Goal: Task Accomplishment & Management: Manage account settings

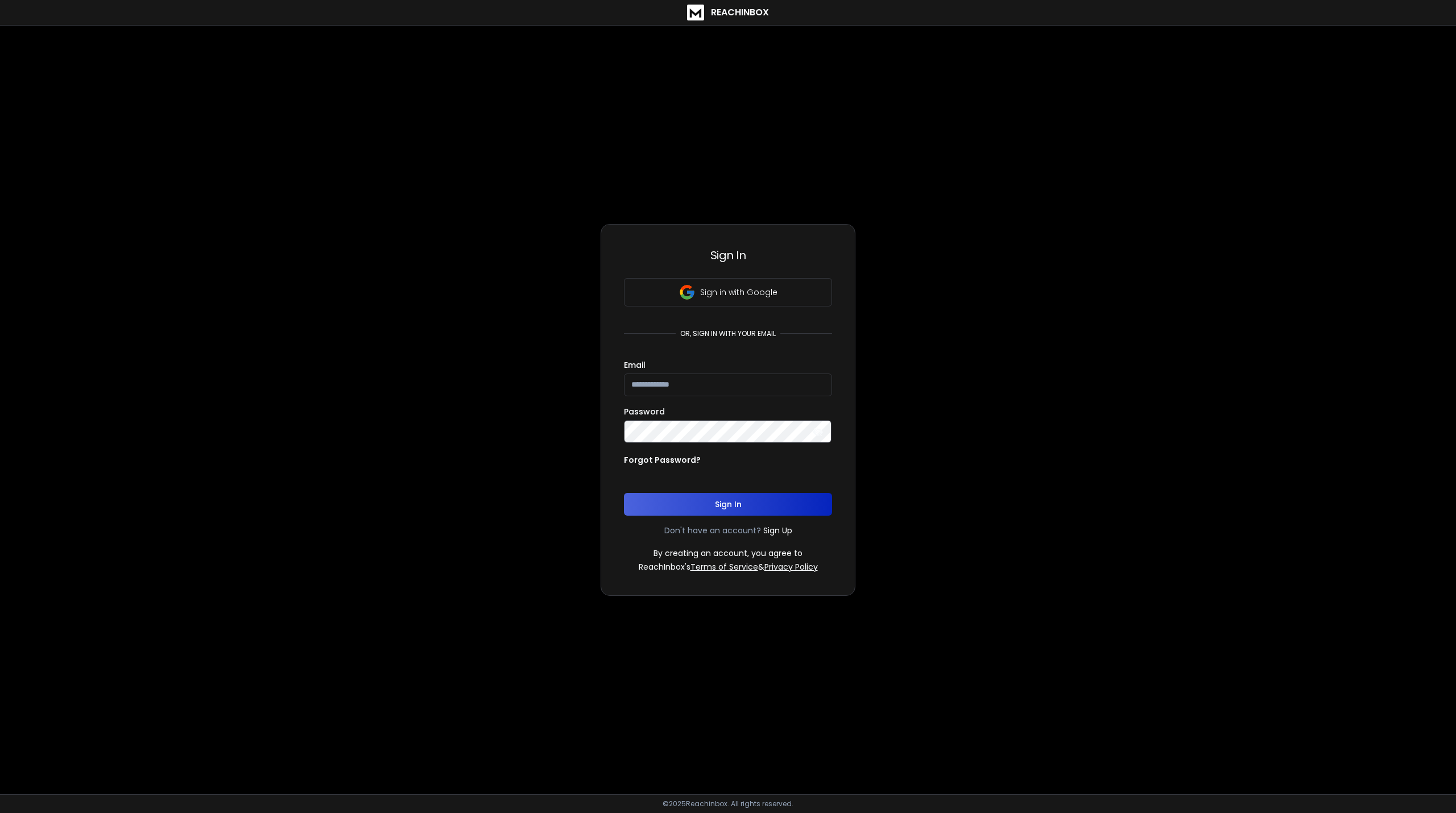
click at [747, 381] on input "email" at bounding box center [727, 385] width 208 height 23
type input "**********"
click at [767, 417] on div "Password" at bounding box center [727, 425] width 208 height 35
click at [624, 493] on button "Sign In" at bounding box center [727, 504] width 208 height 23
click at [827, 432] on div at bounding box center [820, 432] width 17 height 10
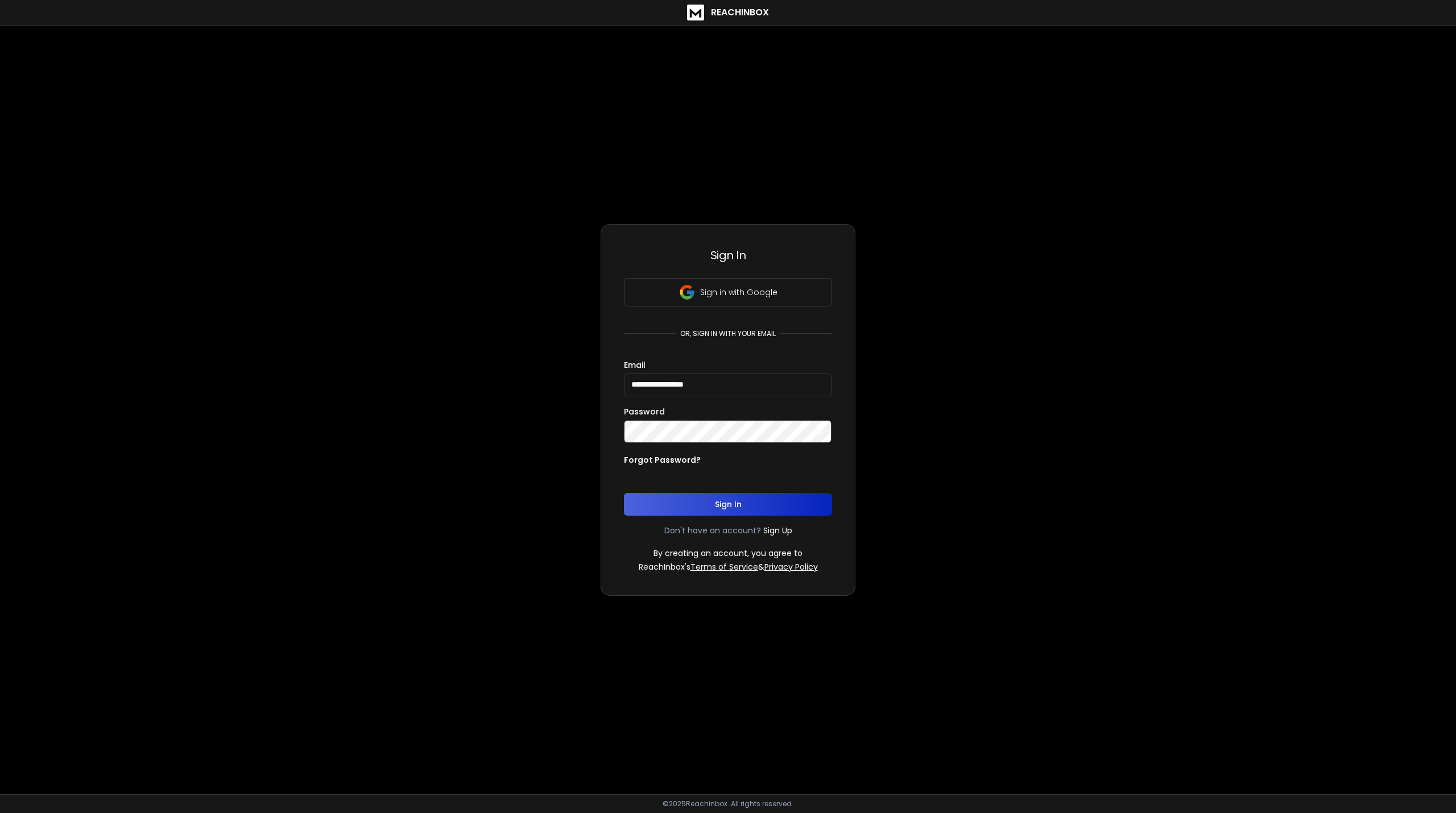
click at [624, 493] on button "Sign In" at bounding box center [727, 504] width 208 height 23
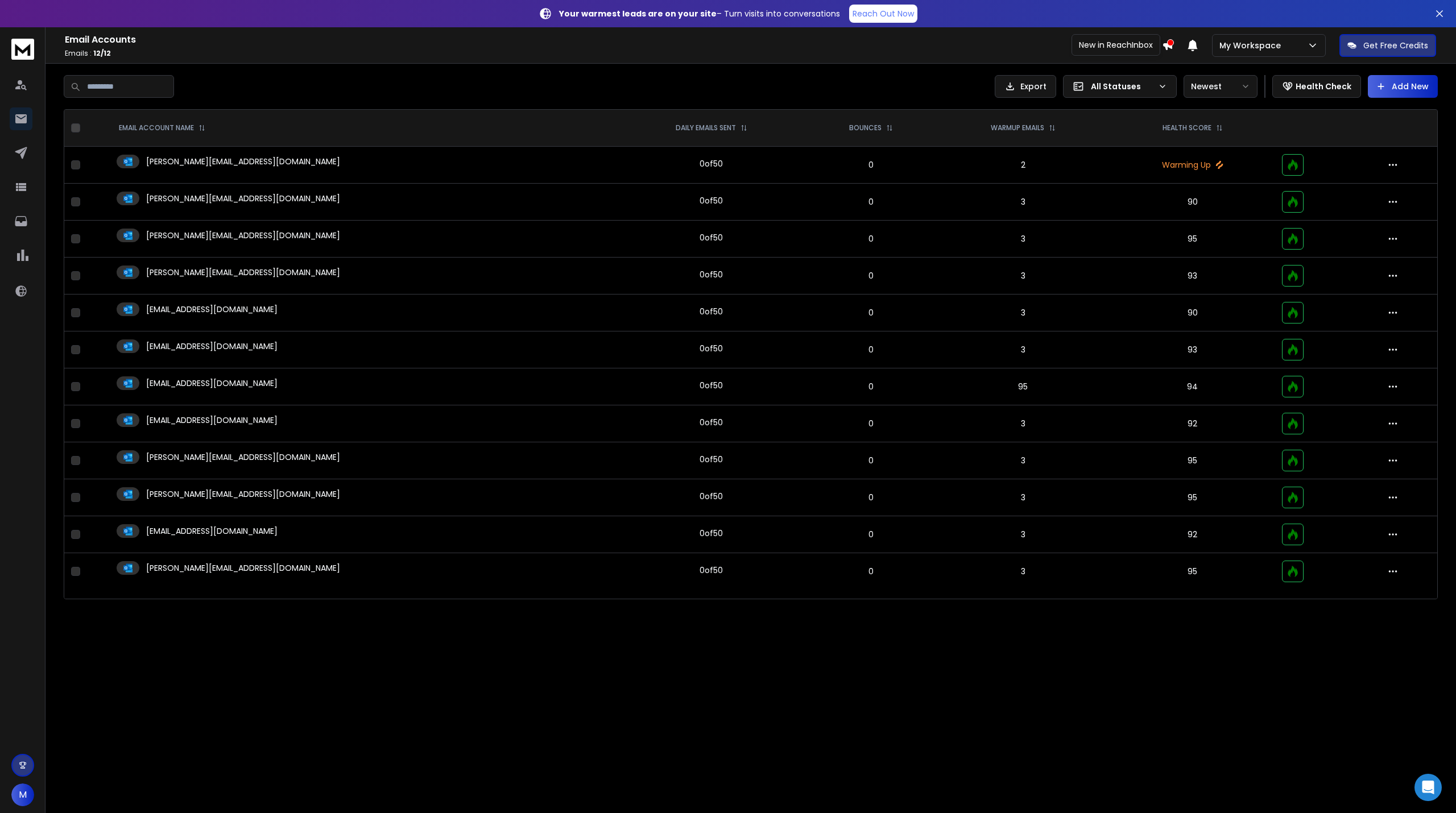
click at [1172, 47] on icon at bounding box center [1167, 46] width 9 height 9
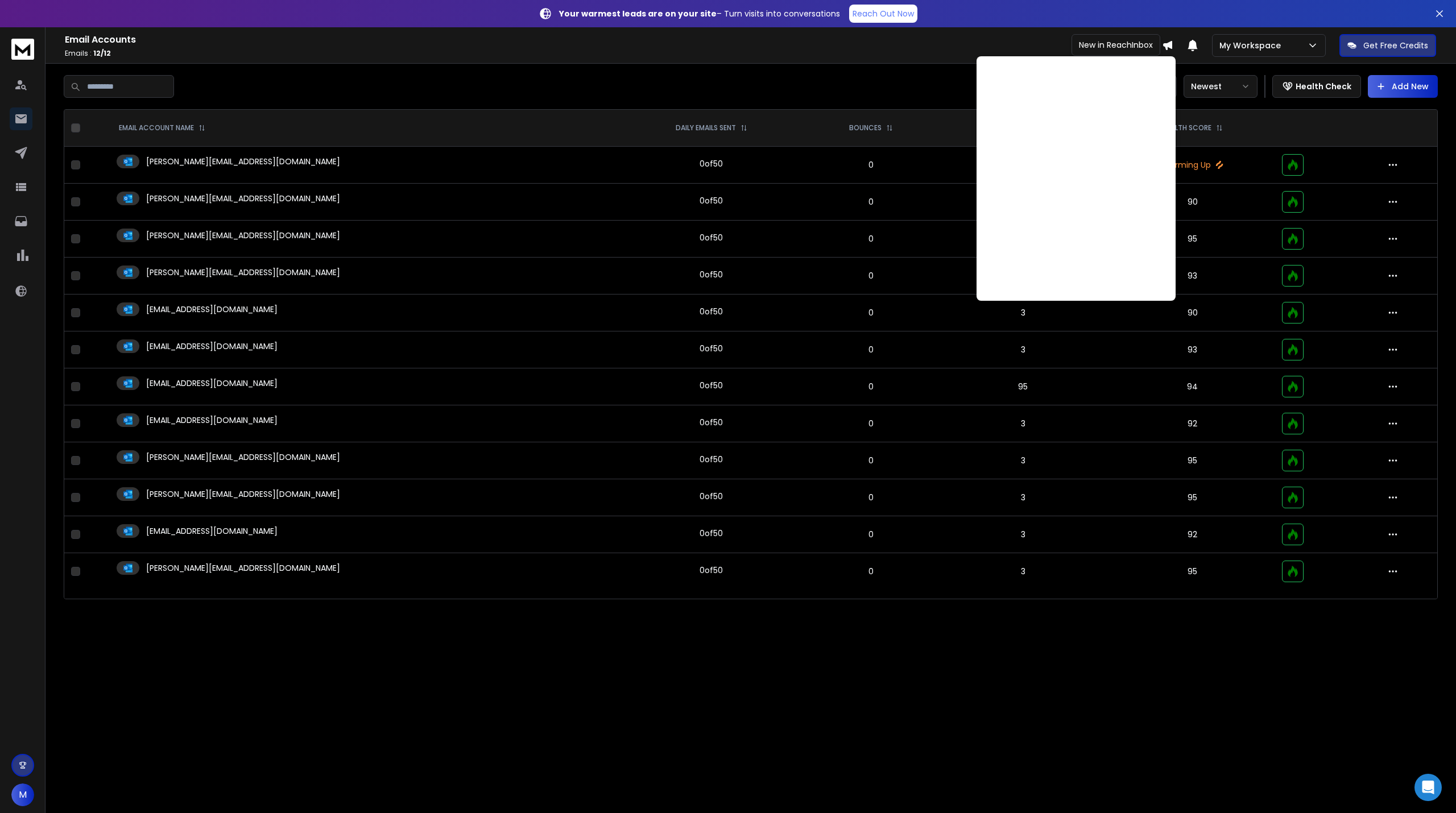
click at [1172, 47] on icon at bounding box center [1167, 46] width 9 height 9
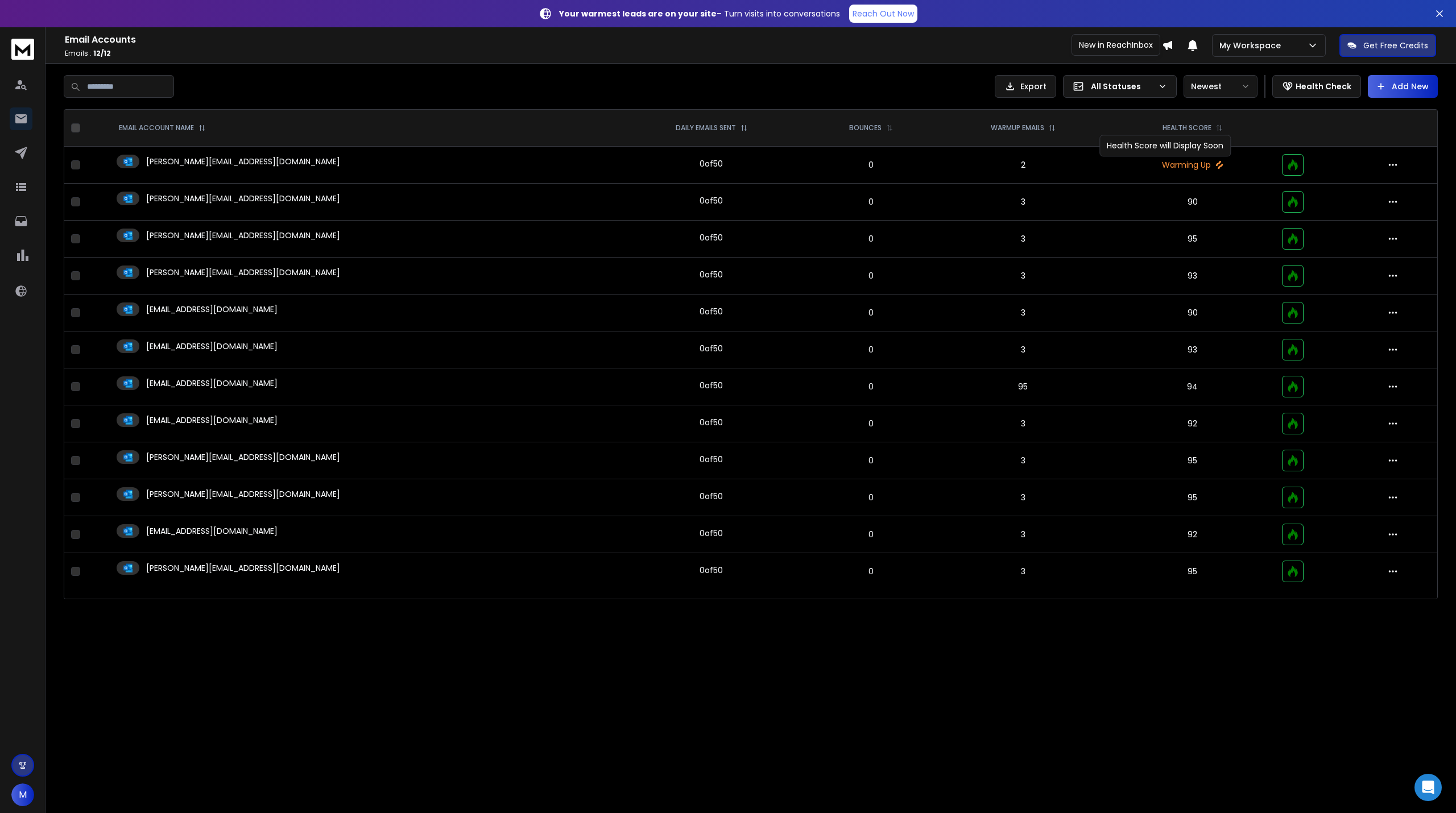
click at [1175, 160] on p "Warming Up" at bounding box center [1193, 165] width 151 height 11
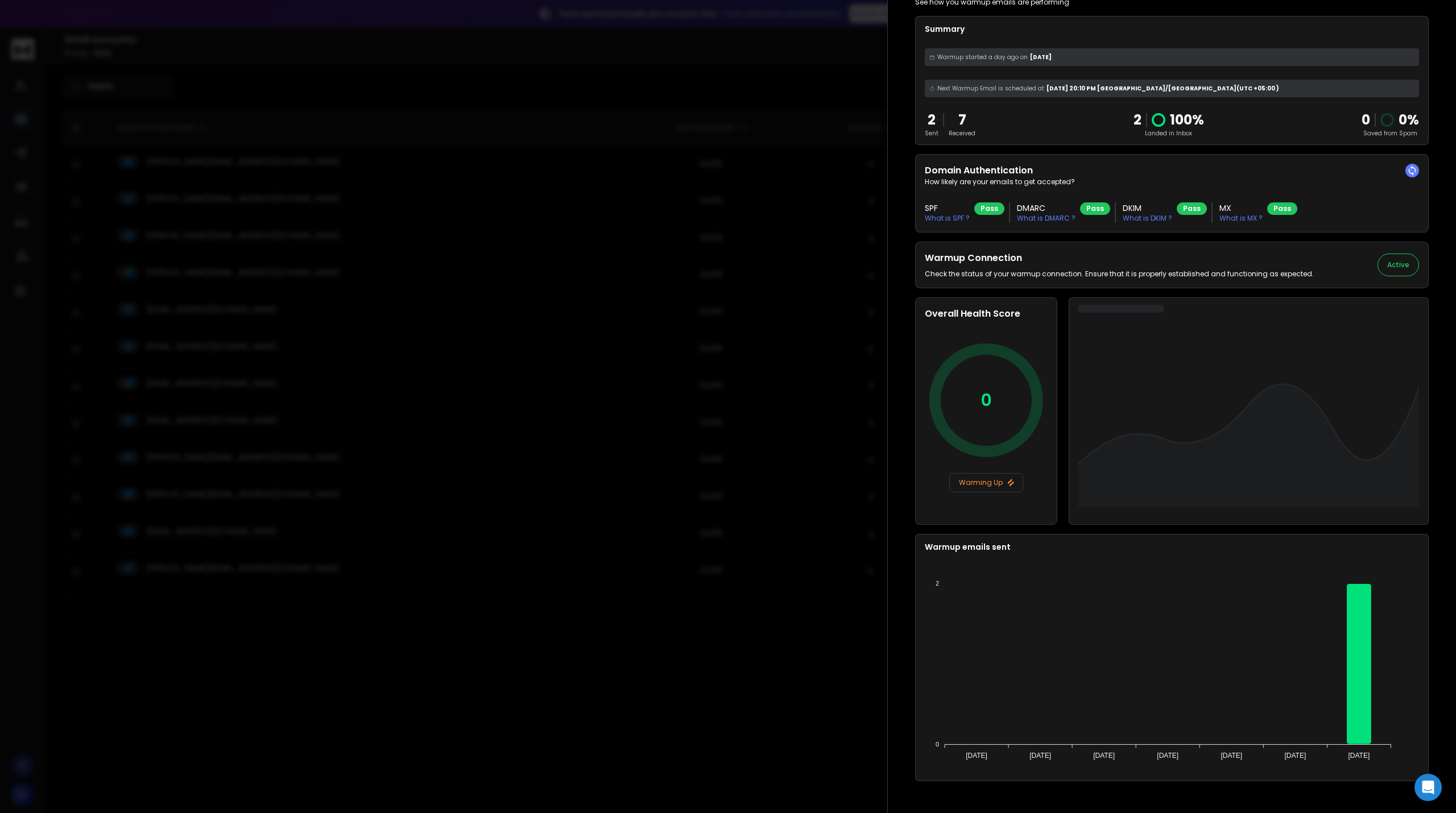
click at [697, 559] on div at bounding box center [728, 406] width 1456 height 813
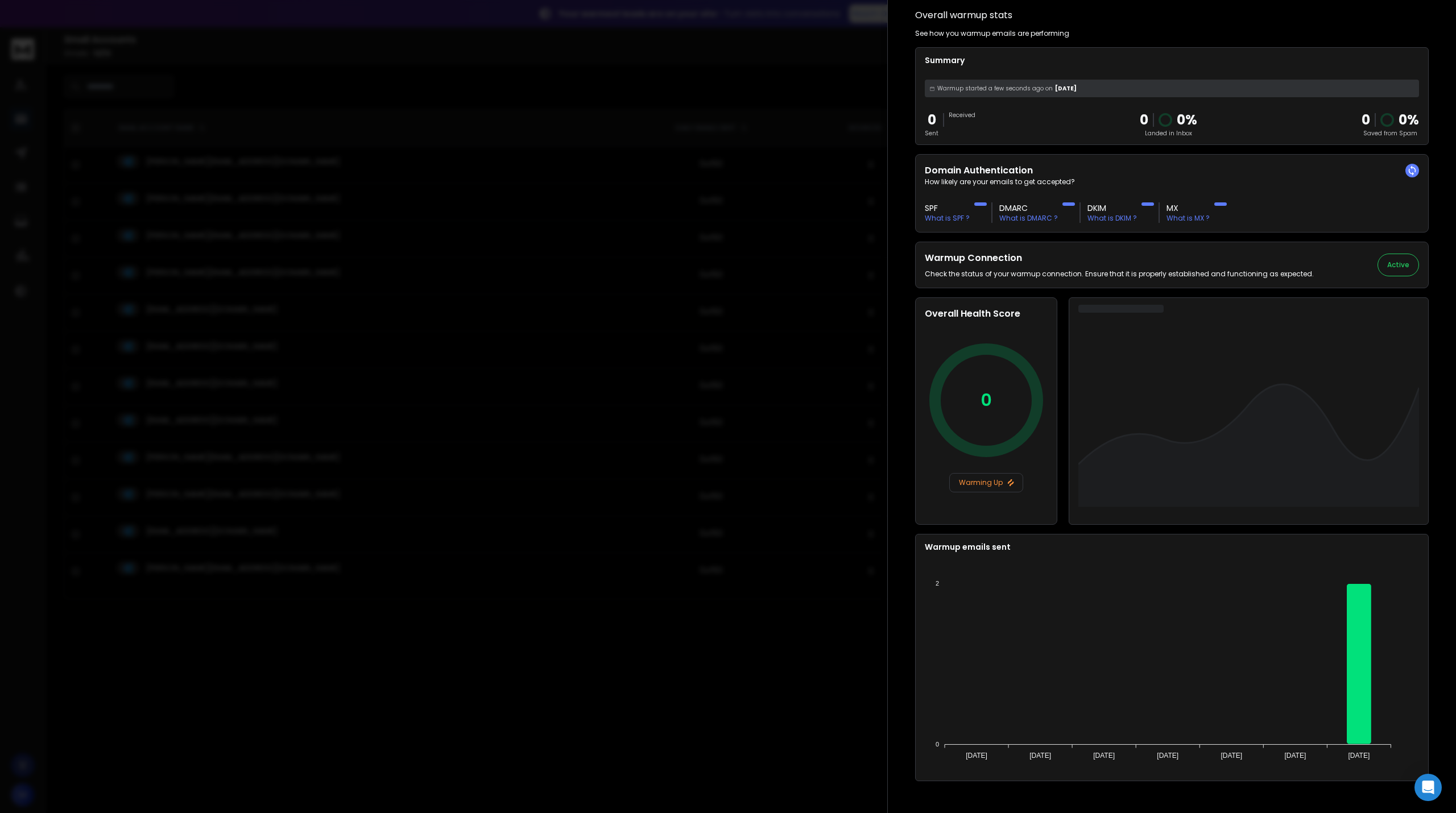
scroll to position [85, 0]
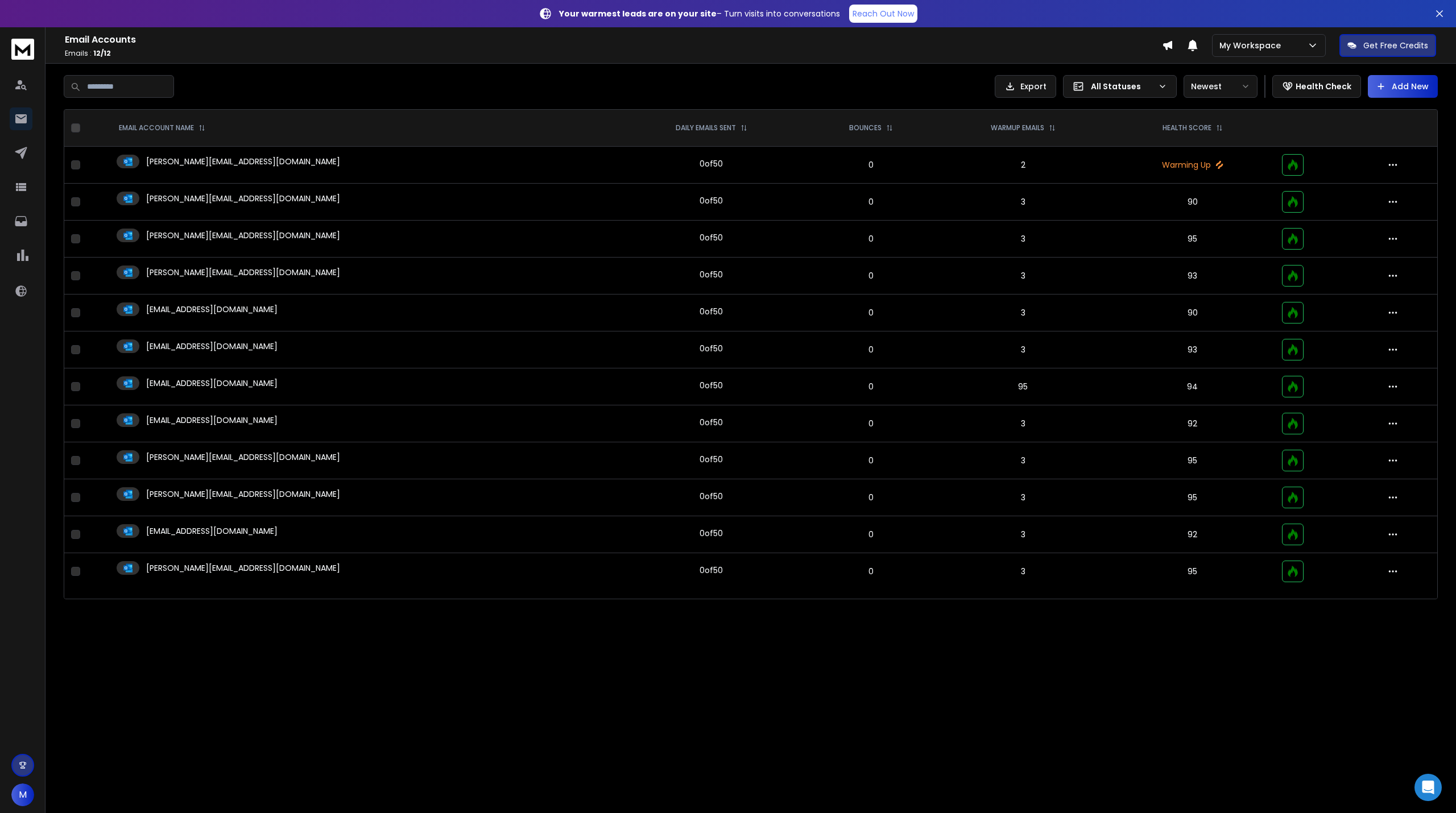
click at [1110, 217] on td "90" at bounding box center [1192, 202] width 165 height 37
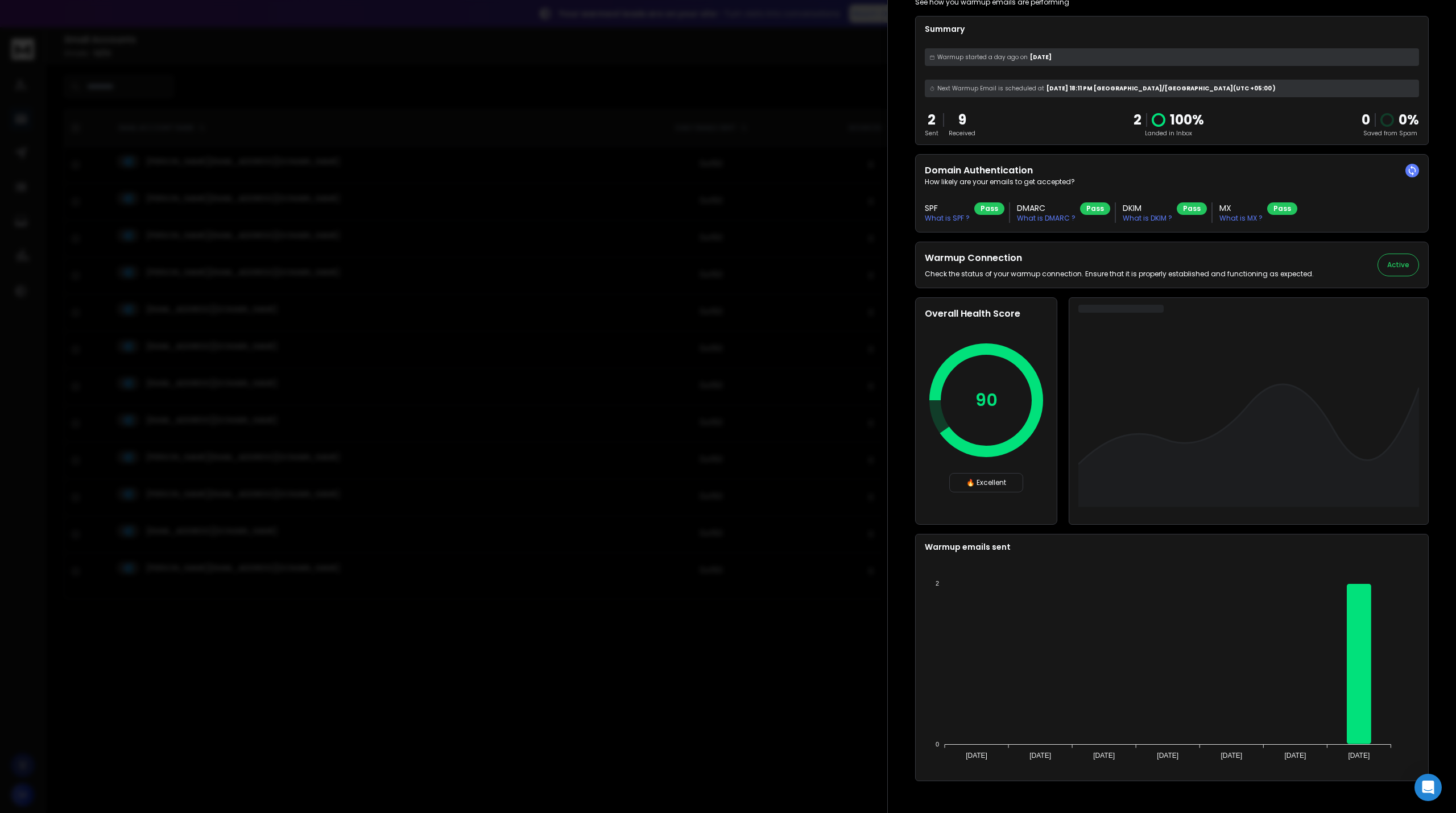
click at [728, 461] on div at bounding box center [728, 406] width 1456 height 813
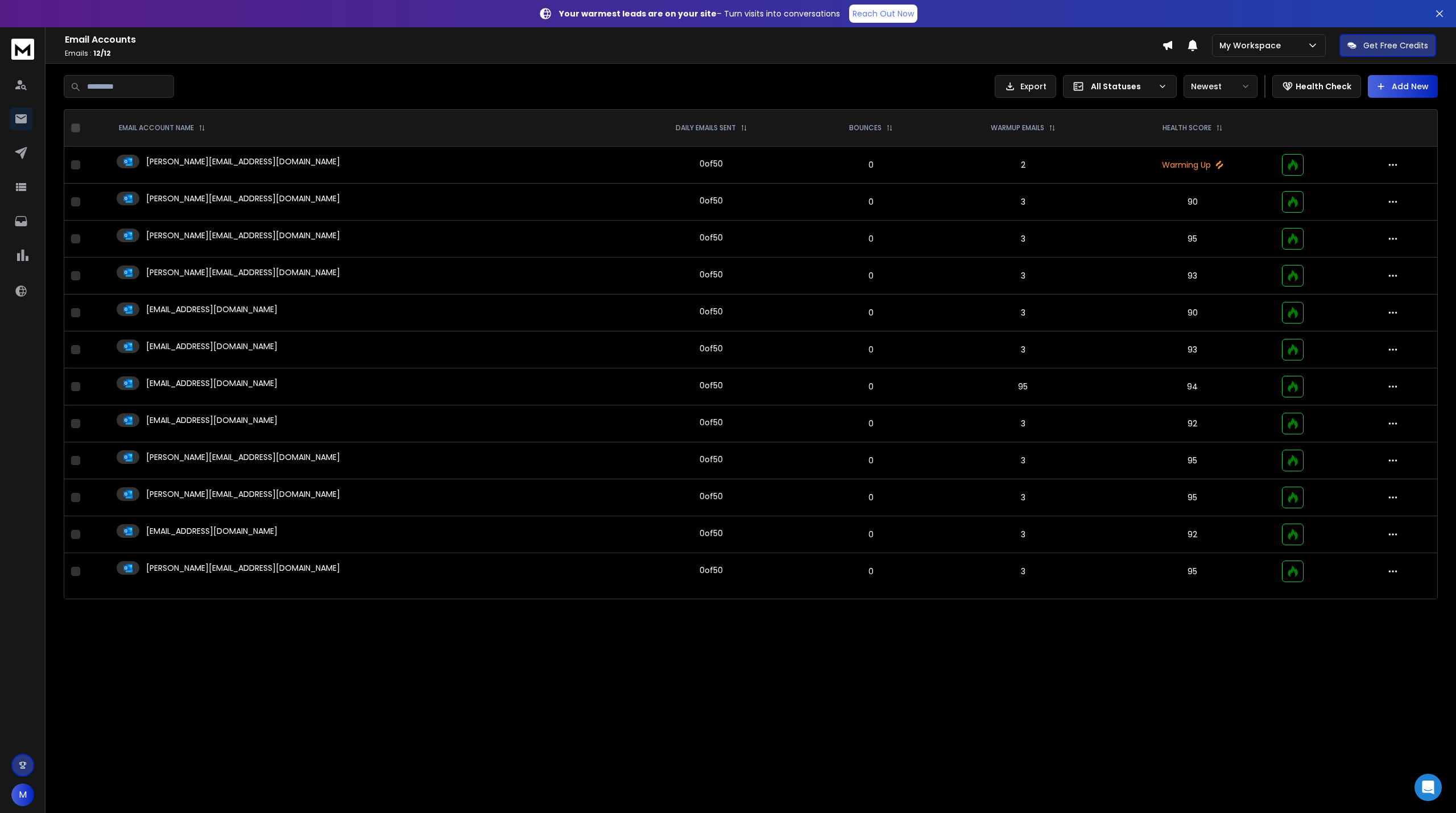
click at [1110, 244] on td "95" at bounding box center [1192, 238] width 165 height 37
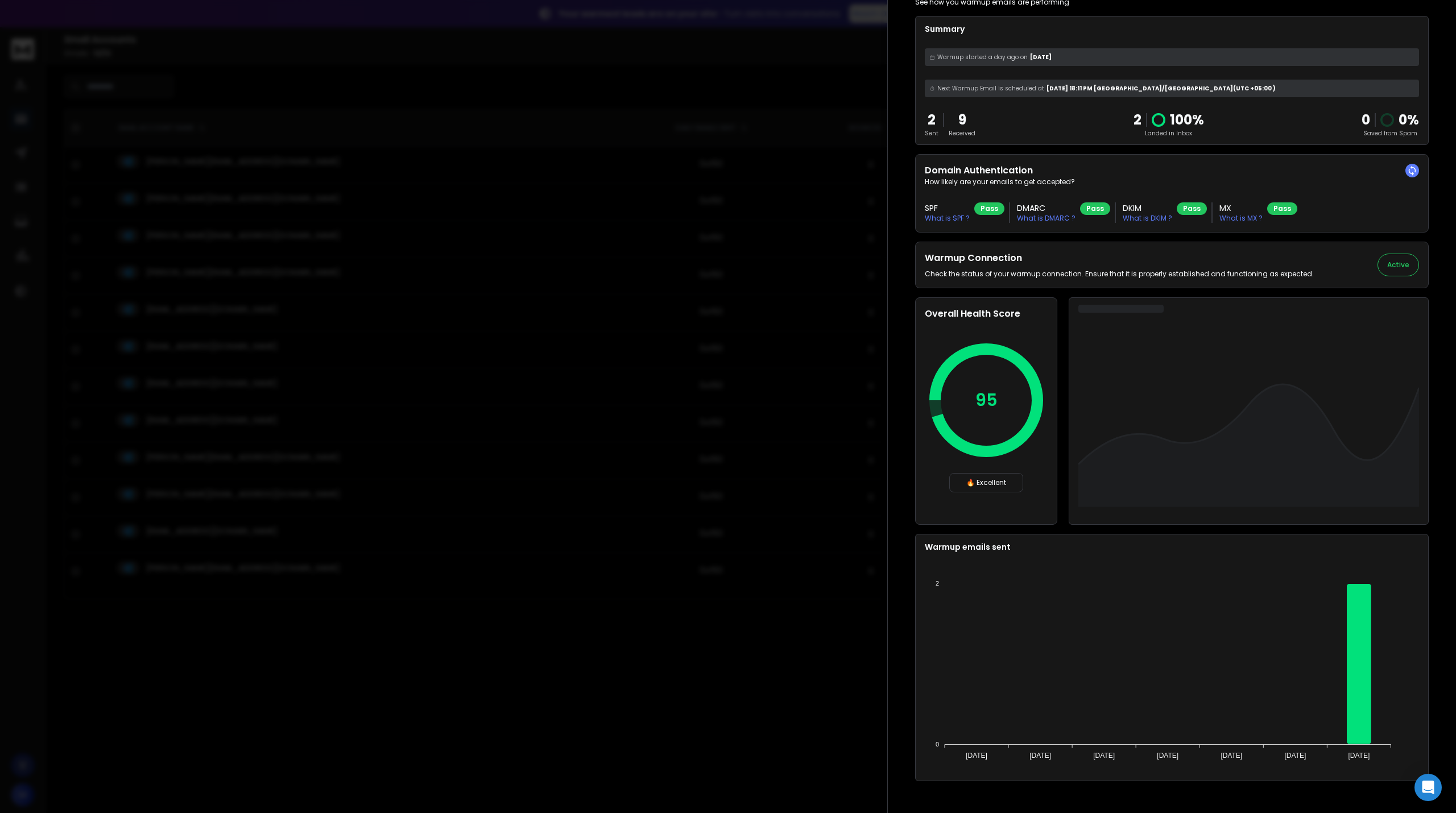
click at [718, 316] on div at bounding box center [728, 406] width 1456 height 813
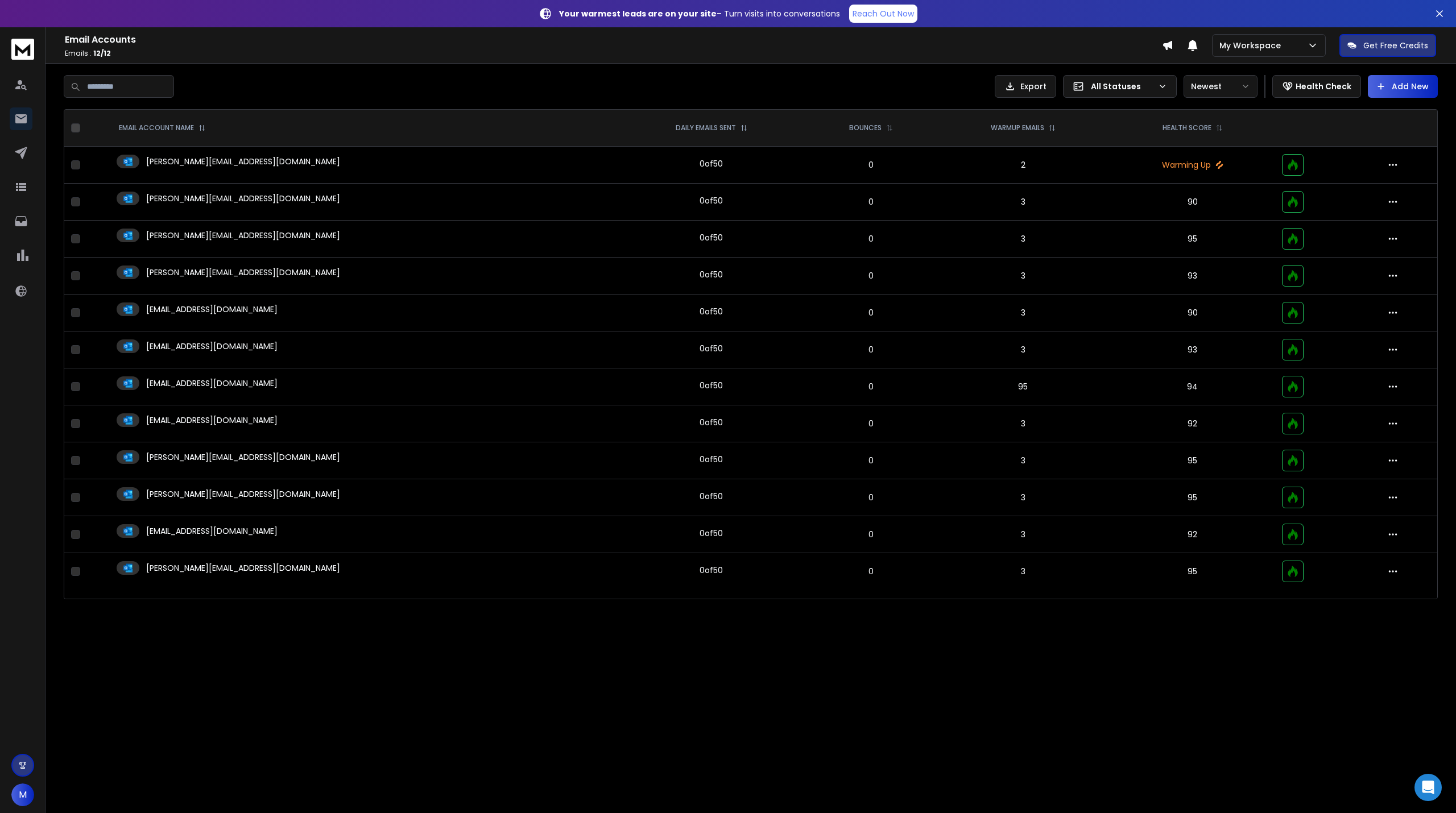
click at [1110, 272] on td "93" at bounding box center [1192, 276] width 165 height 37
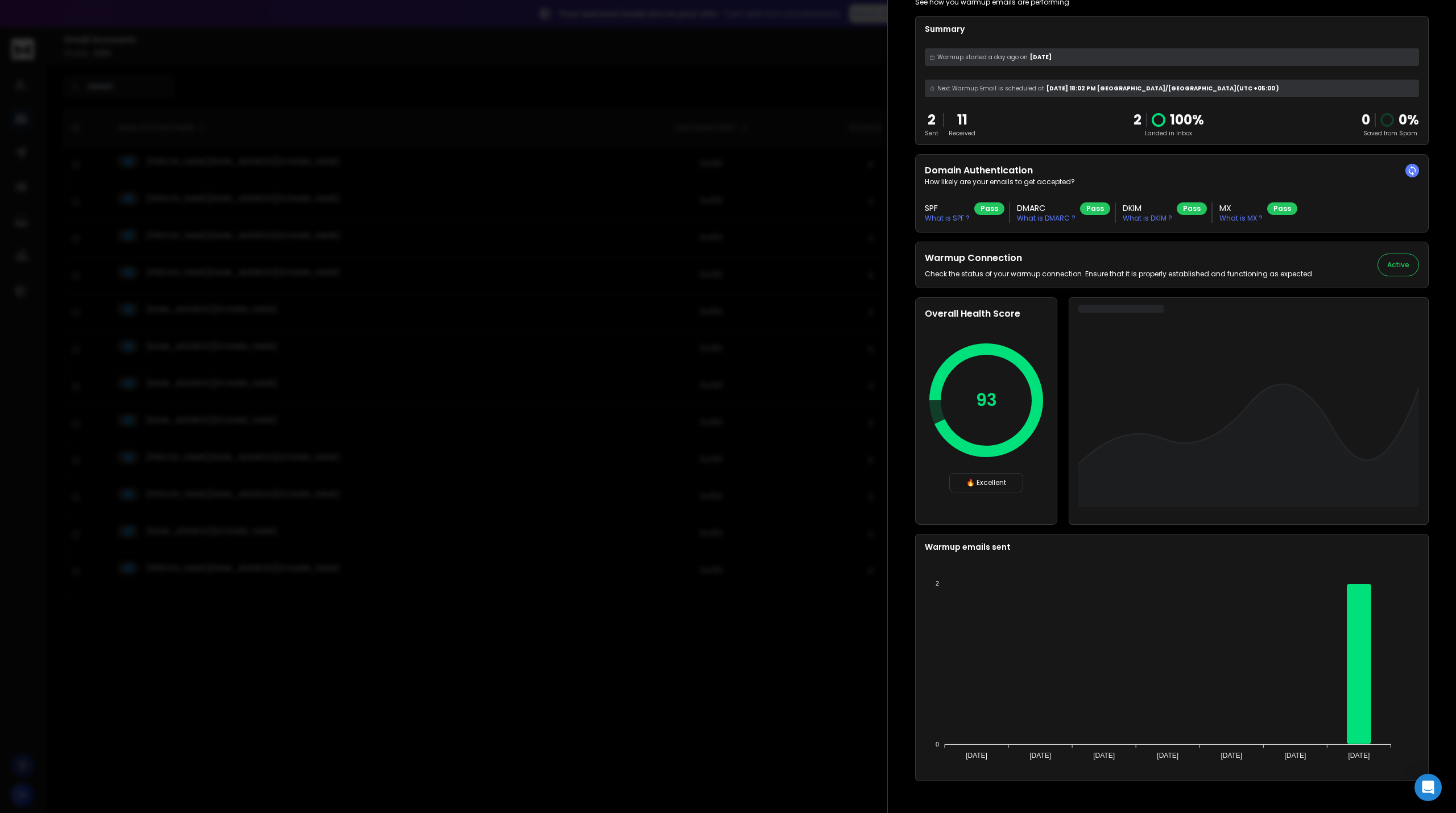
click at [816, 514] on div at bounding box center [728, 406] width 1456 height 813
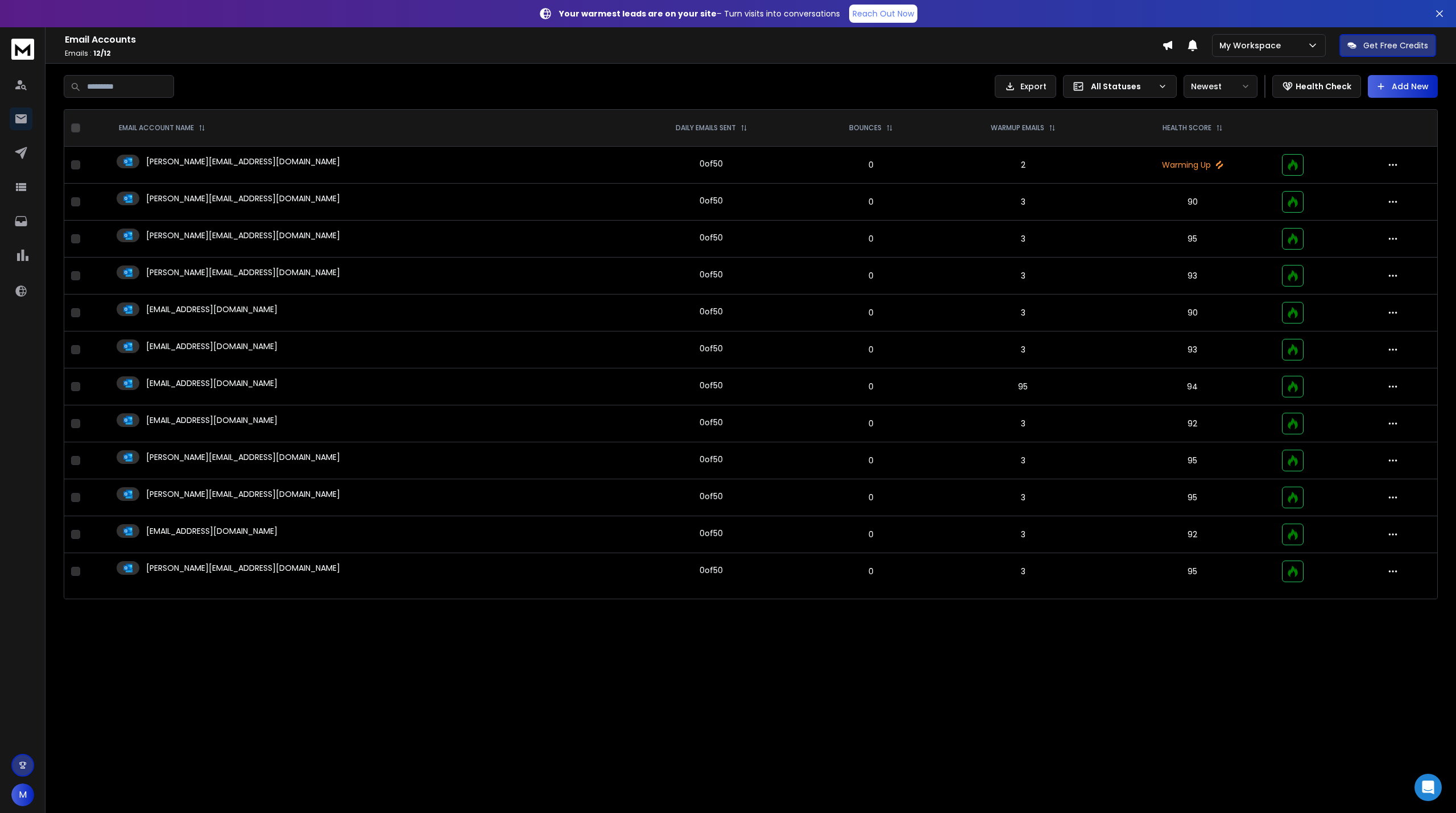
click at [1134, 324] on td "90" at bounding box center [1192, 313] width 165 height 37
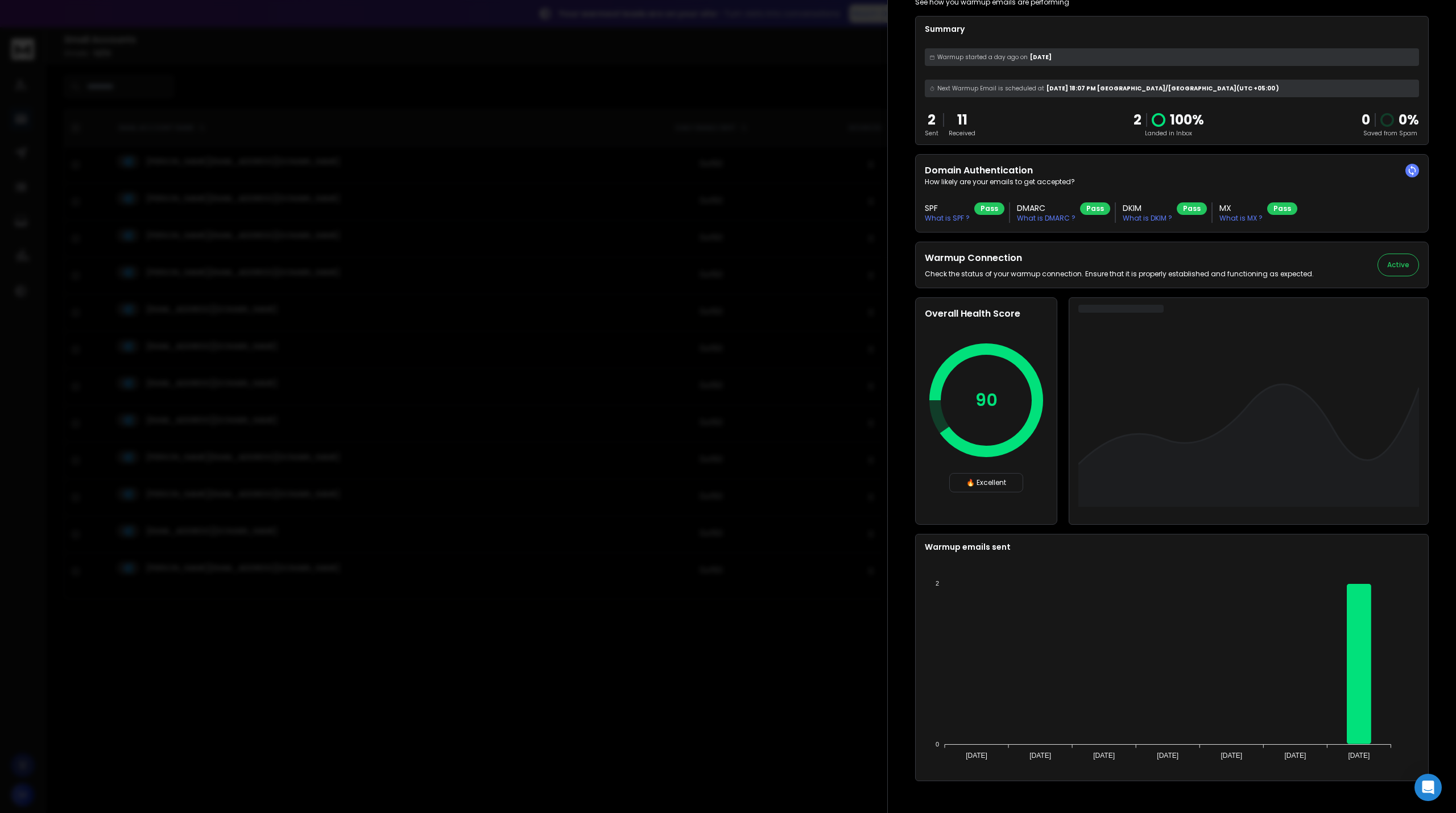
click at [865, 528] on div at bounding box center [728, 406] width 1456 height 813
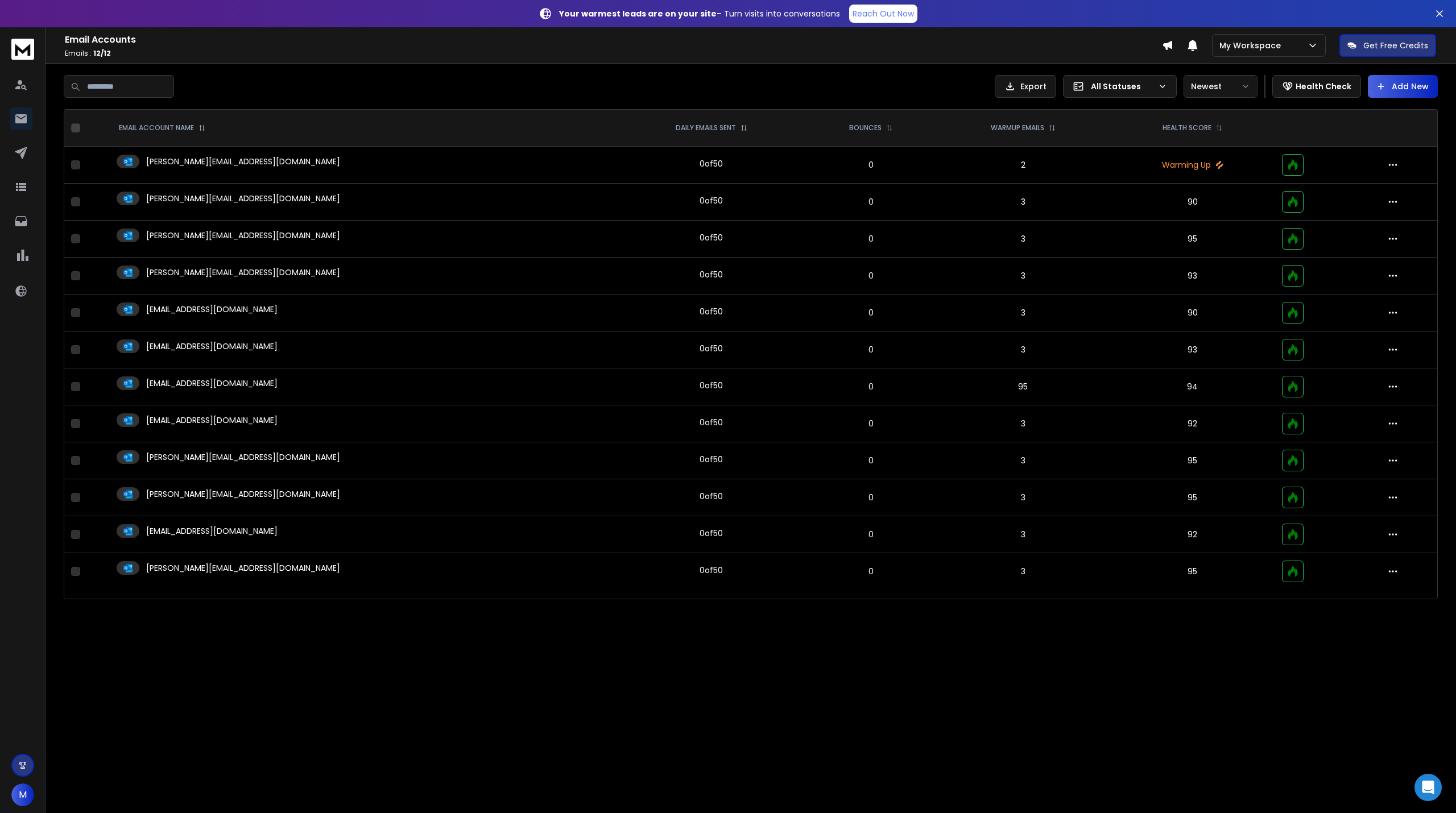
click at [1220, 344] on td "93" at bounding box center [1192, 350] width 165 height 37
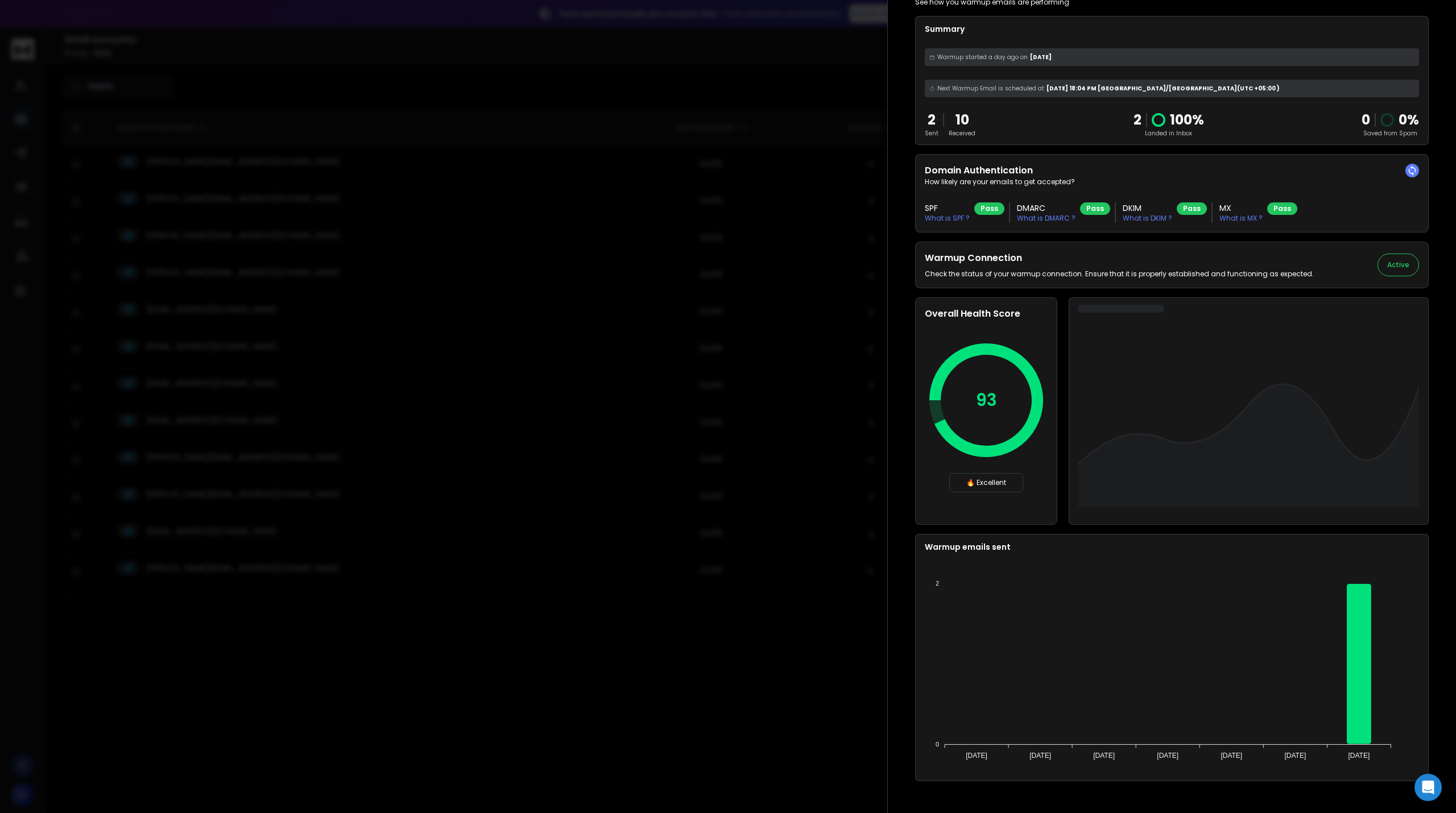
click at [794, 453] on div at bounding box center [728, 406] width 1456 height 813
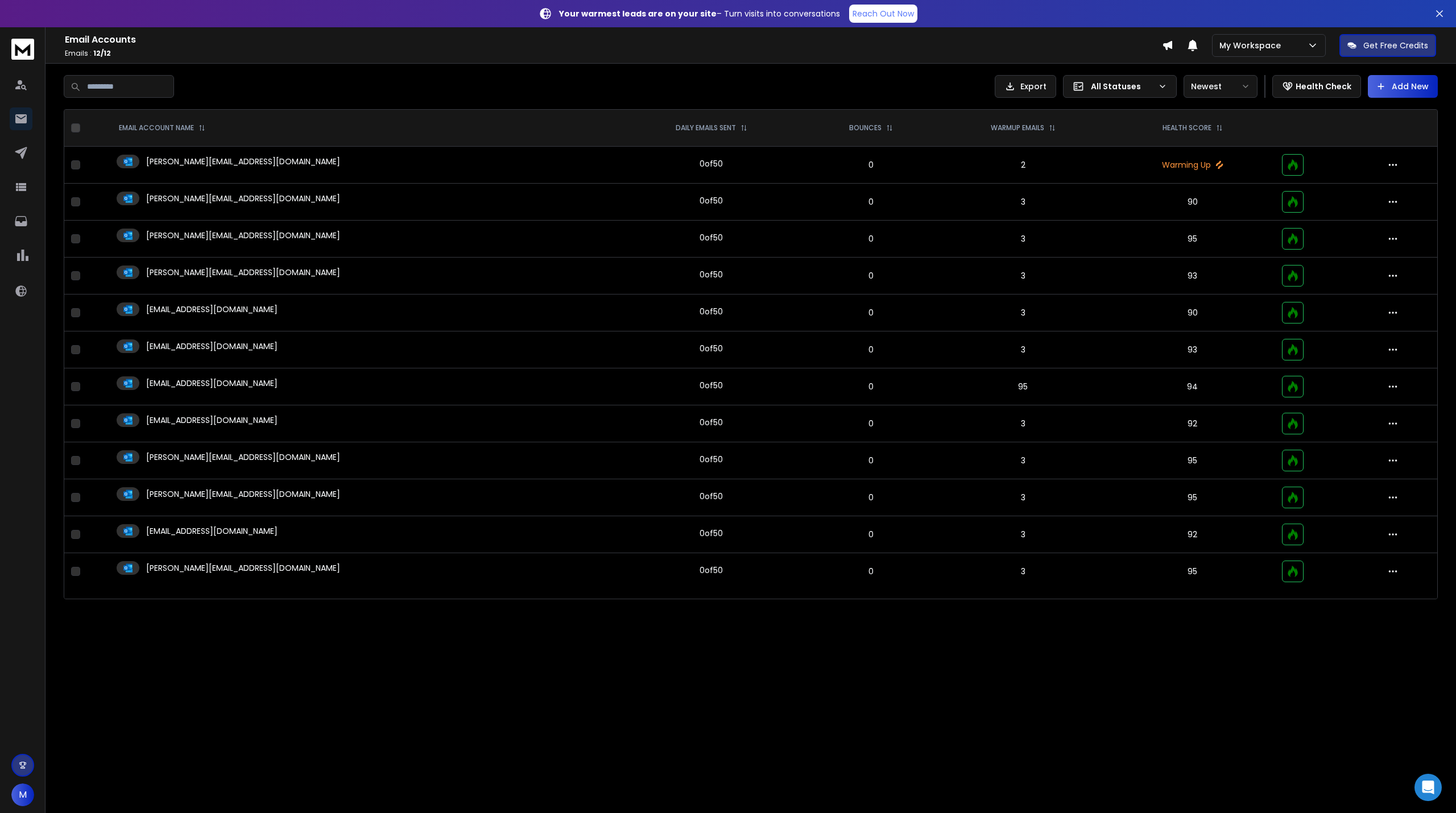
click at [1151, 585] on td "95" at bounding box center [1192, 571] width 165 height 37
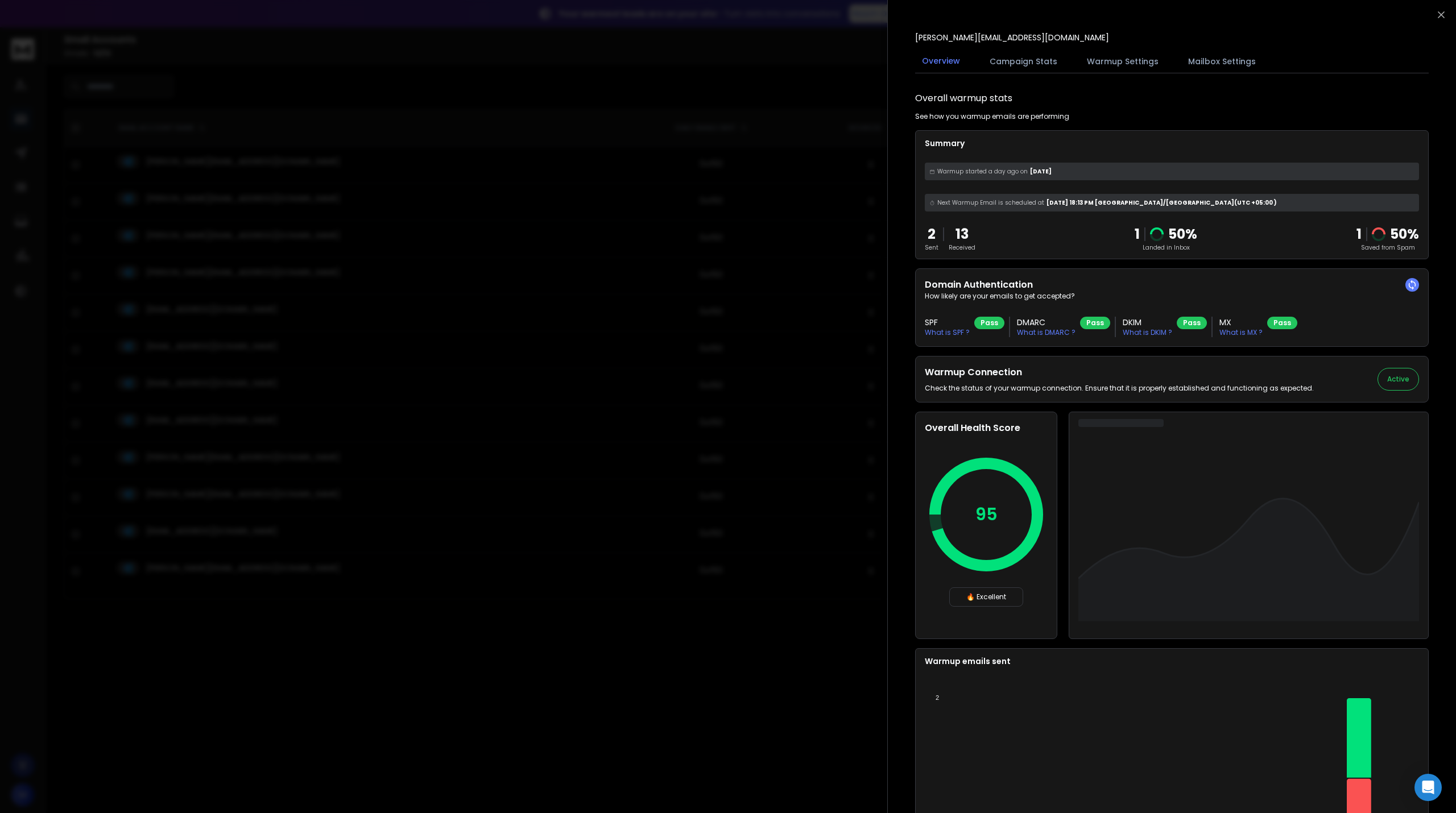
scroll to position [116, 0]
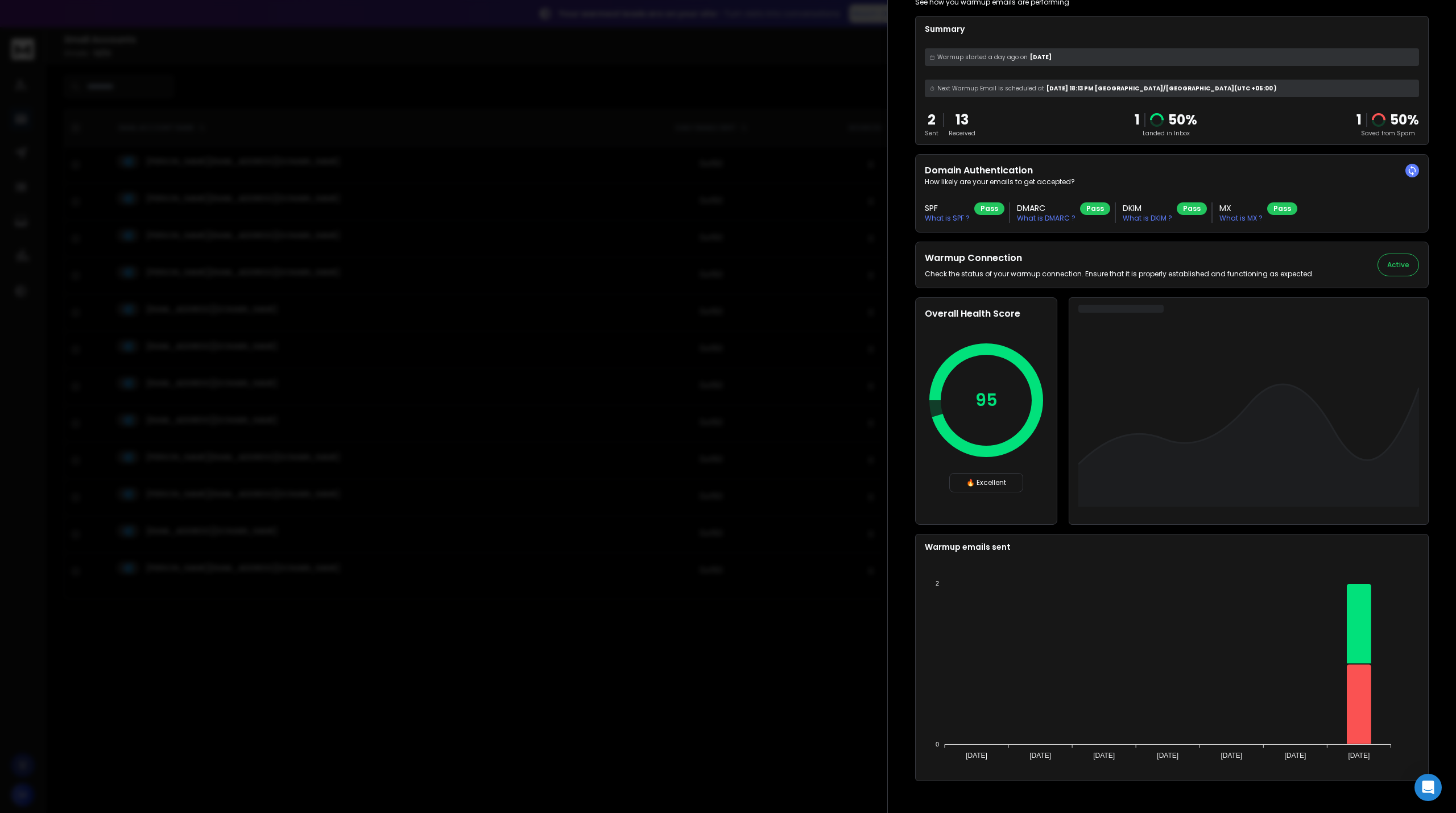
click at [703, 387] on div at bounding box center [728, 406] width 1456 height 813
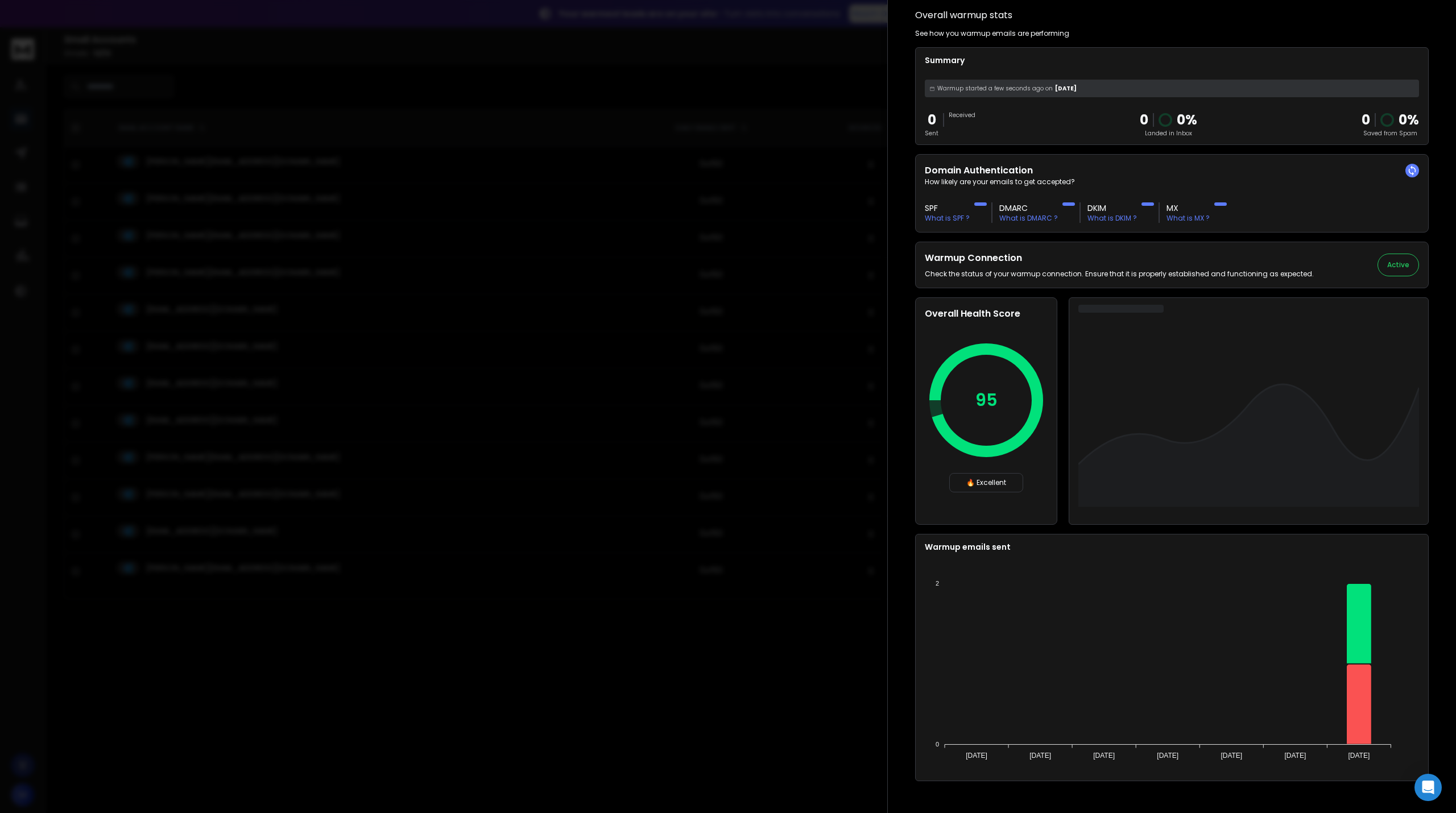
scroll to position [85, 0]
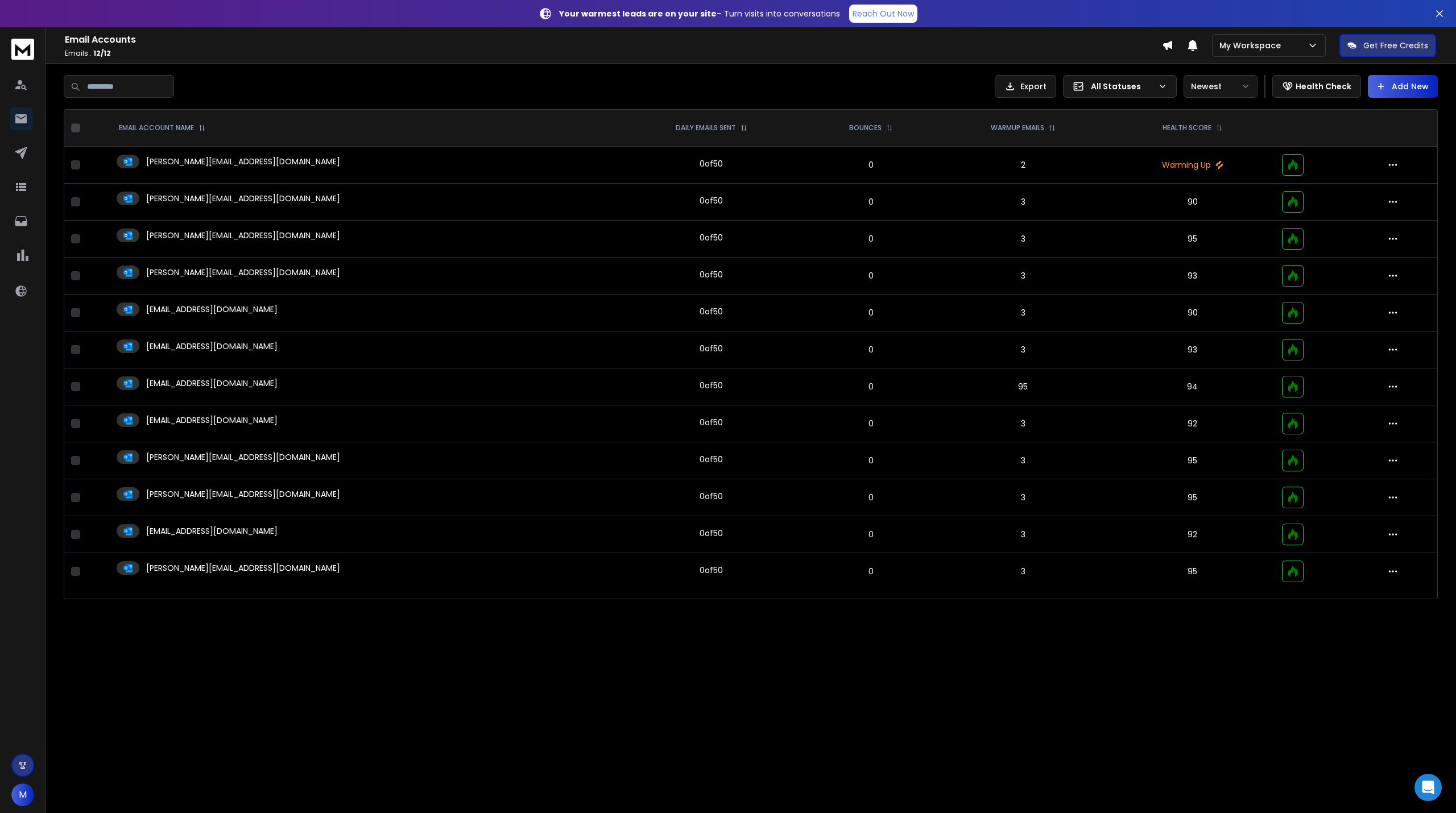
click at [936, 542] on td "3" at bounding box center [1023, 534] width 174 height 37
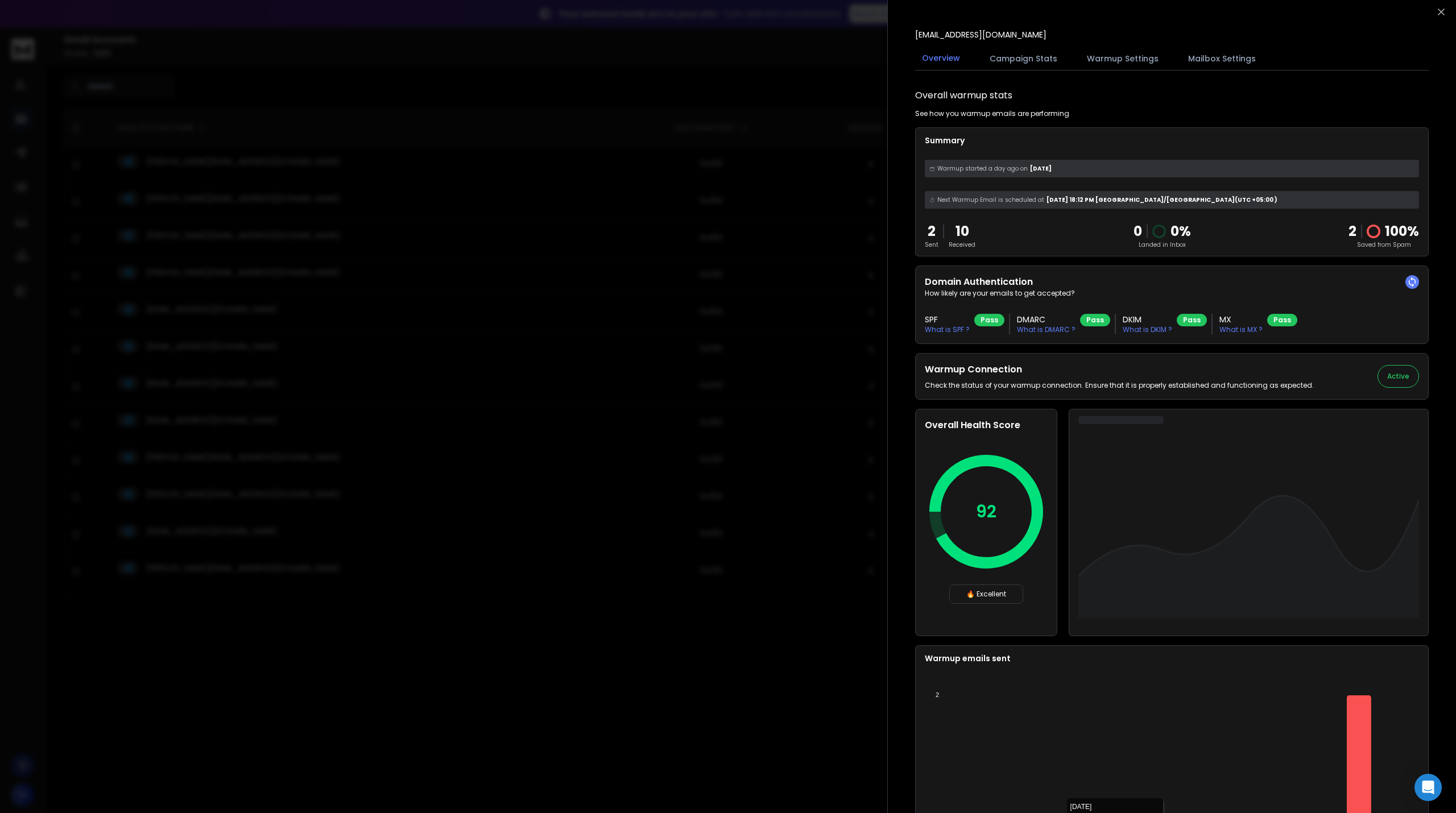
scroll to position [0, 0]
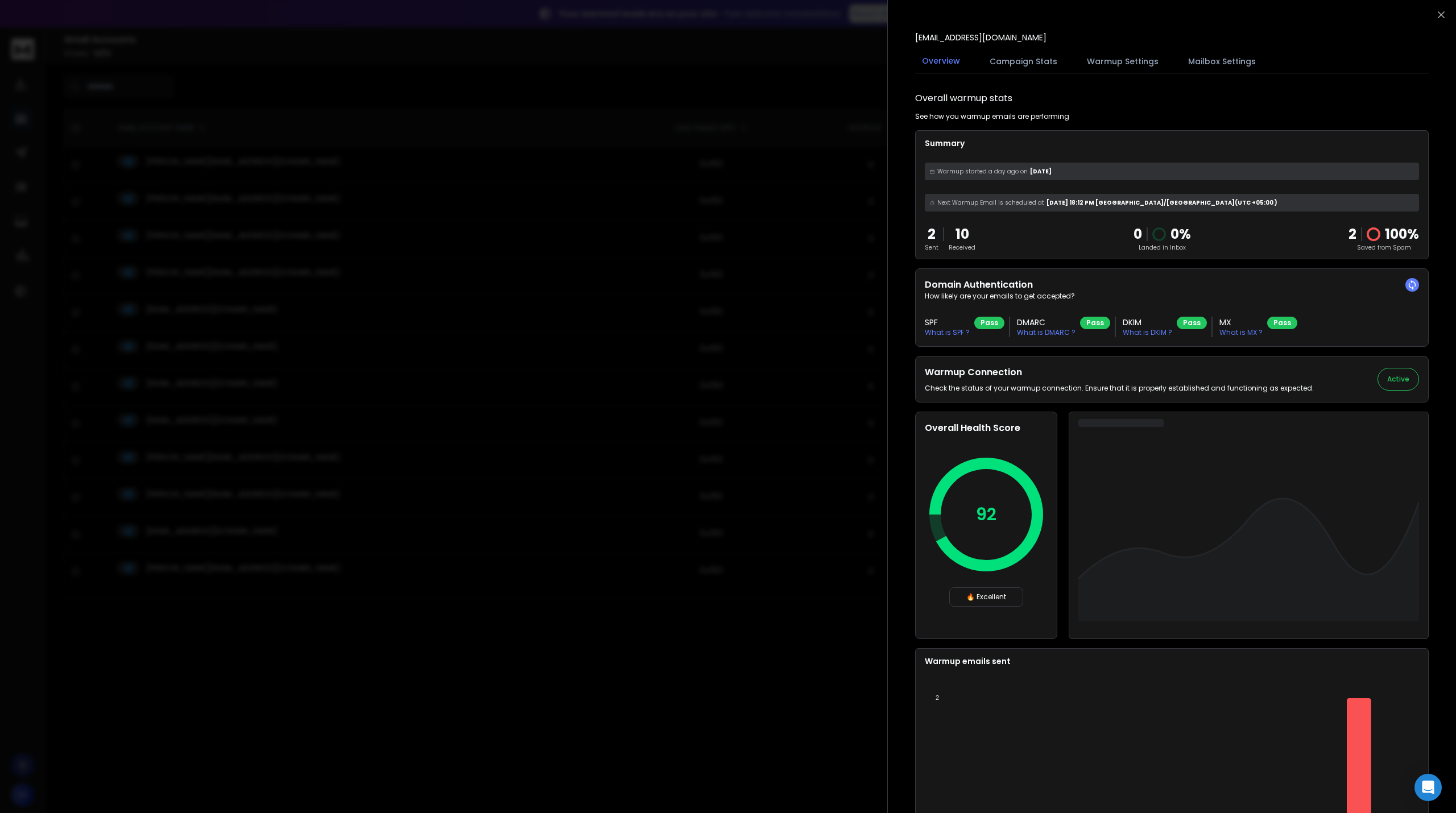
click at [794, 667] on div at bounding box center [728, 406] width 1456 height 813
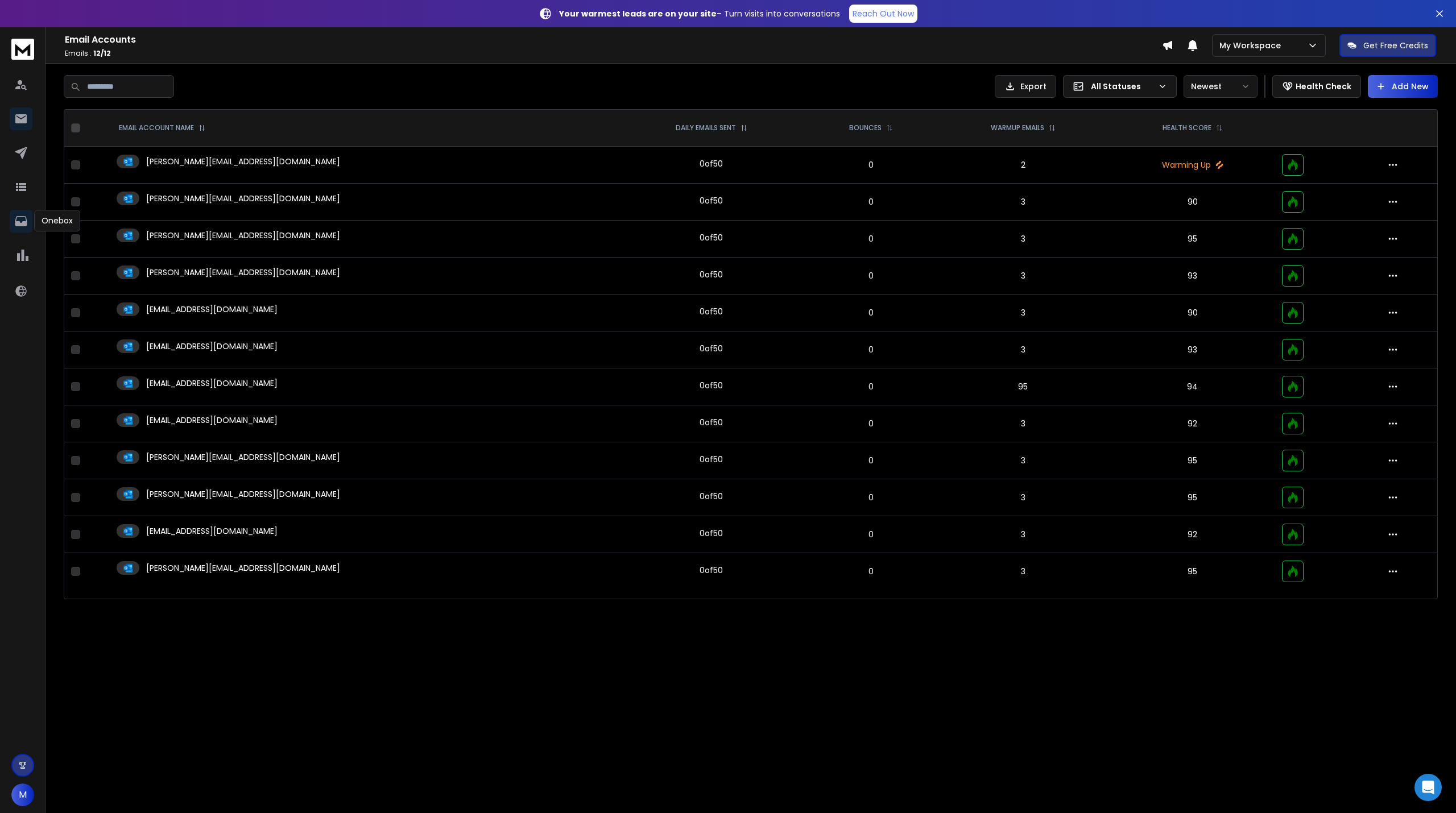
click at [9, 228] on link at bounding box center [21, 221] width 23 height 23
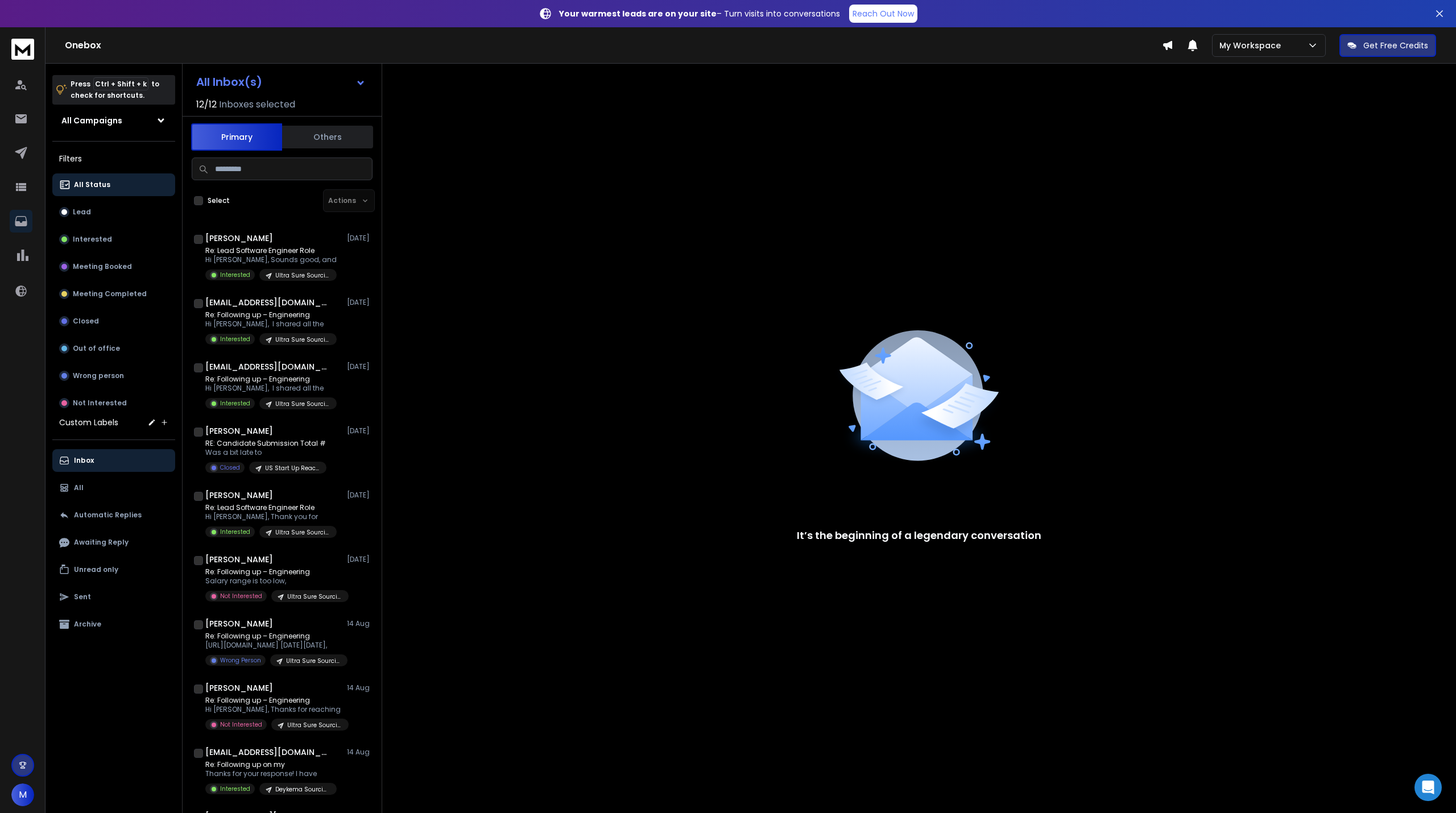
click at [344, 130] on button "Others" at bounding box center [327, 137] width 91 height 25
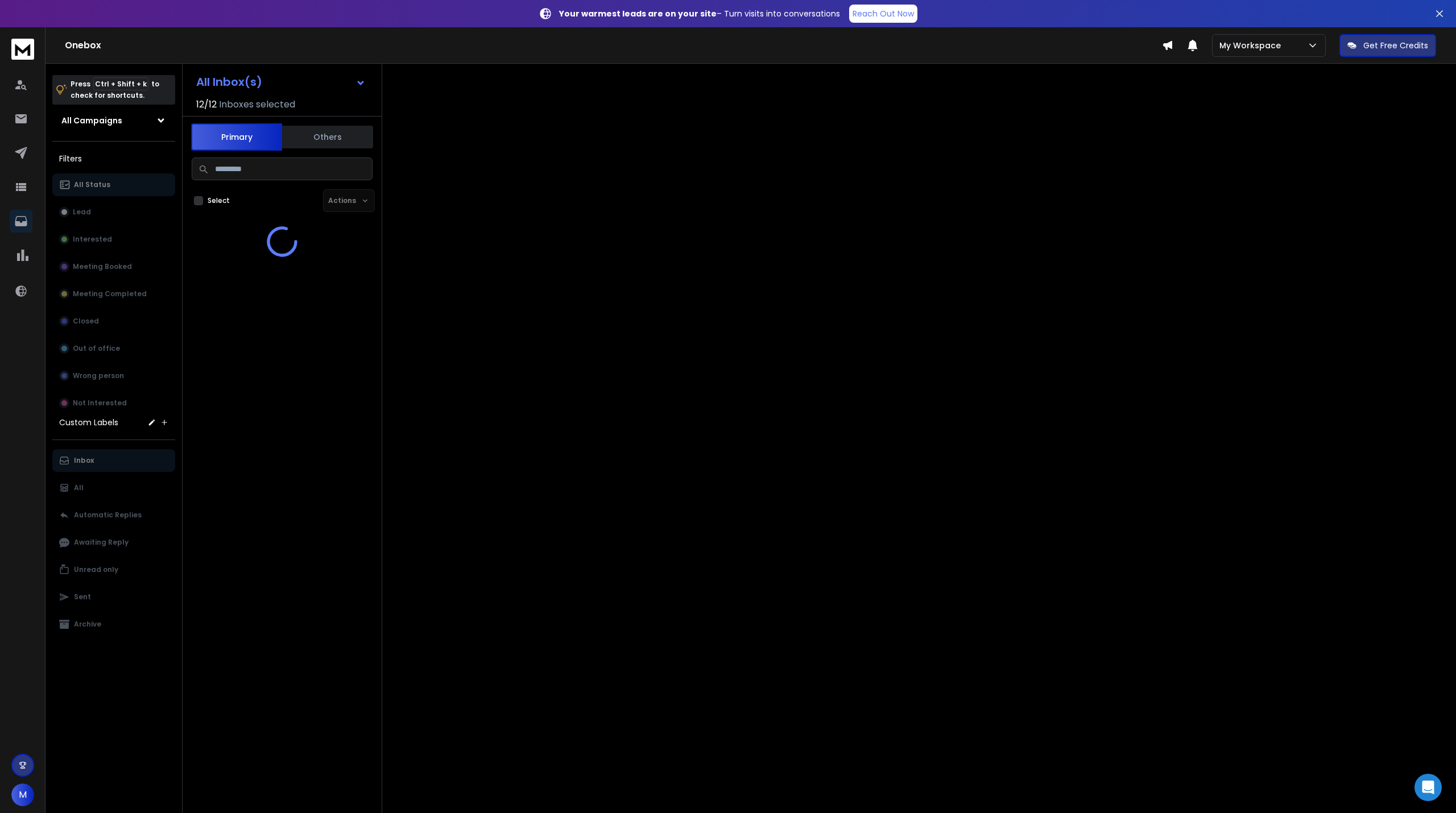
click at [236, 142] on button "Primary" at bounding box center [236, 137] width 91 height 27
click at [344, 140] on button "Others" at bounding box center [327, 137] width 91 height 27
click at [241, 139] on button "Primary" at bounding box center [236, 137] width 91 height 27
click at [344, 137] on button "Others" at bounding box center [327, 137] width 91 height 27
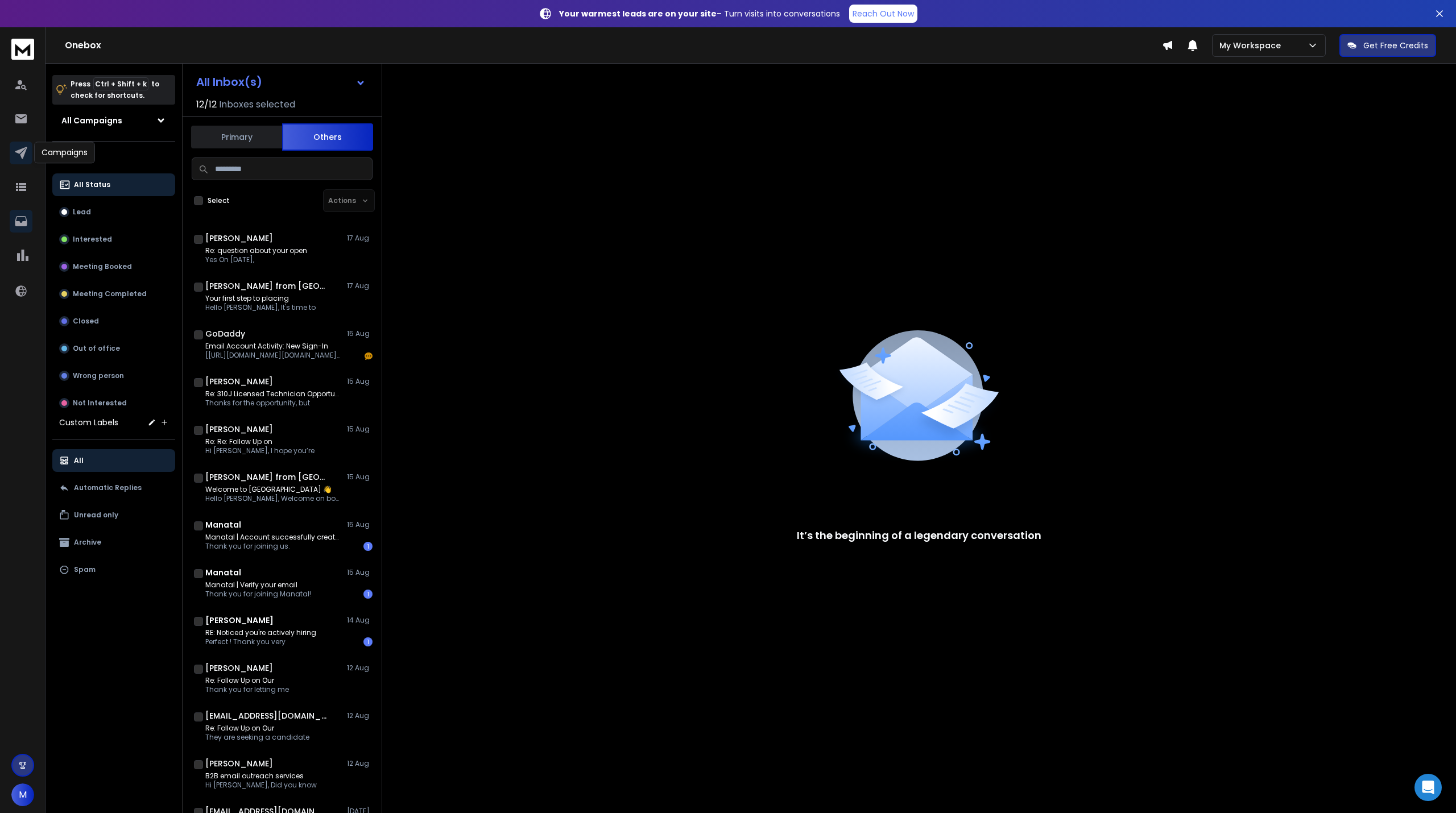
click at [23, 155] on icon at bounding box center [21, 153] width 12 height 12
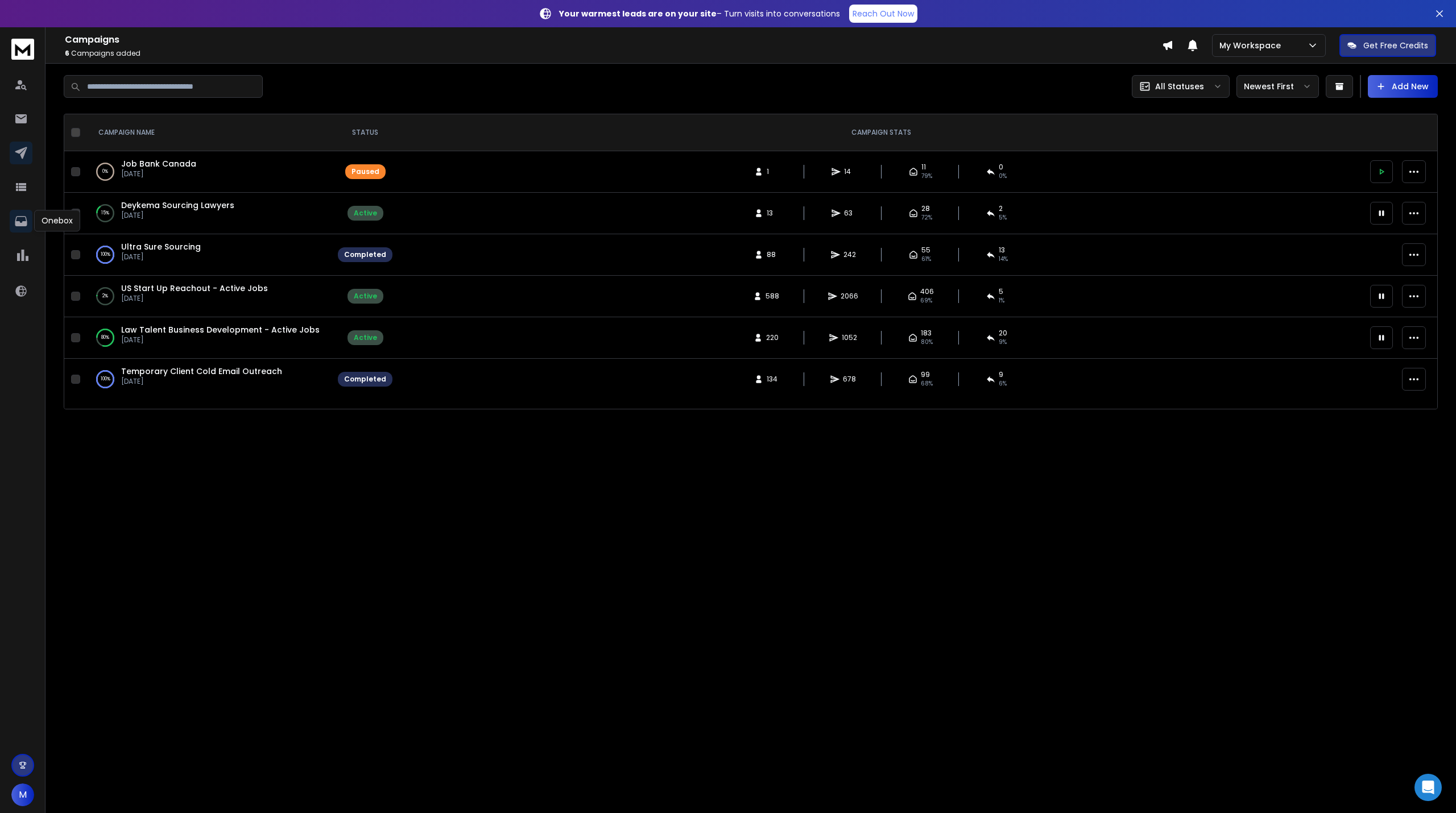
click at [17, 220] on icon at bounding box center [21, 221] width 13 height 13
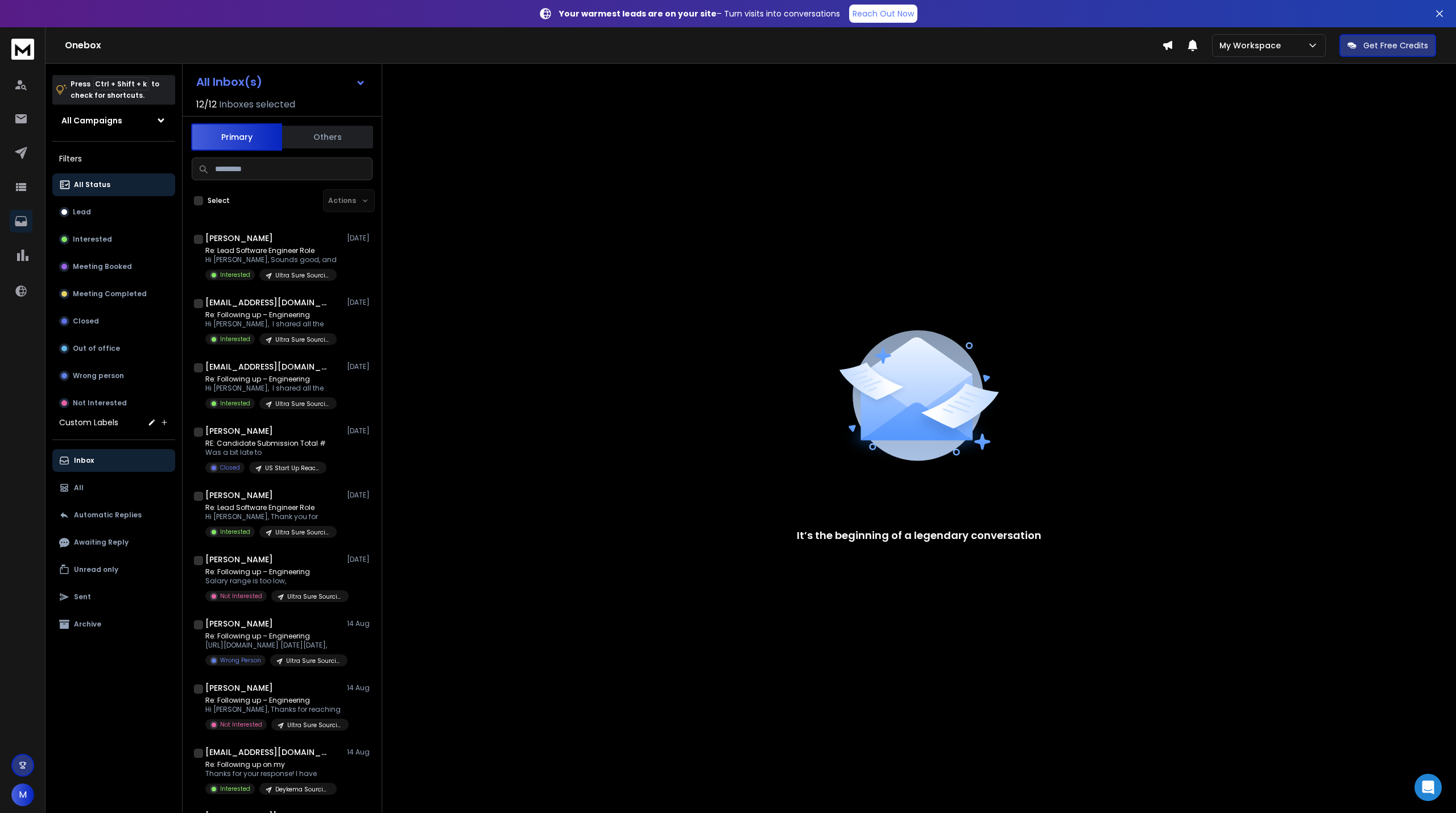
click at [348, 126] on button "Others" at bounding box center [327, 137] width 91 height 25
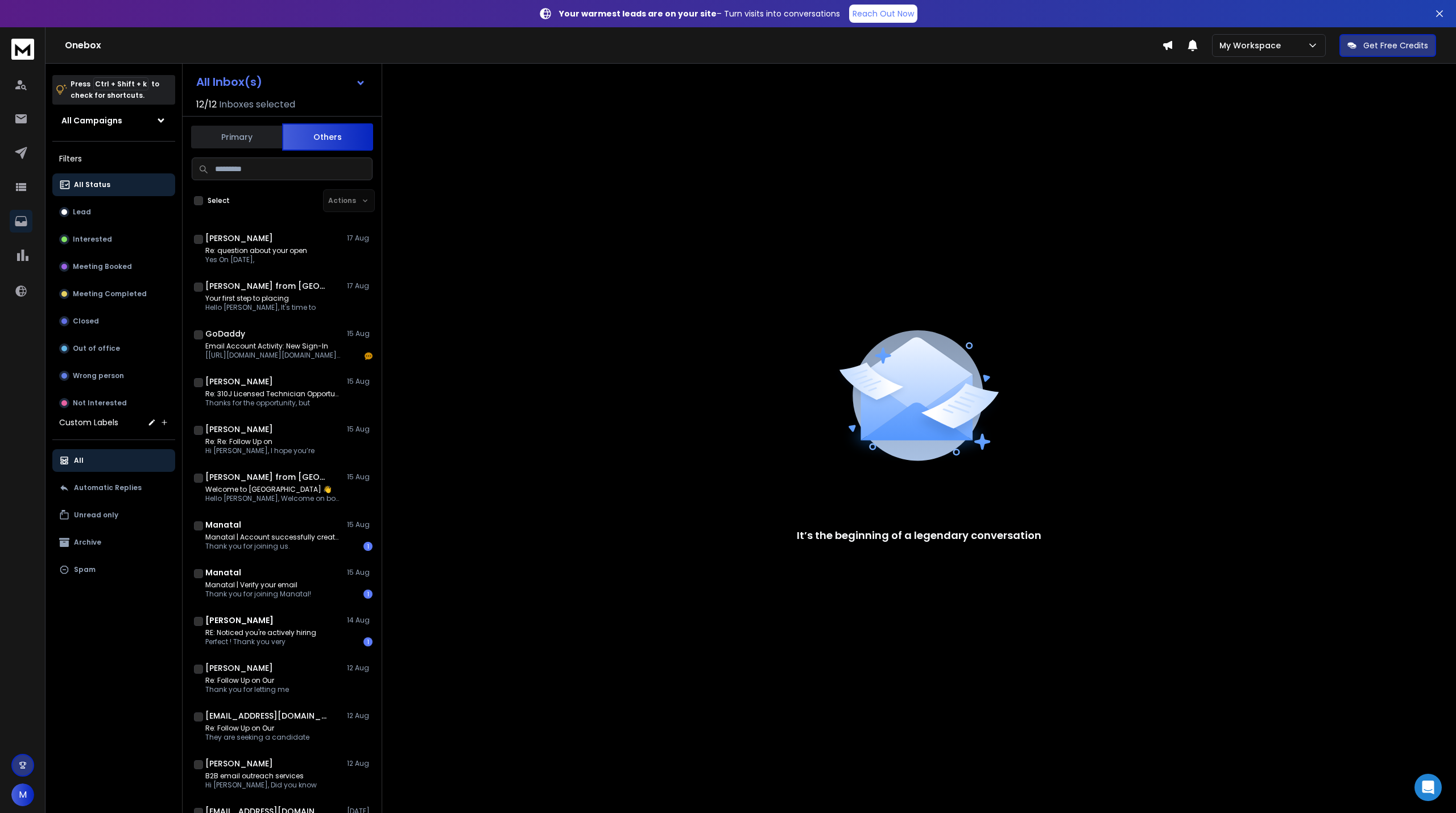
click at [251, 132] on button "Primary" at bounding box center [236, 137] width 91 height 25
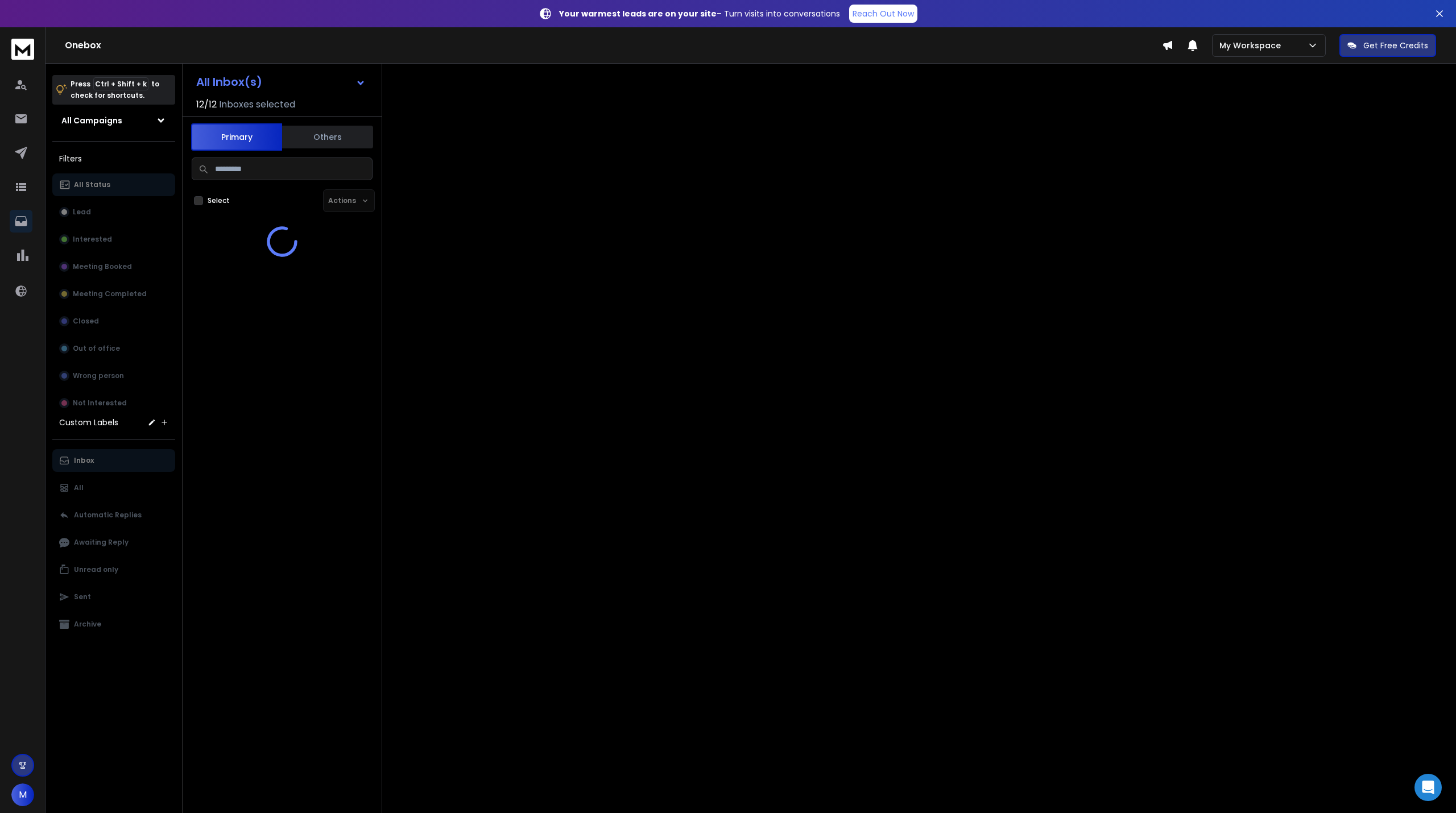
click at [344, 134] on button "Others" at bounding box center [327, 137] width 91 height 25
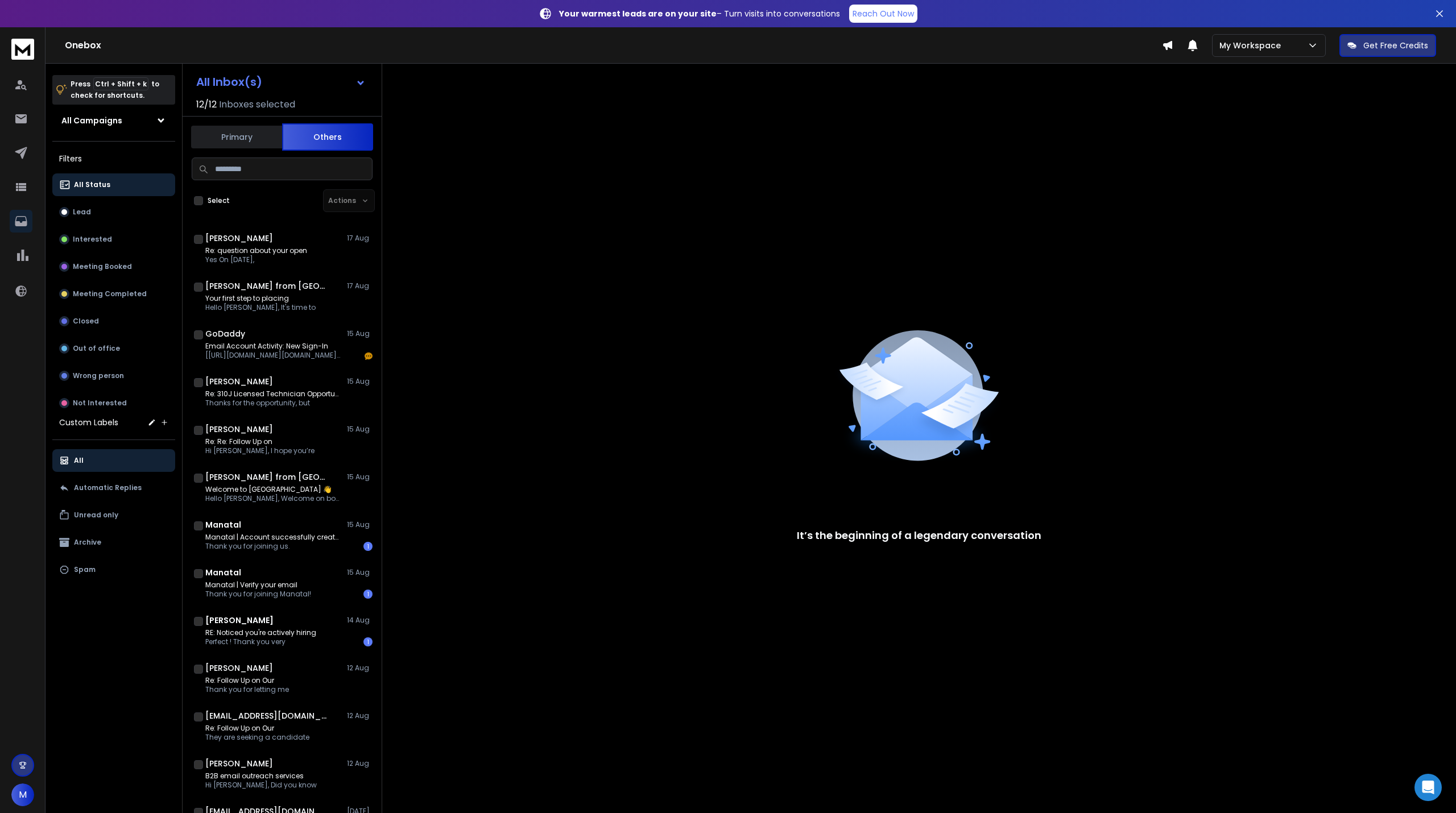
click at [218, 132] on button "Primary" at bounding box center [236, 137] width 91 height 25
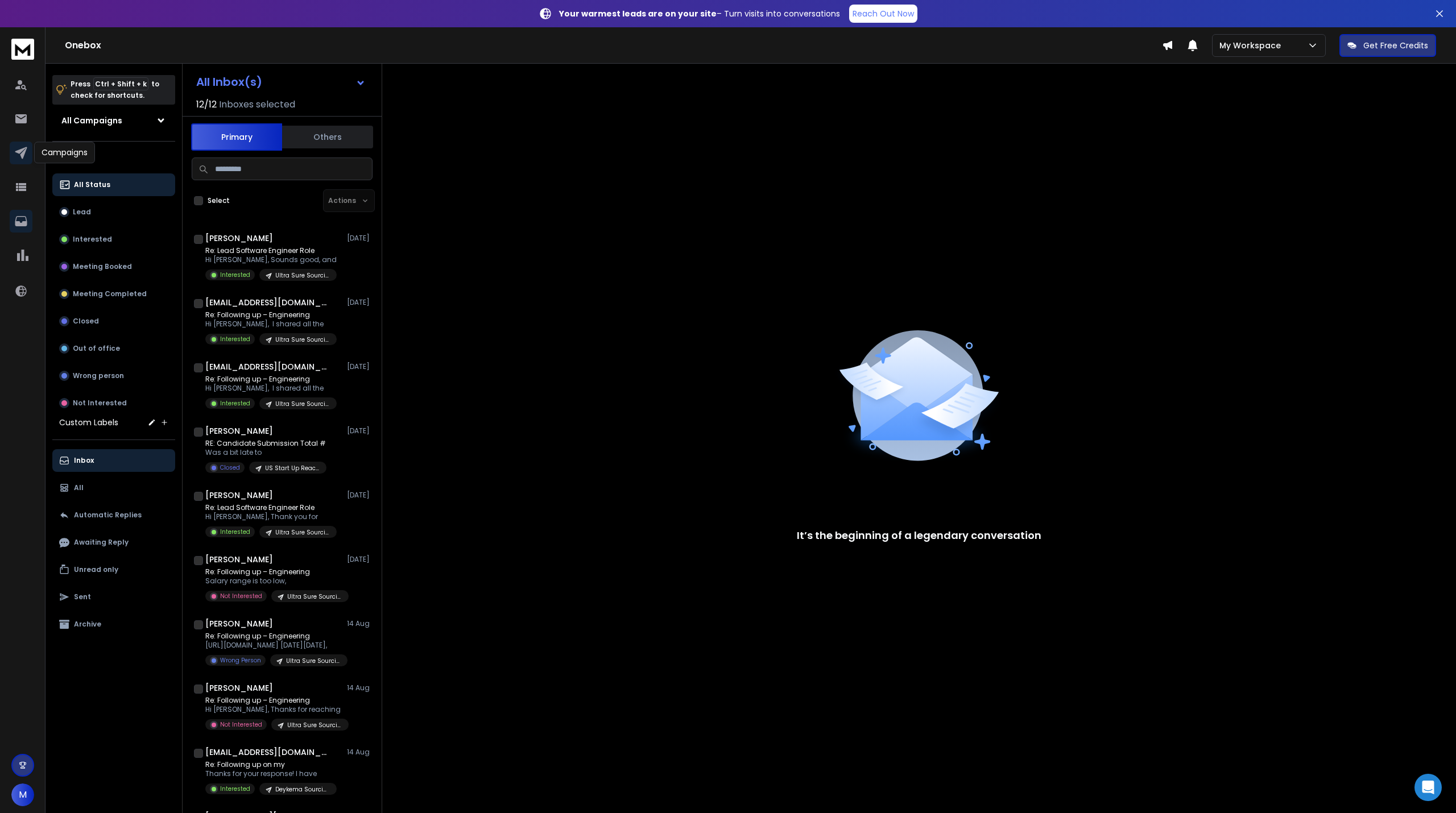
click at [23, 155] on icon at bounding box center [21, 153] width 12 height 12
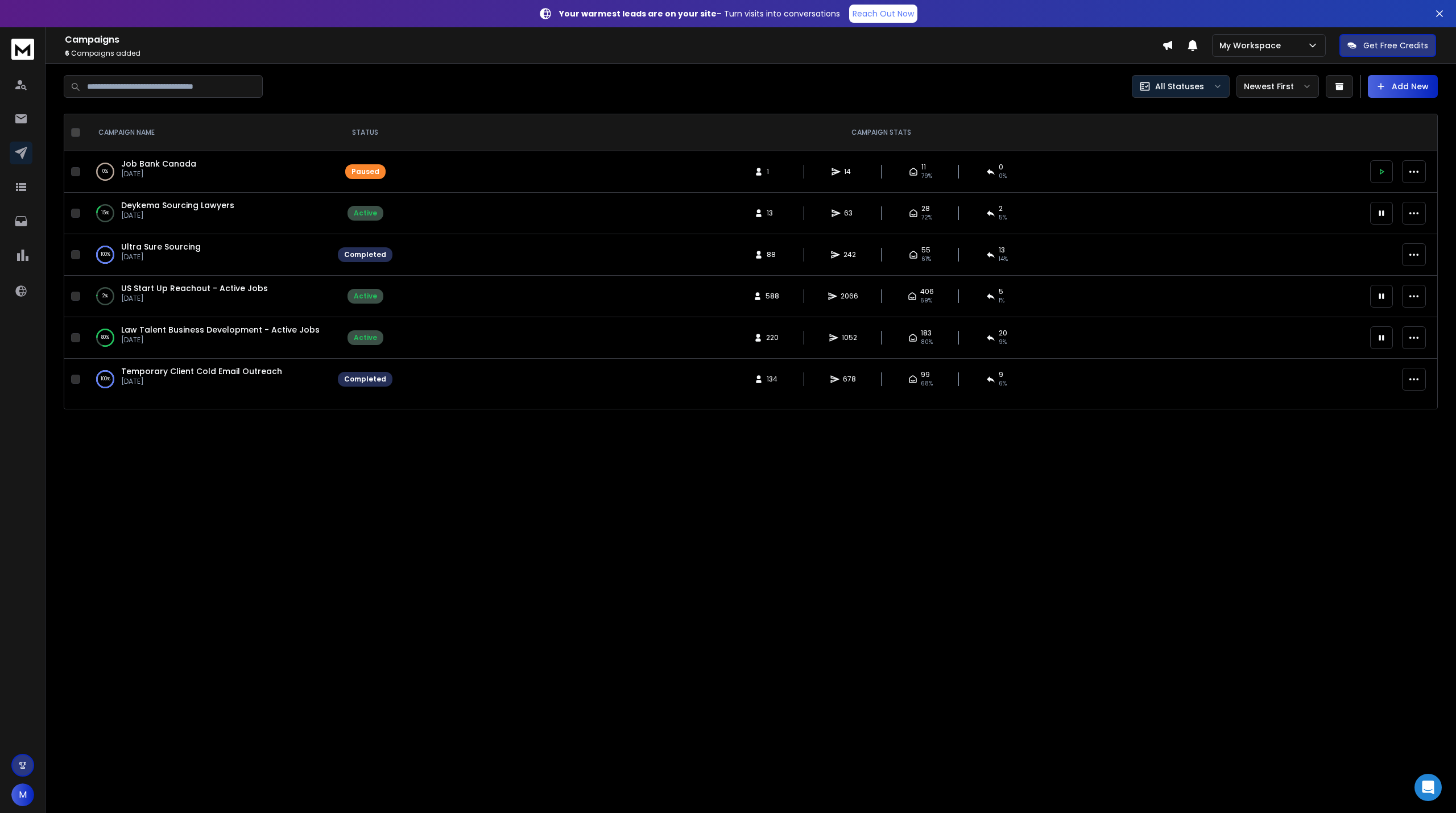
click at [1197, 84] on p "All Statuses" at bounding box center [1179, 86] width 49 height 11
click at [15, 117] on icon at bounding box center [21, 119] width 11 height 9
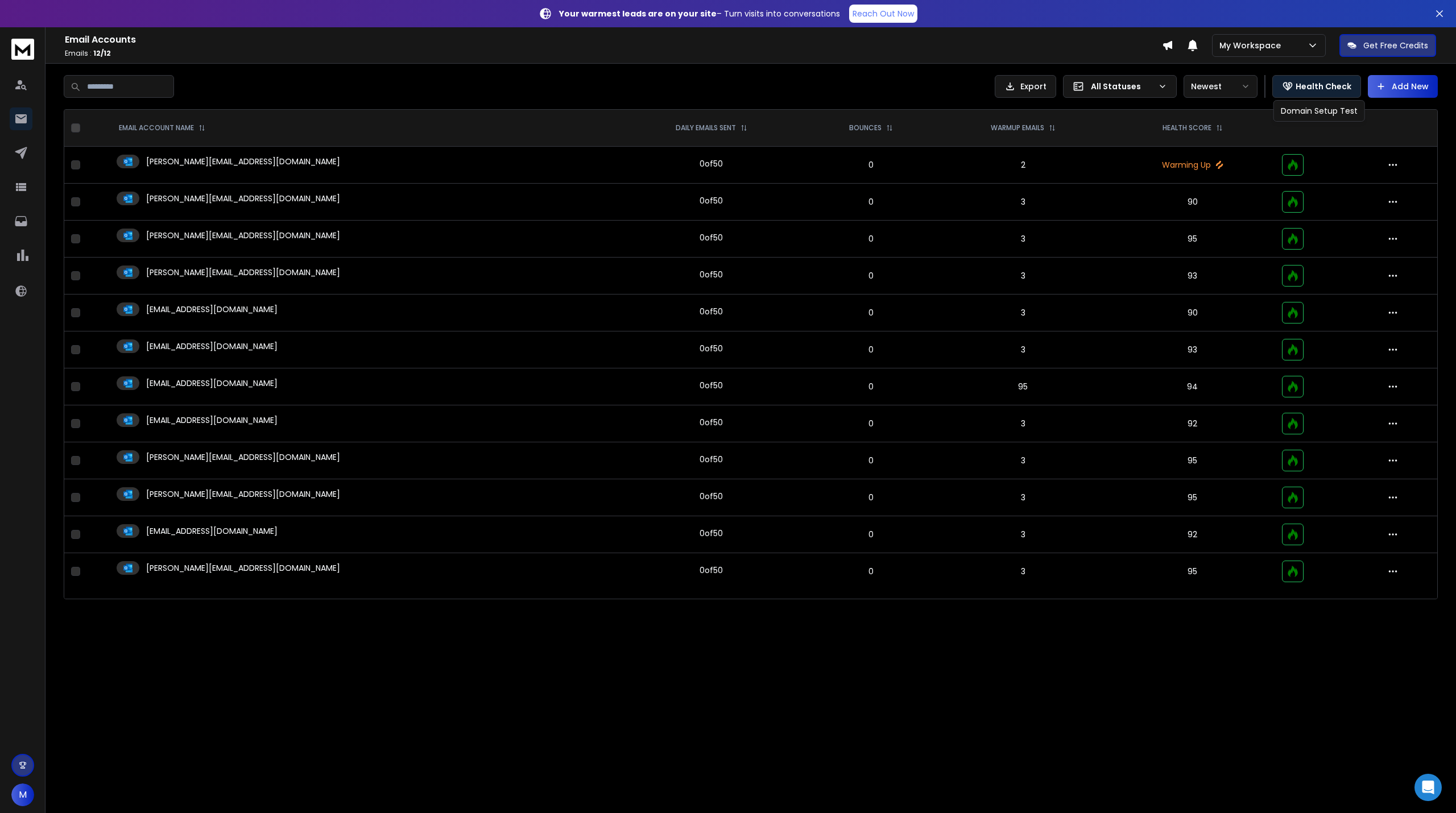
click at [1293, 92] on icon at bounding box center [1287, 86] width 11 height 11
click at [21, 155] on icon at bounding box center [21, 153] width 12 height 12
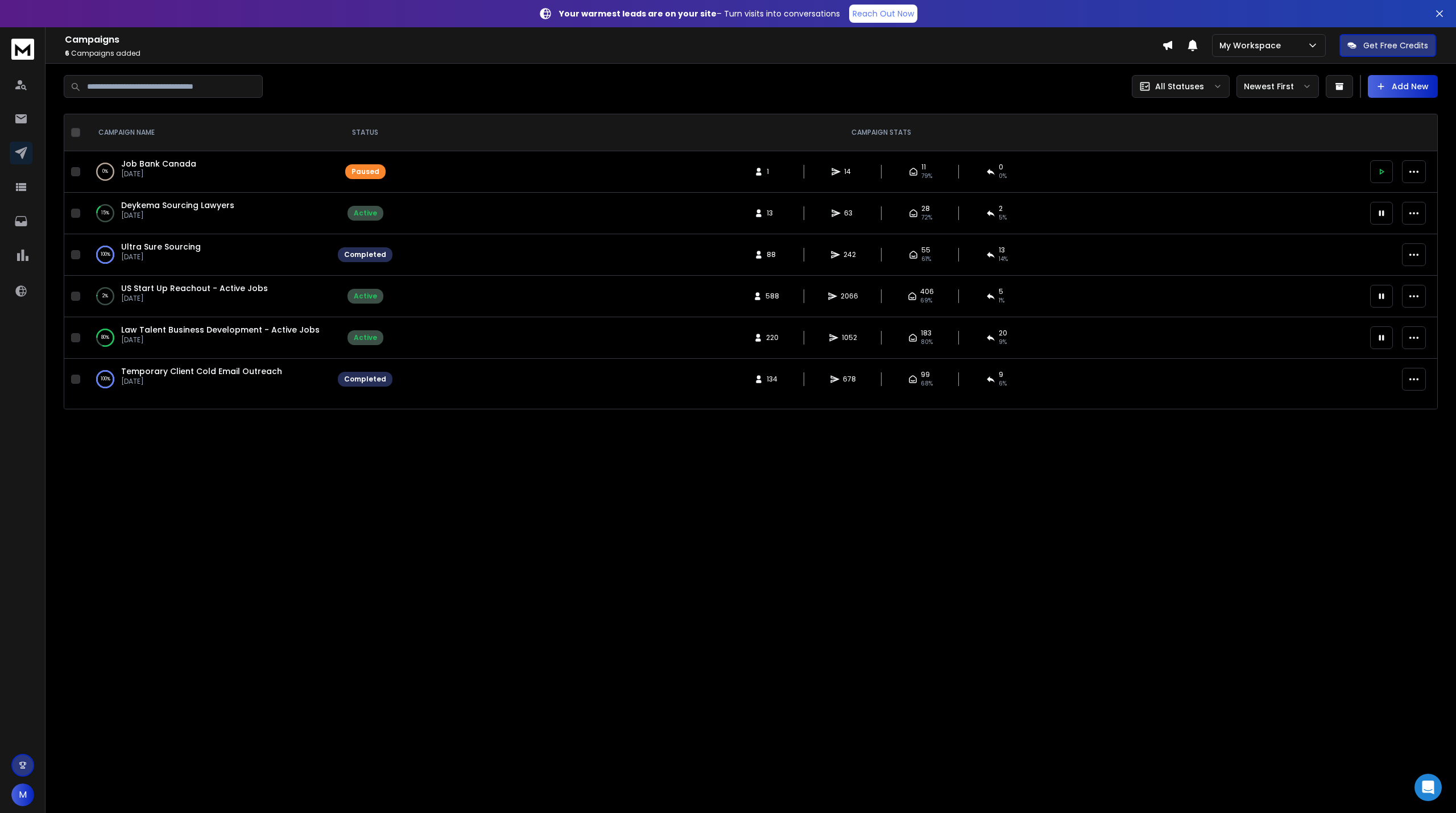
click at [579, 9] on strong "Your warmest leads are on your site" at bounding box center [638, 13] width 157 height 11
click at [585, 9] on strong "Your warmest leads are on your site" at bounding box center [638, 13] width 157 height 11
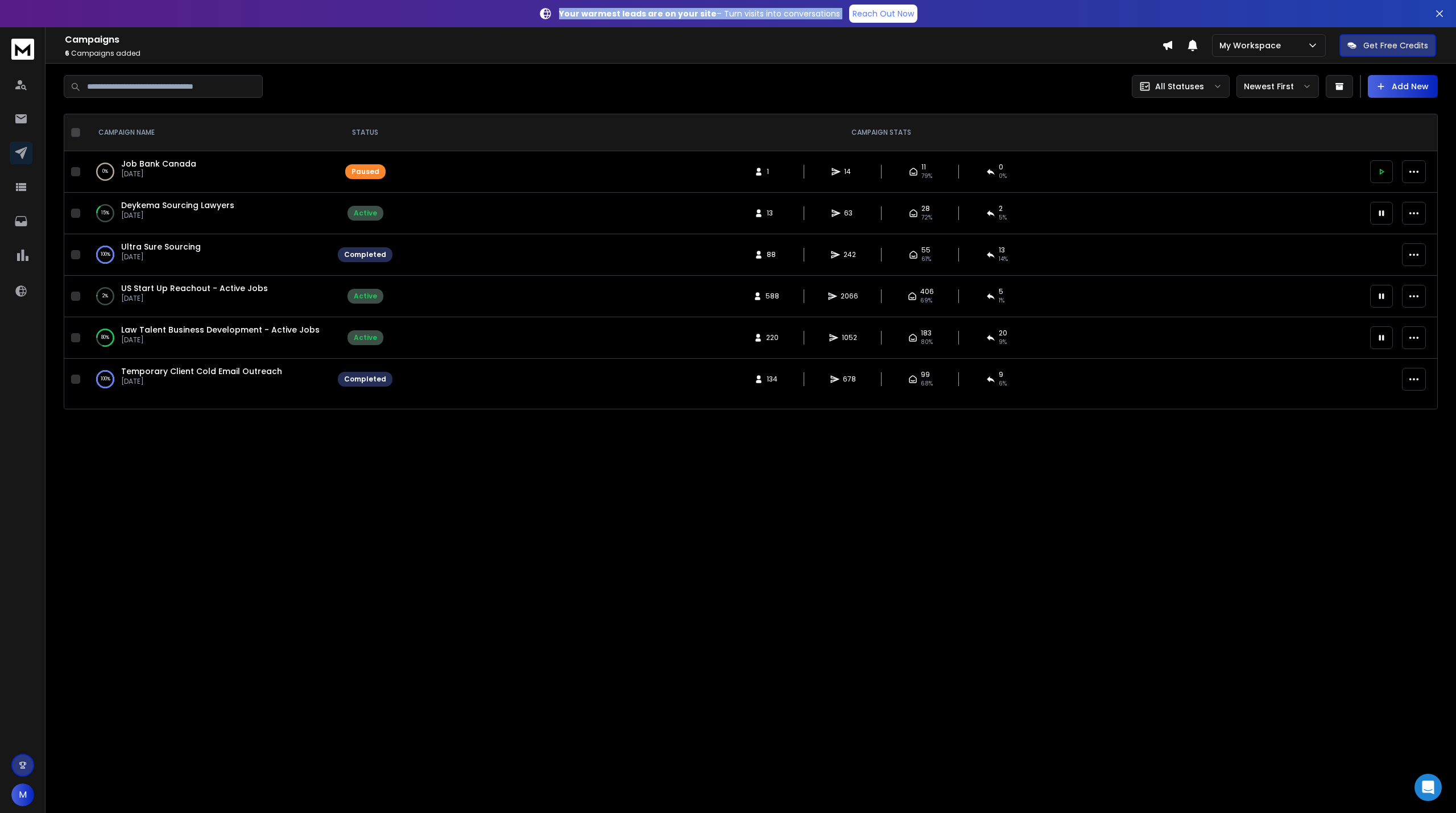
click at [585, 9] on strong "Your warmest leads are on your site" at bounding box center [638, 13] width 157 height 11
click at [622, 13] on strong "Your warmest leads are on your site" at bounding box center [638, 13] width 157 height 11
click at [622, 18] on strong "Your warmest leads are on your site" at bounding box center [638, 13] width 157 height 11
click at [621, 14] on strong "Your warmest leads are on your site" at bounding box center [638, 13] width 157 height 11
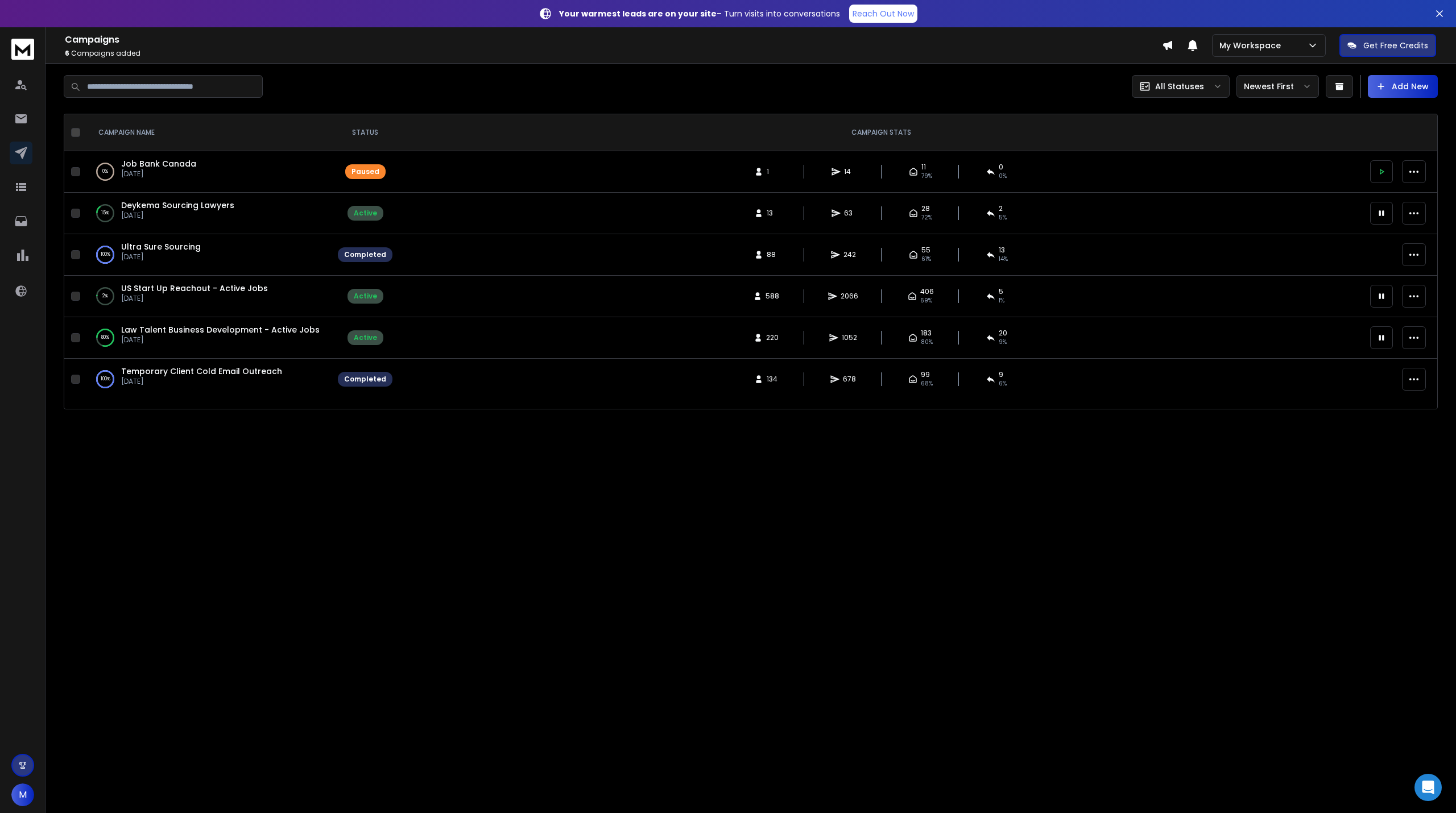
click at [612, 11] on strong "Your warmest leads are on your site" at bounding box center [638, 13] width 157 height 11
click at [631, 12] on strong "Your warmest leads are on your site" at bounding box center [638, 13] width 157 height 11
click at [651, 13] on strong "Your warmest leads are on your site" at bounding box center [638, 13] width 157 height 11
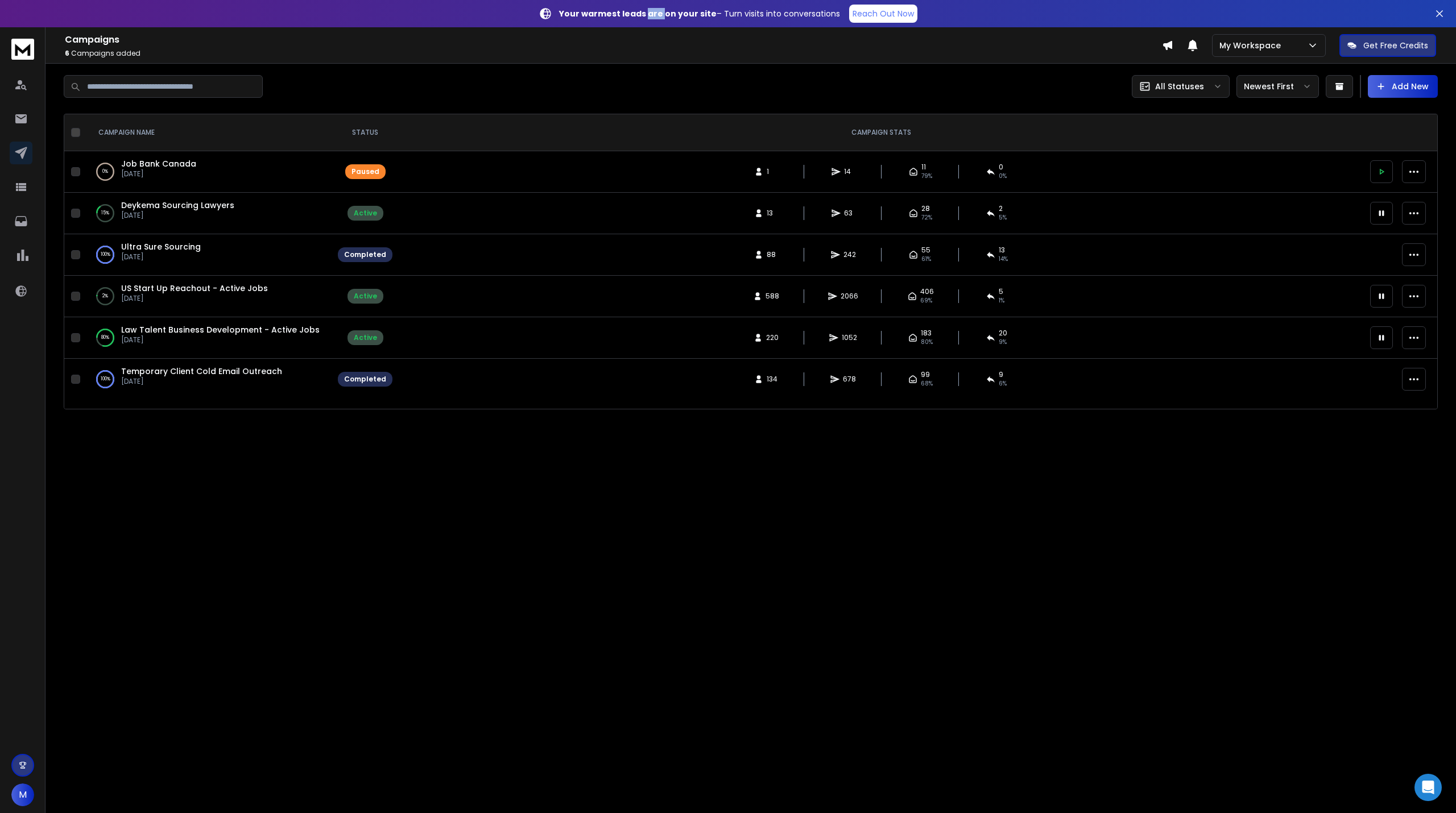
click at [651, 13] on strong "Your warmest leads are on your site" at bounding box center [638, 13] width 157 height 11
click at [670, 14] on strong "Your warmest leads are on your site" at bounding box center [638, 13] width 157 height 11
click at [676, 17] on strong "Your warmest leads are on your site" at bounding box center [638, 13] width 157 height 11
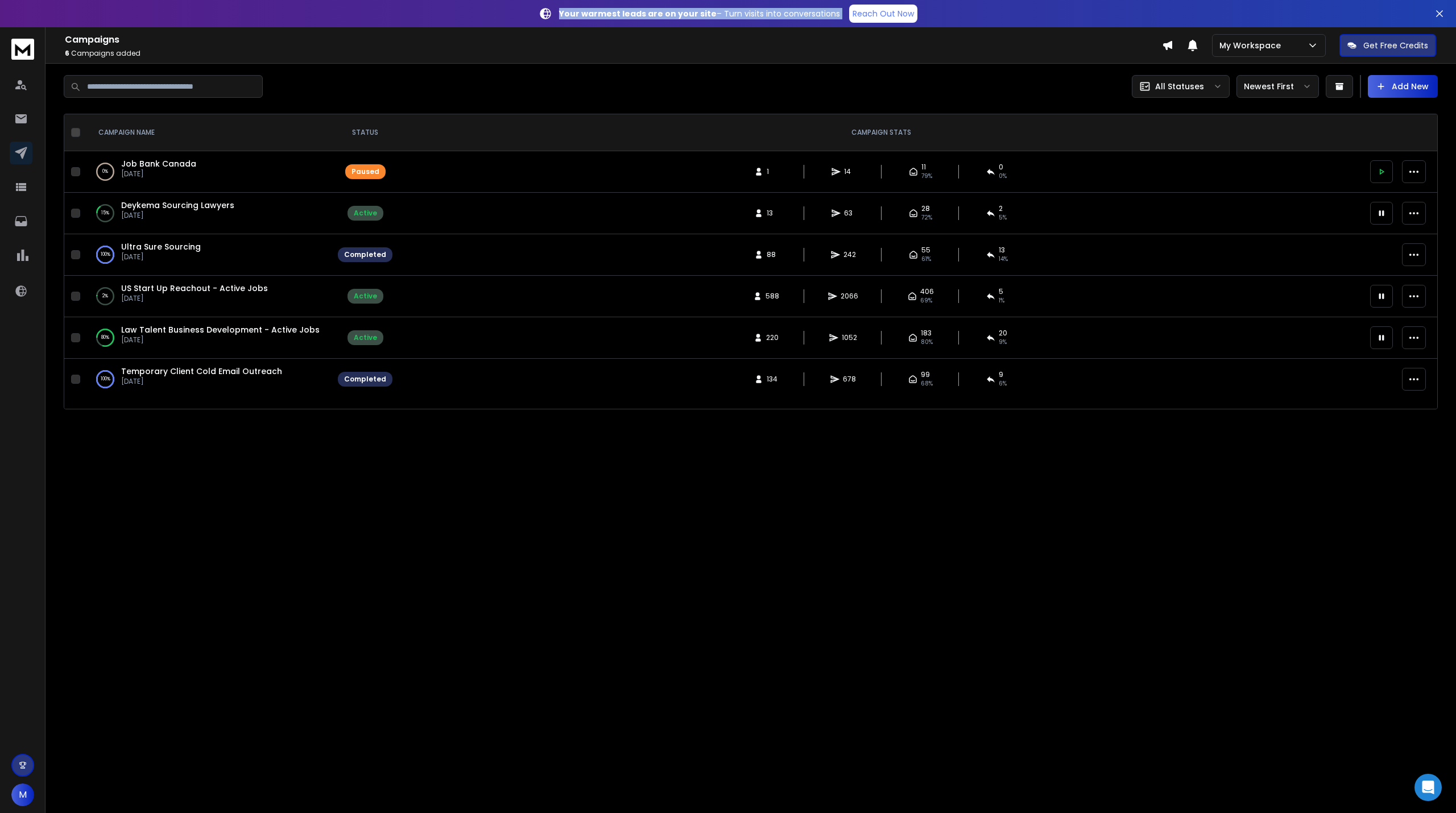
click at [676, 17] on strong "Your warmest leads are on your site" at bounding box center [638, 13] width 157 height 11
click at [707, 15] on strong "Your warmest leads are on your site" at bounding box center [638, 13] width 157 height 11
click at [727, 19] on p "Your warmest leads are on your site – Turn visits into conversations" at bounding box center [699, 13] width 281 height 11
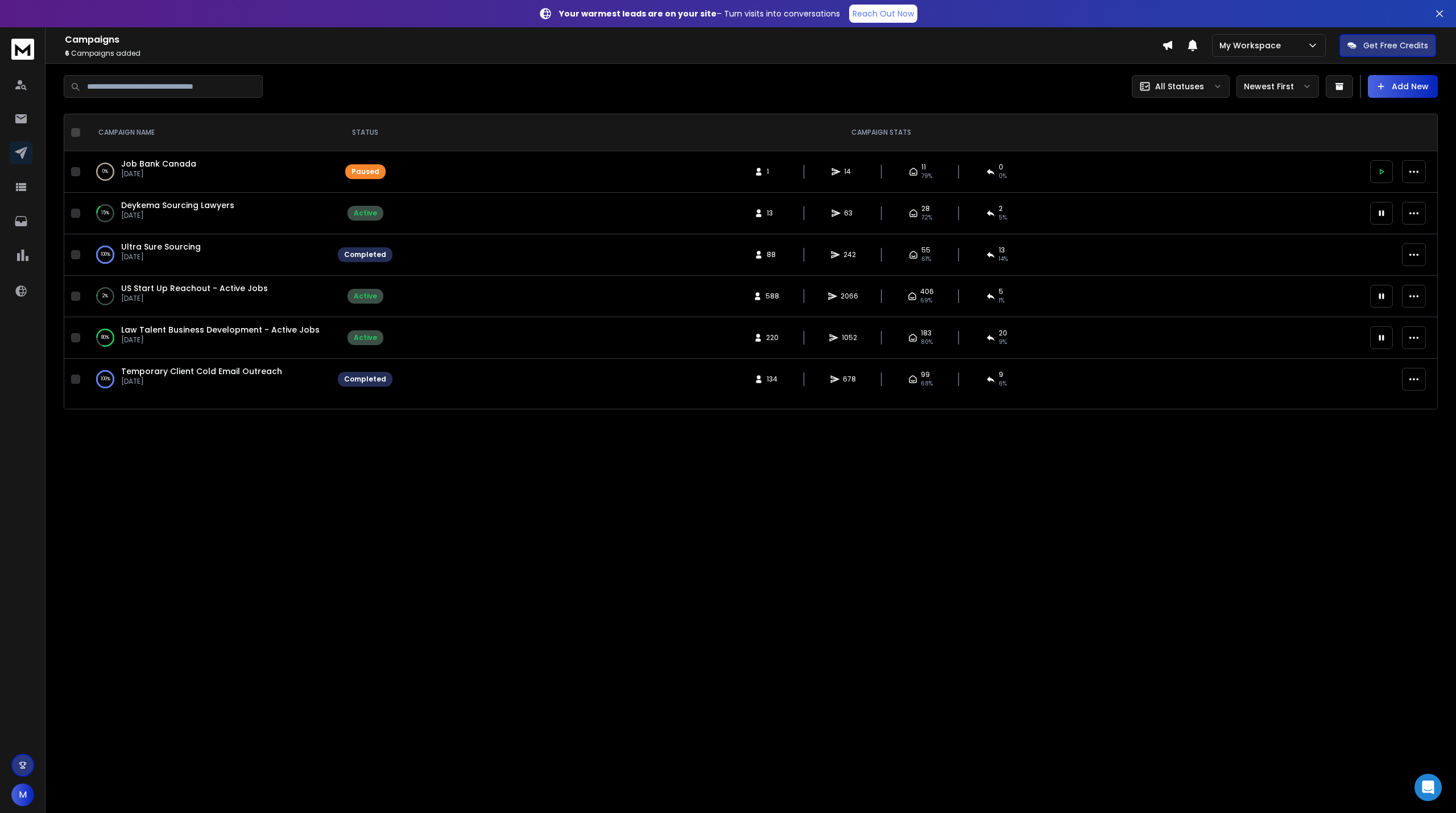
click at [745, 10] on p "Your warmest leads are on your site – Turn visits into conversations" at bounding box center [699, 13] width 281 height 11
click at [770, 14] on p "Your warmest leads are on your site – Turn visits into conversations" at bounding box center [699, 13] width 281 height 11
click at [808, 14] on p "Your warmest leads are on your site – Turn visits into conversations" at bounding box center [699, 13] width 281 height 11
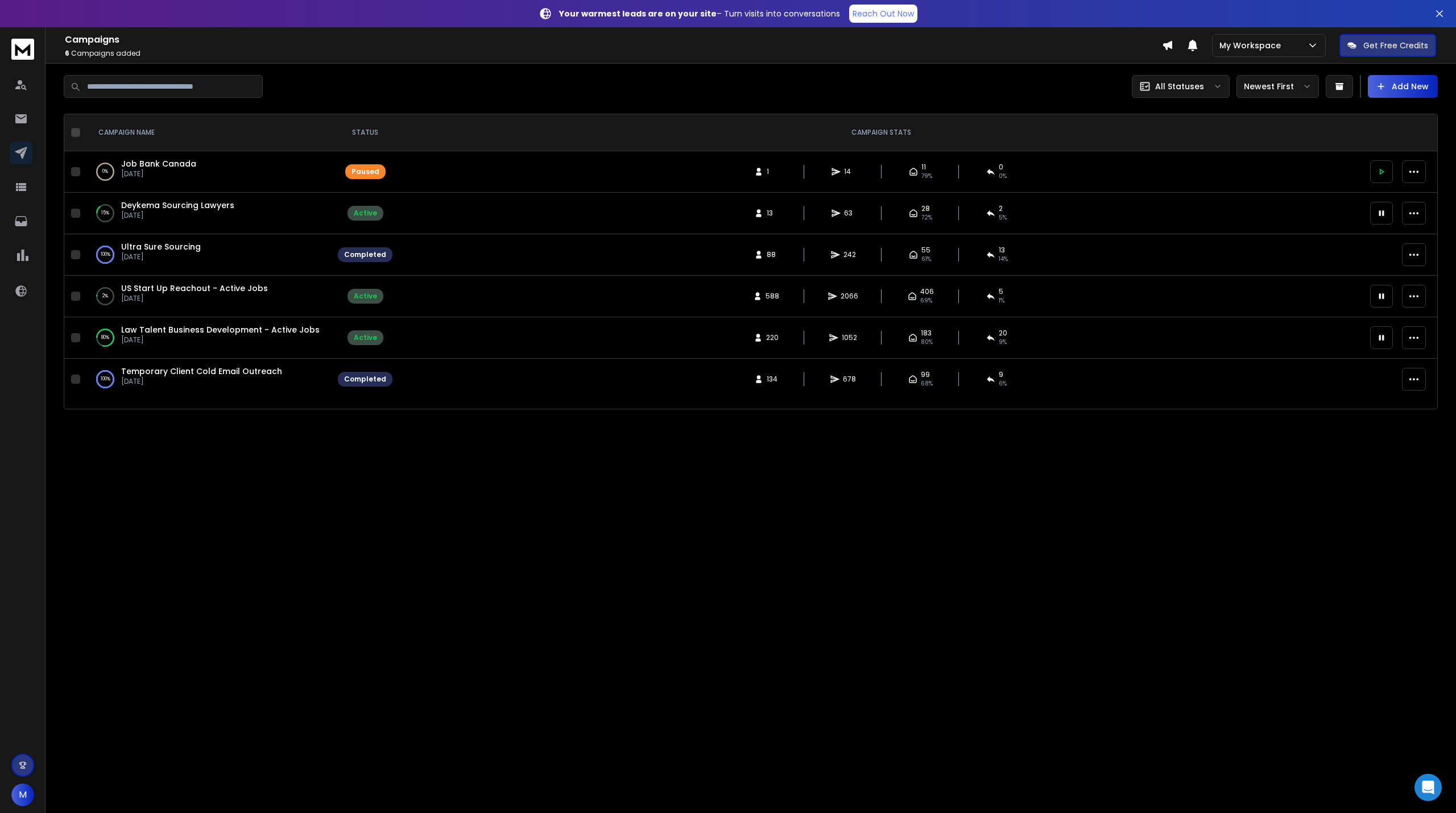
click at [808, 14] on p "Your warmest leads are on your site – Turn visits into conversations" at bounding box center [699, 13] width 281 height 11
click at [630, 14] on strong "Your warmest leads are on your site" at bounding box center [638, 13] width 157 height 11
click at [601, 12] on strong "Your warmest leads are on your site" at bounding box center [638, 13] width 157 height 11
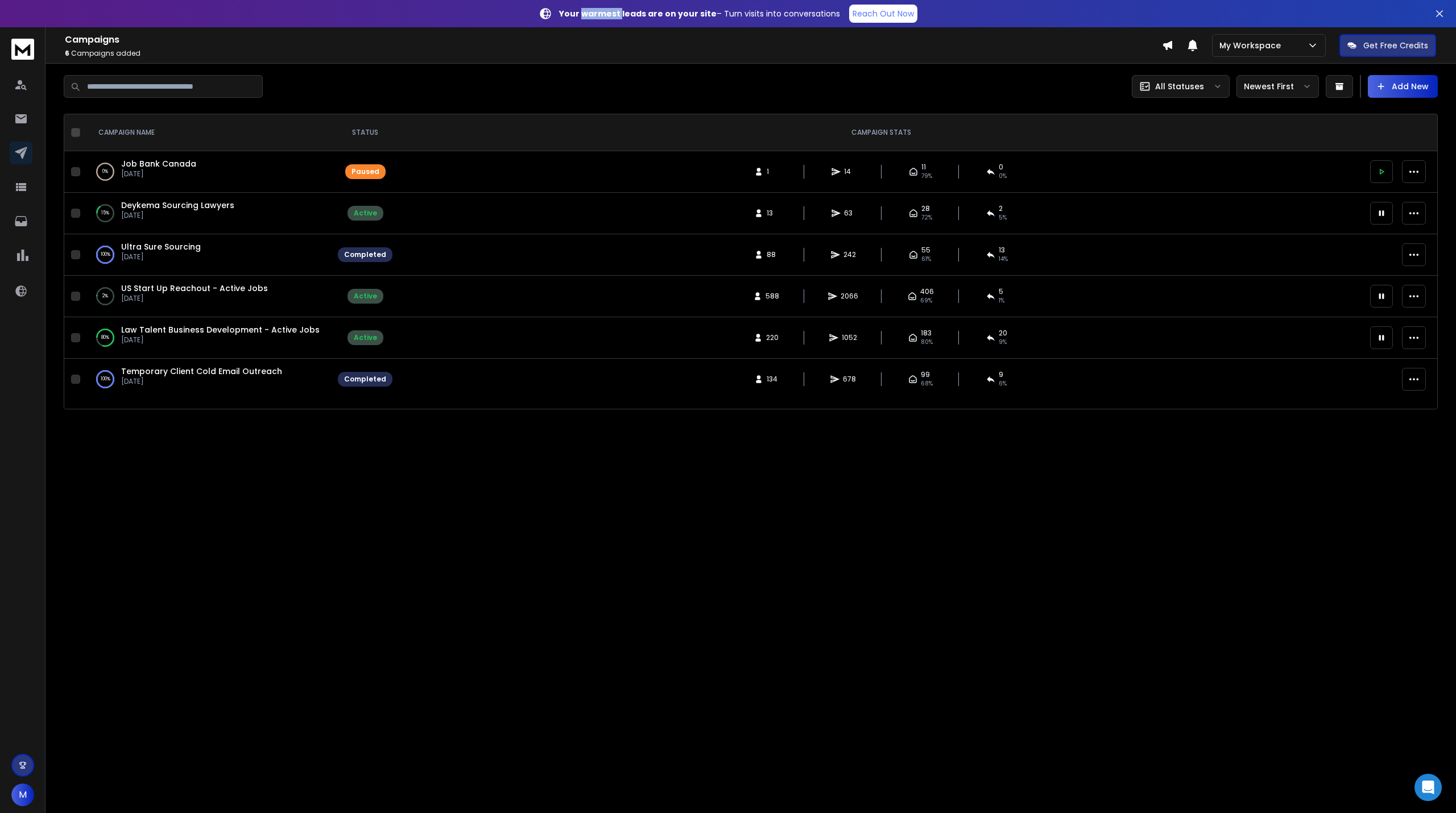
click at [601, 12] on strong "Your warmest leads are on your site" at bounding box center [638, 13] width 157 height 11
click at [574, 15] on strong "Your warmest leads are on your site" at bounding box center [638, 13] width 157 height 11
click at [636, 14] on strong "Your warmest leads are on your site" at bounding box center [638, 13] width 157 height 11
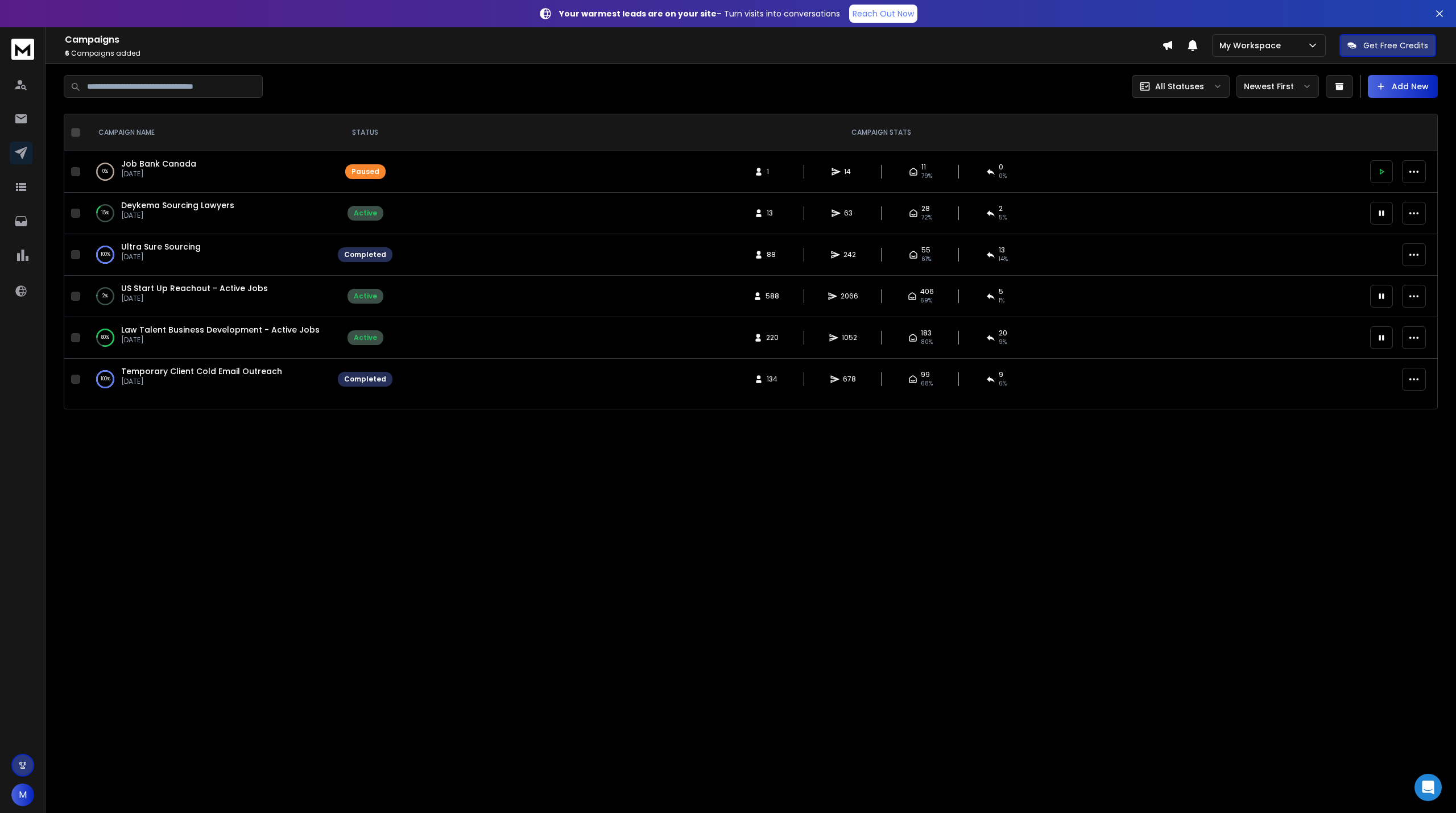
click at [653, 13] on strong "Your warmest leads are on your site" at bounding box center [638, 13] width 157 height 11
click at [690, 17] on strong "Your warmest leads are on your site" at bounding box center [638, 13] width 157 height 11
click at [705, 16] on strong "Your warmest leads are on your site" at bounding box center [638, 13] width 157 height 11
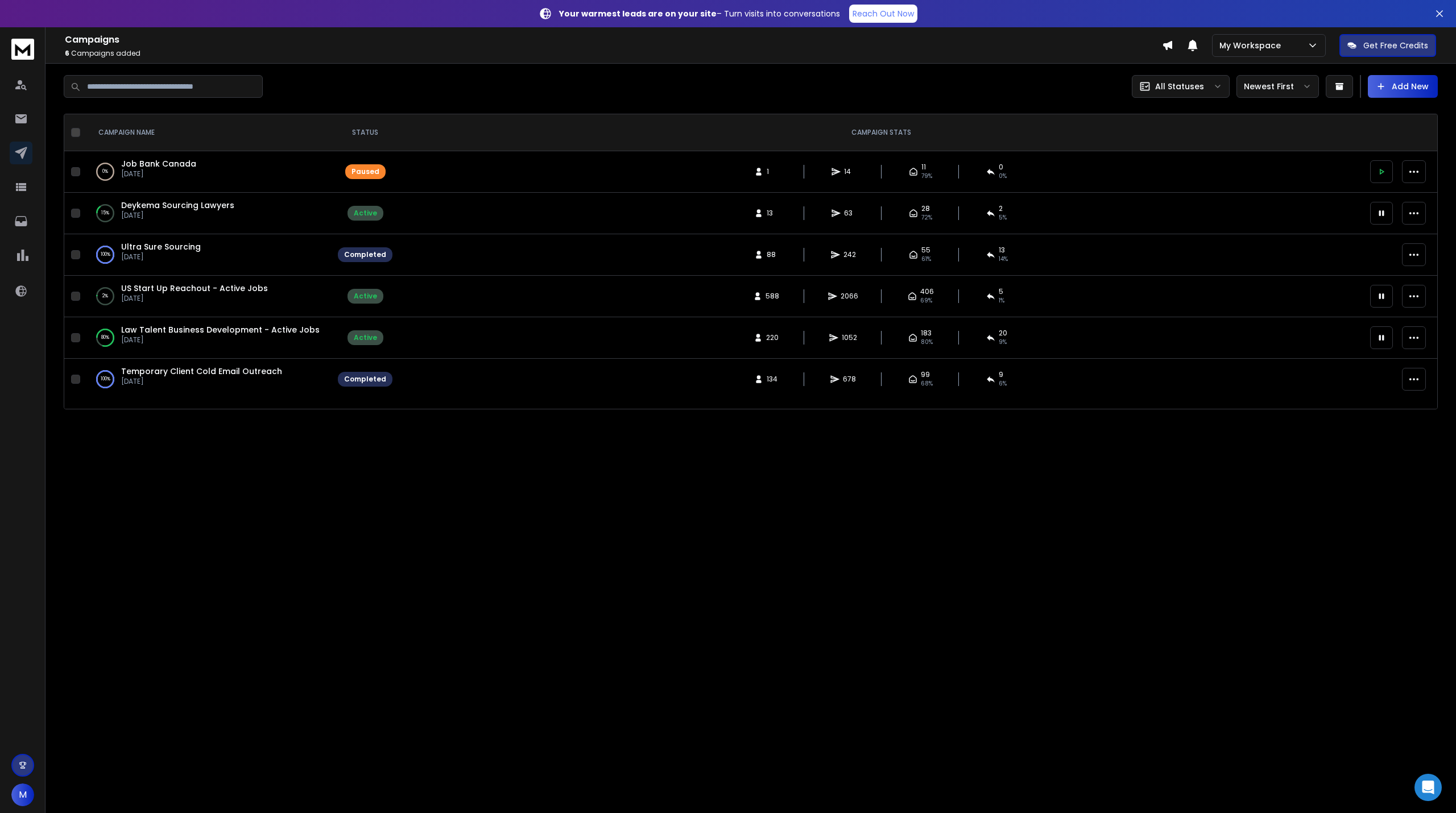
click at [705, 16] on strong "Your warmest leads are on your site" at bounding box center [638, 13] width 157 height 11
click at [751, 17] on p "Your warmest leads are on your site – Turn visits into conversations" at bounding box center [699, 13] width 281 height 11
click at [793, 13] on p "Your warmest leads are on your site – Turn visits into conversations" at bounding box center [699, 13] width 281 height 11
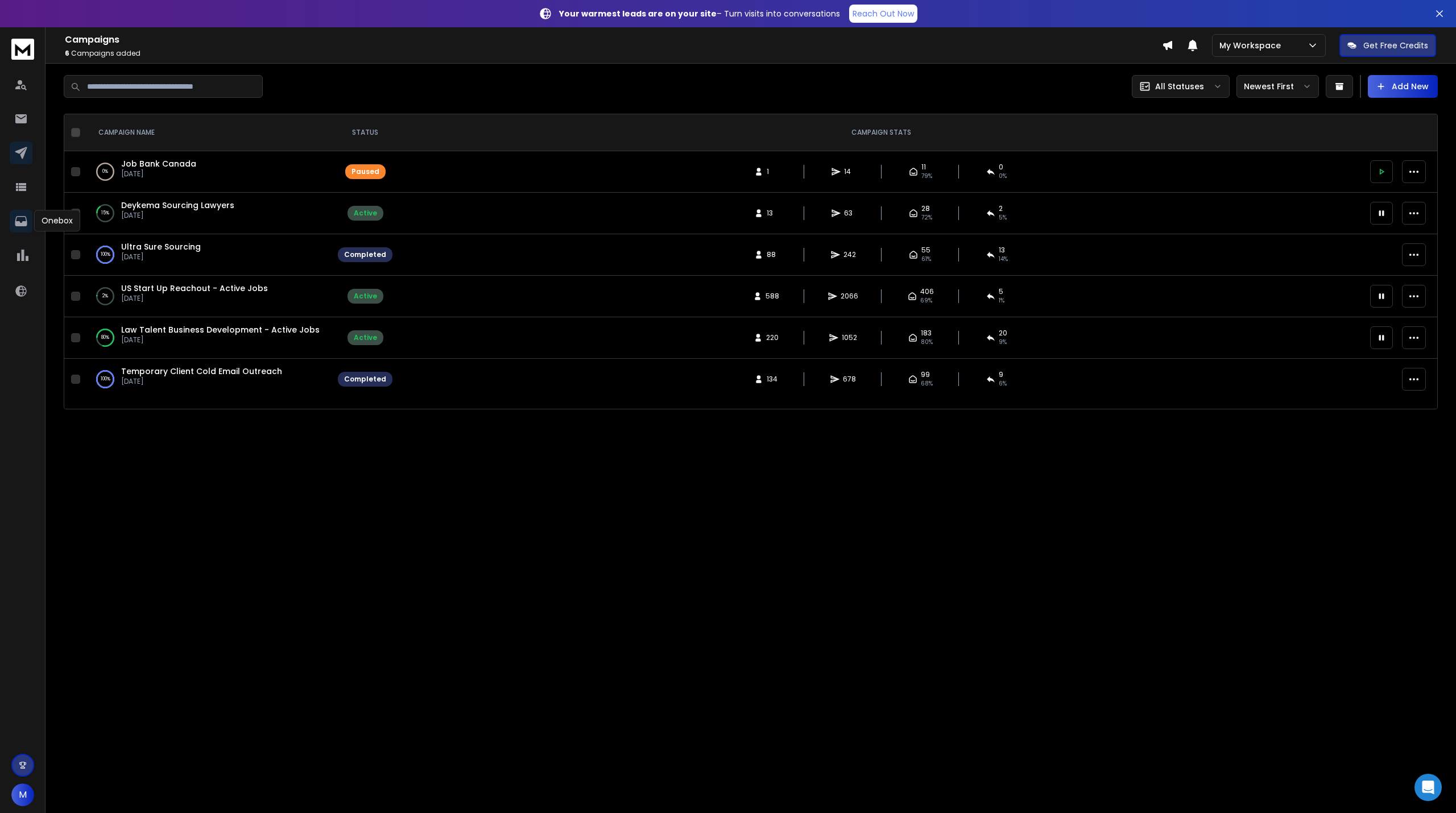
click at [19, 225] on icon at bounding box center [21, 221] width 12 height 10
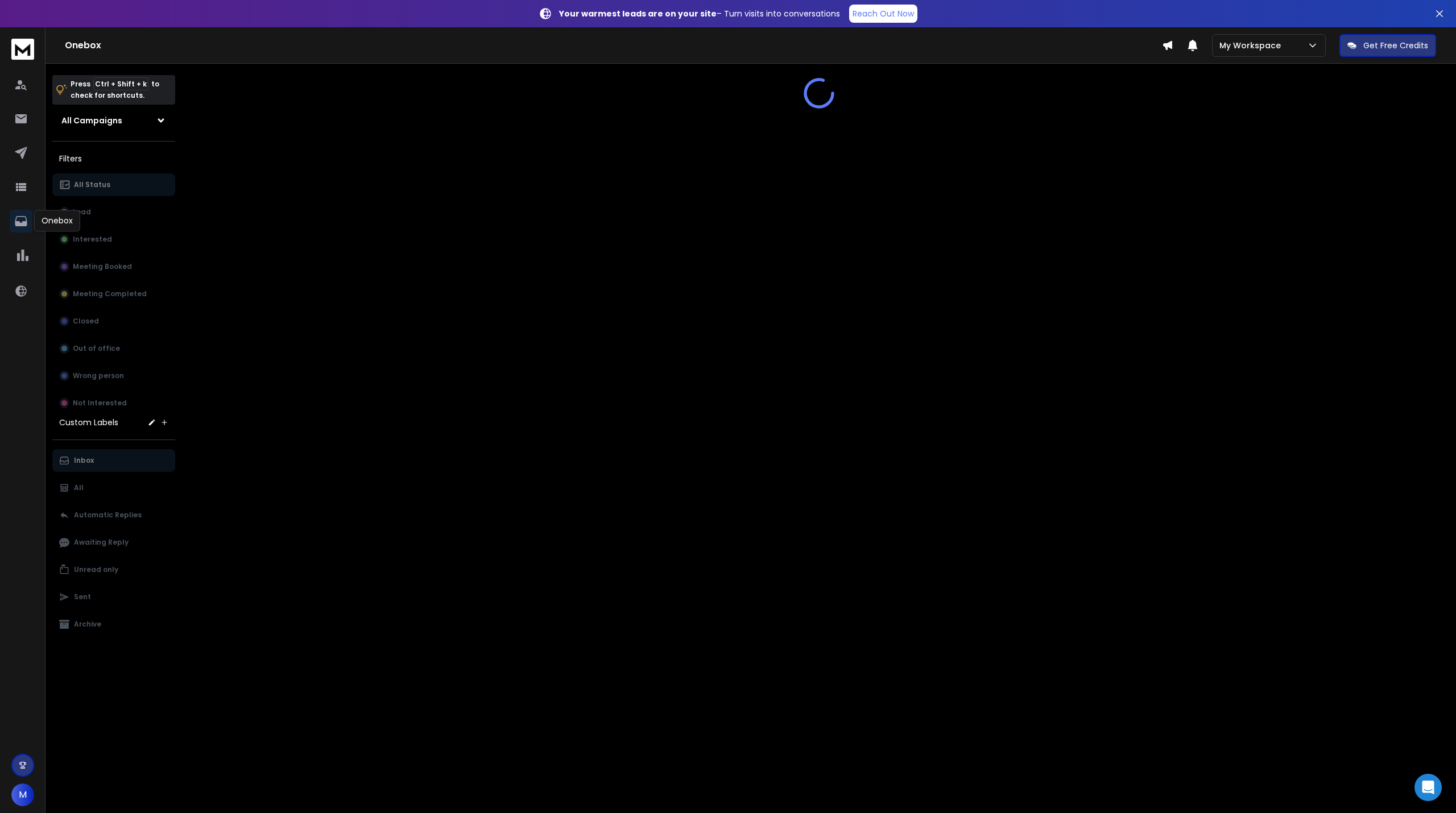
click at [768, 13] on p "Your warmest leads are on your site – Turn visits into conversations" at bounding box center [699, 13] width 281 height 11
click at [738, 13] on p "Your warmest leads are on your site – Turn visits into conversations" at bounding box center [699, 13] width 281 height 11
click at [744, 14] on p "Your warmest leads are on your site – Turn visits into conversations" at bounding box center [699, 13] width 281 height 11
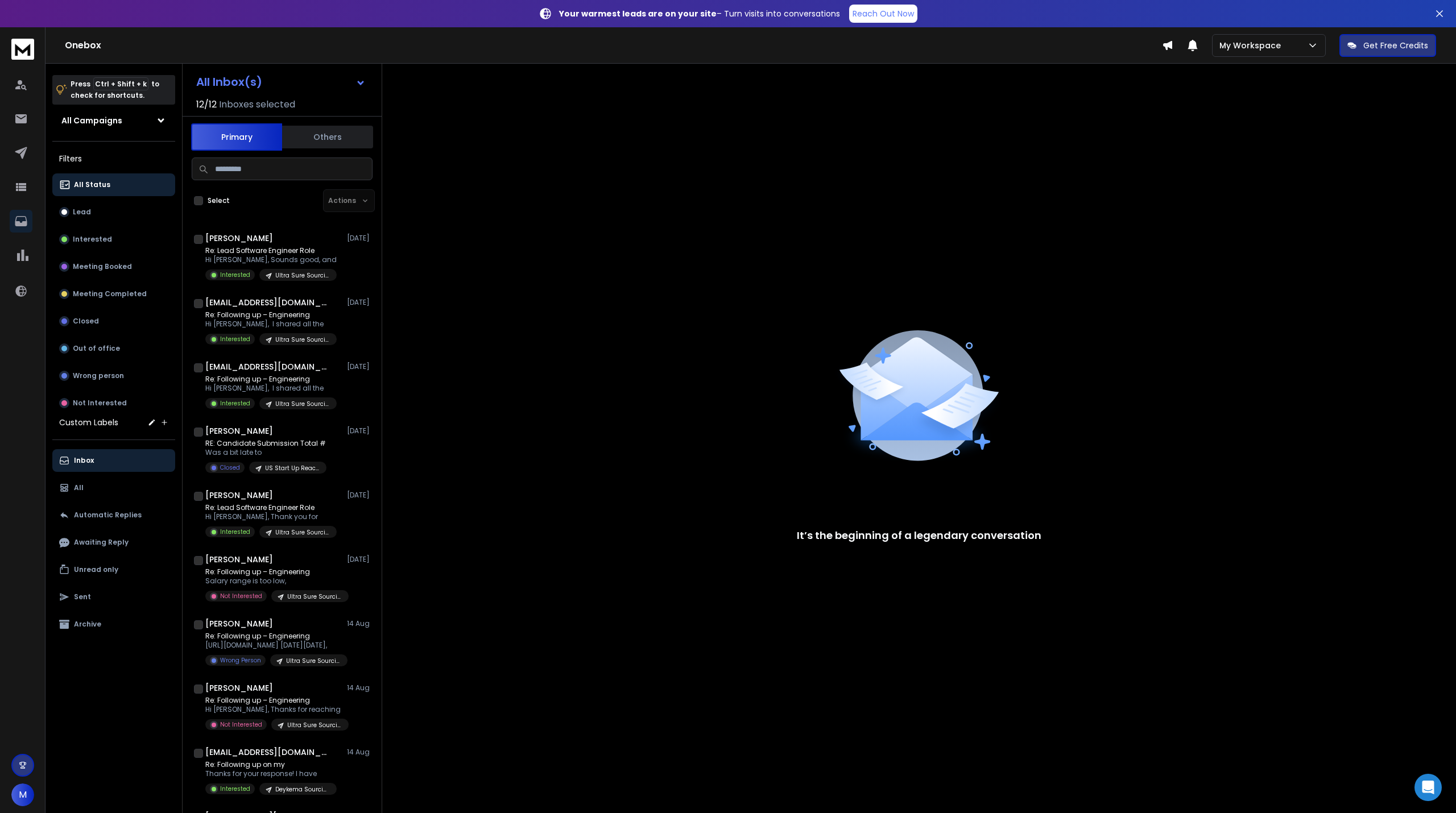
click at [744, 14] on p "Your warmest leads are on your site – Turn visits into conversations" at bounding box center [699, 13] width 281 height 11
click at [733, 12] on p "Your warmest leads are on your site – Turn visits into conversations" at bounding box center [699, 13] width 281 height 11
click at [699, 9] on strong "Your warmest leads are on your site" at bounding box center [638, 13] width 157 height 11
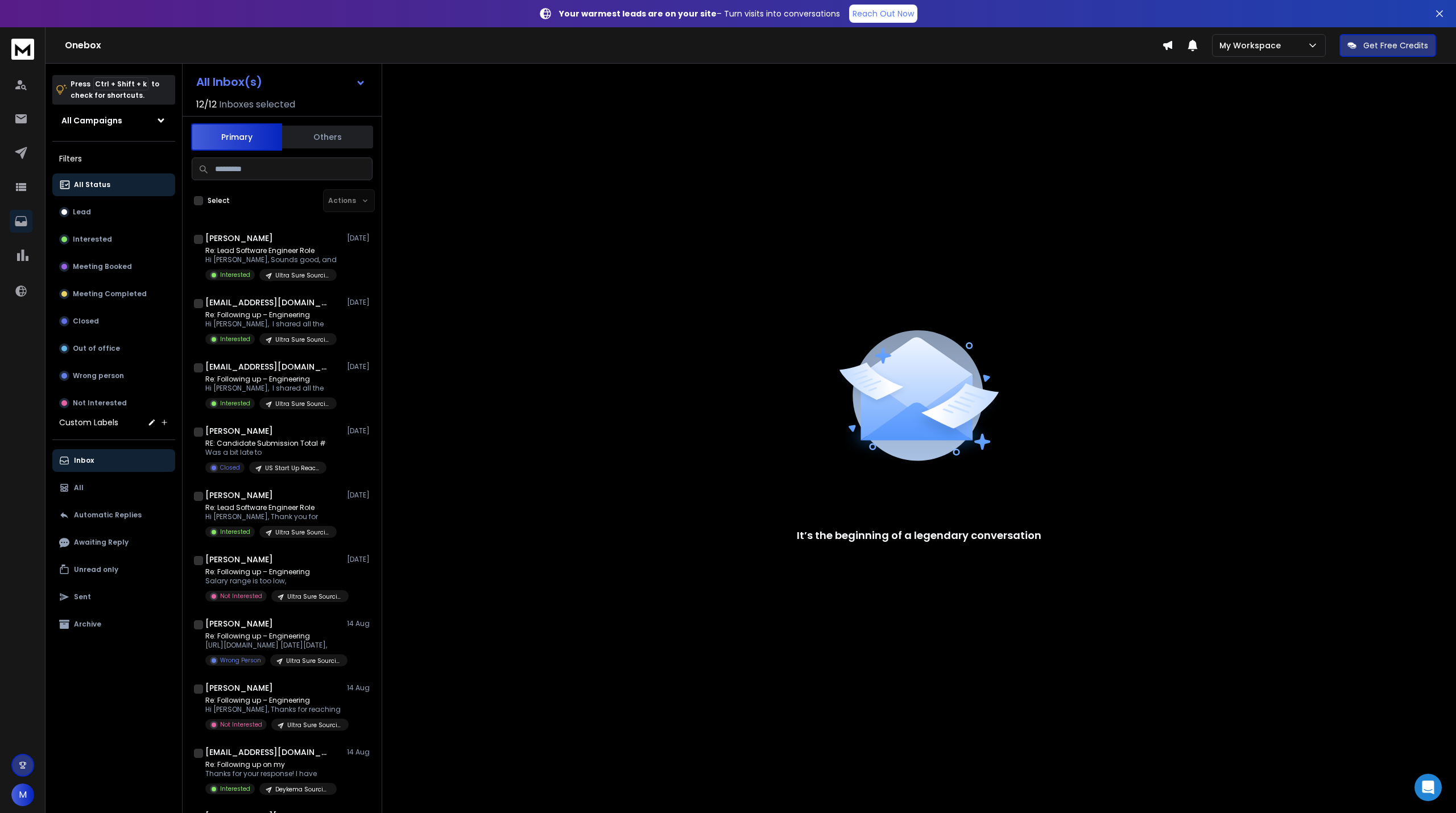
click at [684, 9] on strong "Your warmest leads are on your site" at bounding box center [638, 13] width 157 height 11
click at [665, 9] on strong "Your warmest leads are on your site" at bounding box center [638, 13] width 157 height 11
click at [653, 13] on strong "Your warmest leads are on your site" at bounding box center [638, 13] width 157 height 11
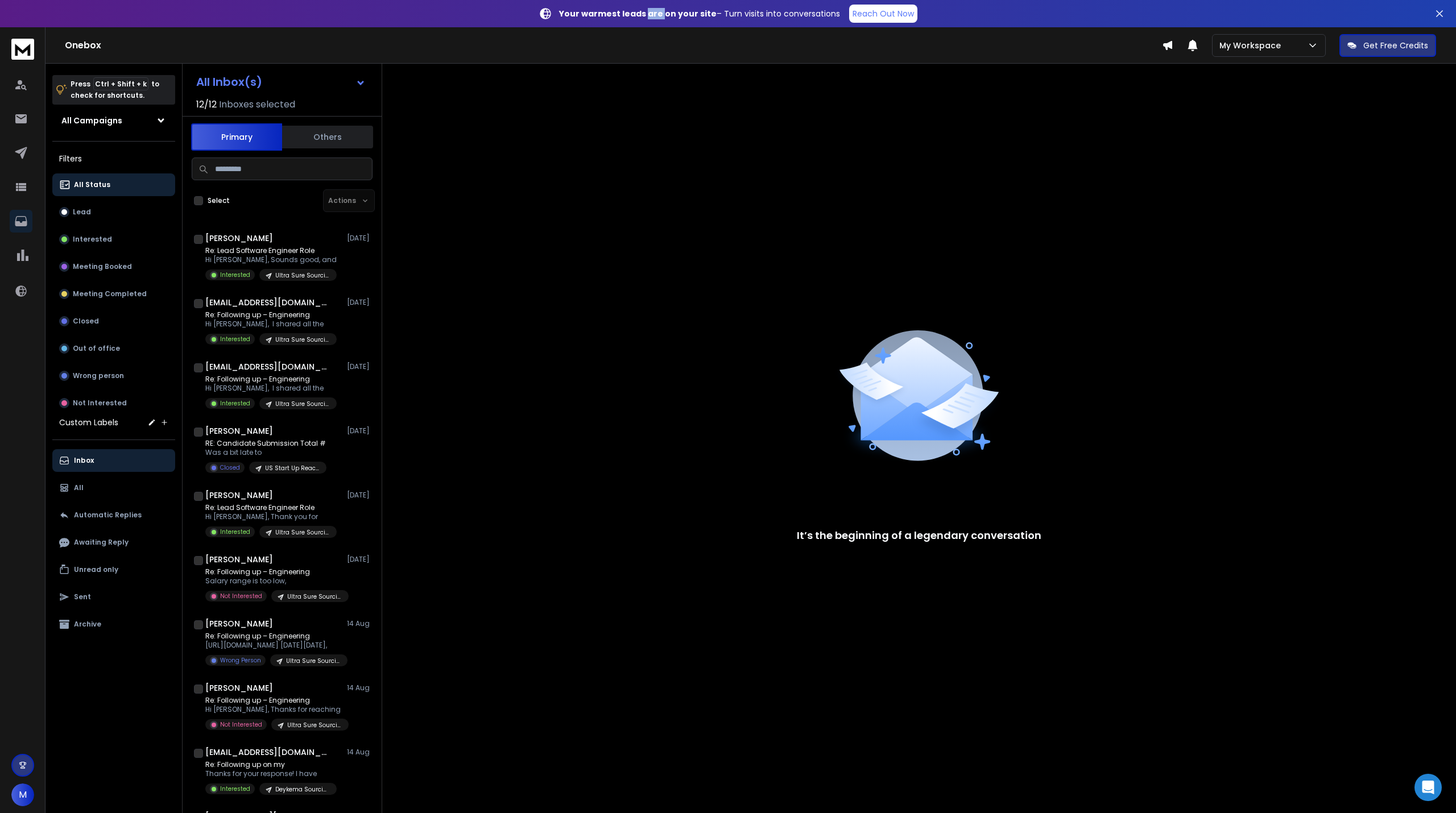
click at [653, 13] on strong "Your warmest leads are on your site" at bounding box center [638, 13] width 157 height 11
click at [635, 15] on strong "Your warmest leads are on your site" at bounding box center [638, 13] width 157 height 11
click at [593, 13] on strong "Your warmest leads are on your site" at bounding box center [638, 13] width 157 height 11
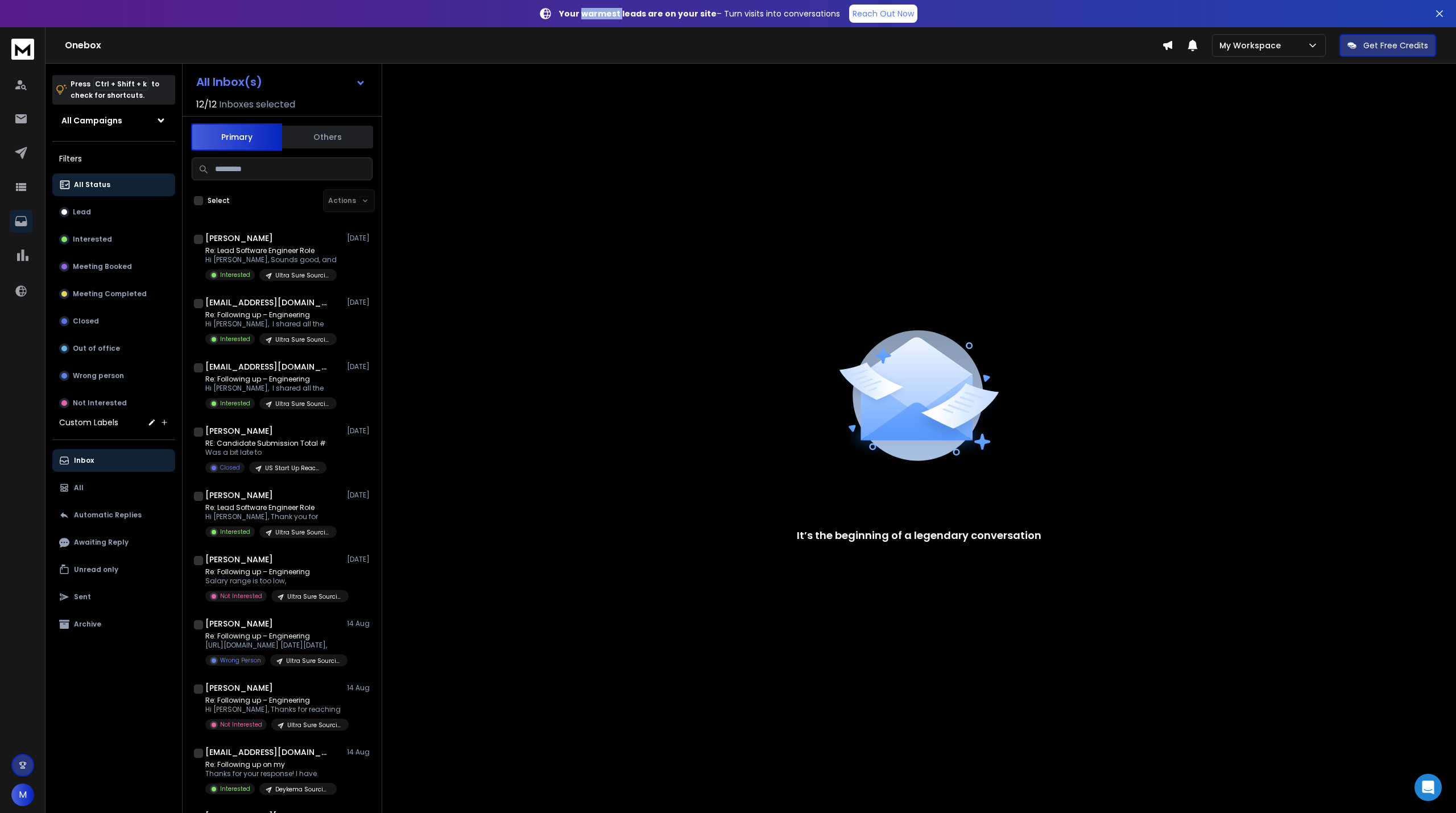
click at [593, 13] on strong "Your warmest leads are on your site" at bounding box center [638, 13] width 157 height 11
click at [579, 9] on strong "Your warmest leads are on your site" at bounding box center [638, 13] width 157 height 11
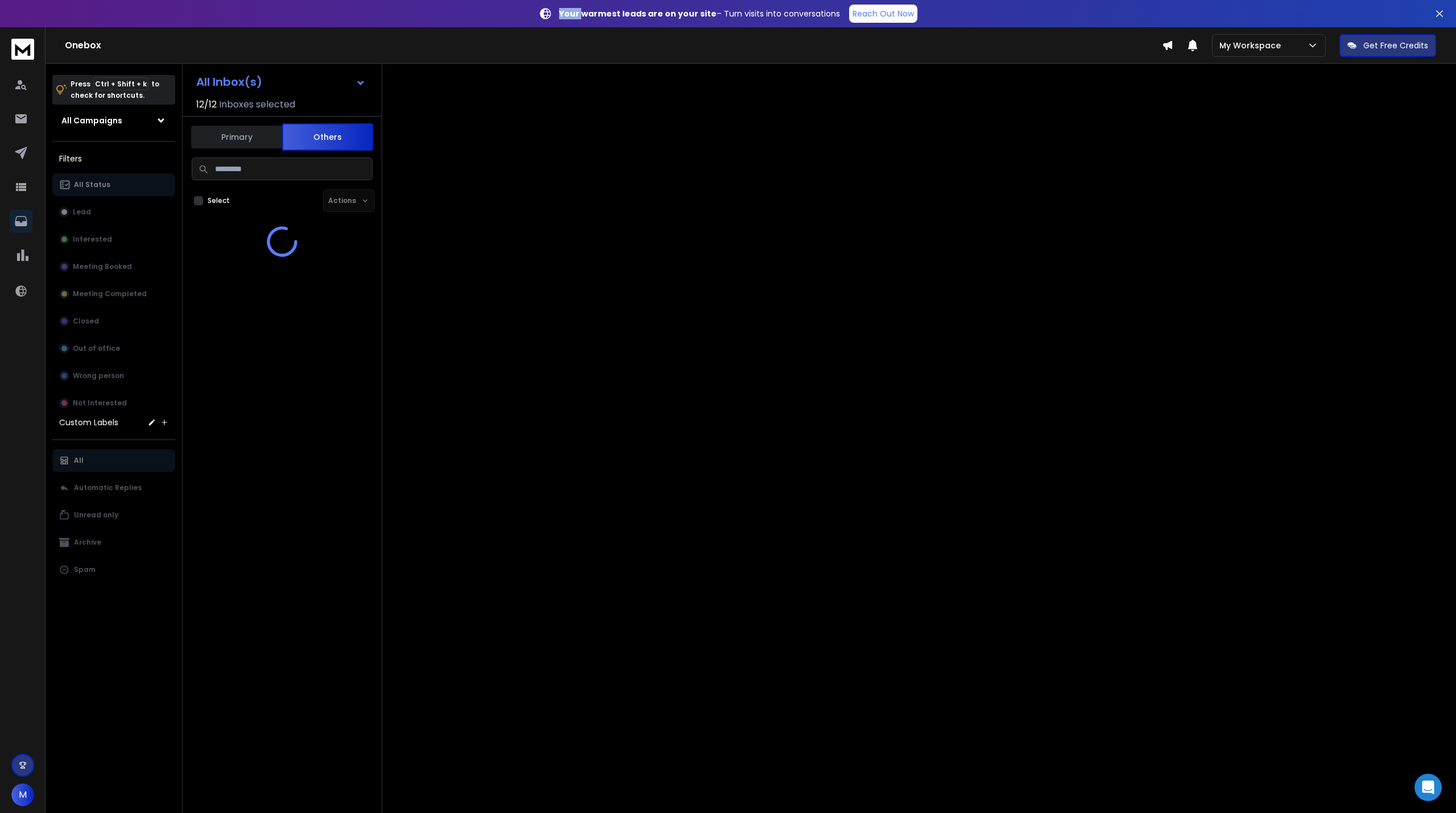
click at [324, 137] on button "Others" at bounding box center [327, 137] width 91 height 27
click at [242, 139] on button "Primary" at bounding box center [236, 137] width 91 height 27
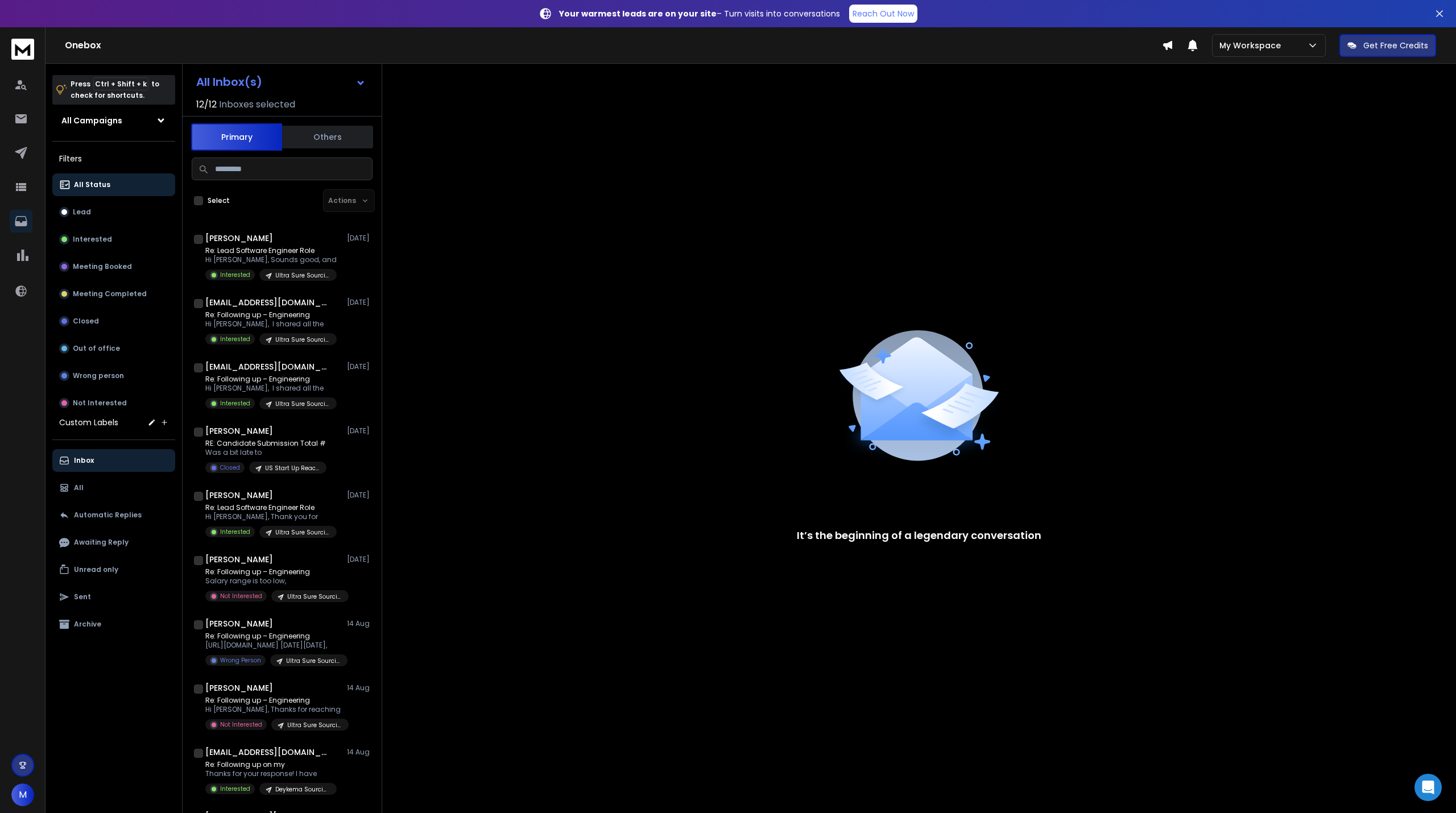
click at [595, 10] on strong "Your warmest leads are on your site" at bounding box center [638, 13] width 157 height 11
click at [642, 12] on strong "Your warmest leads are on your site" at bounding box center [638, 13] width 157 height 11
click at [318, 139] on button "Others" at bounding box center [327, 137] width 91 height 25
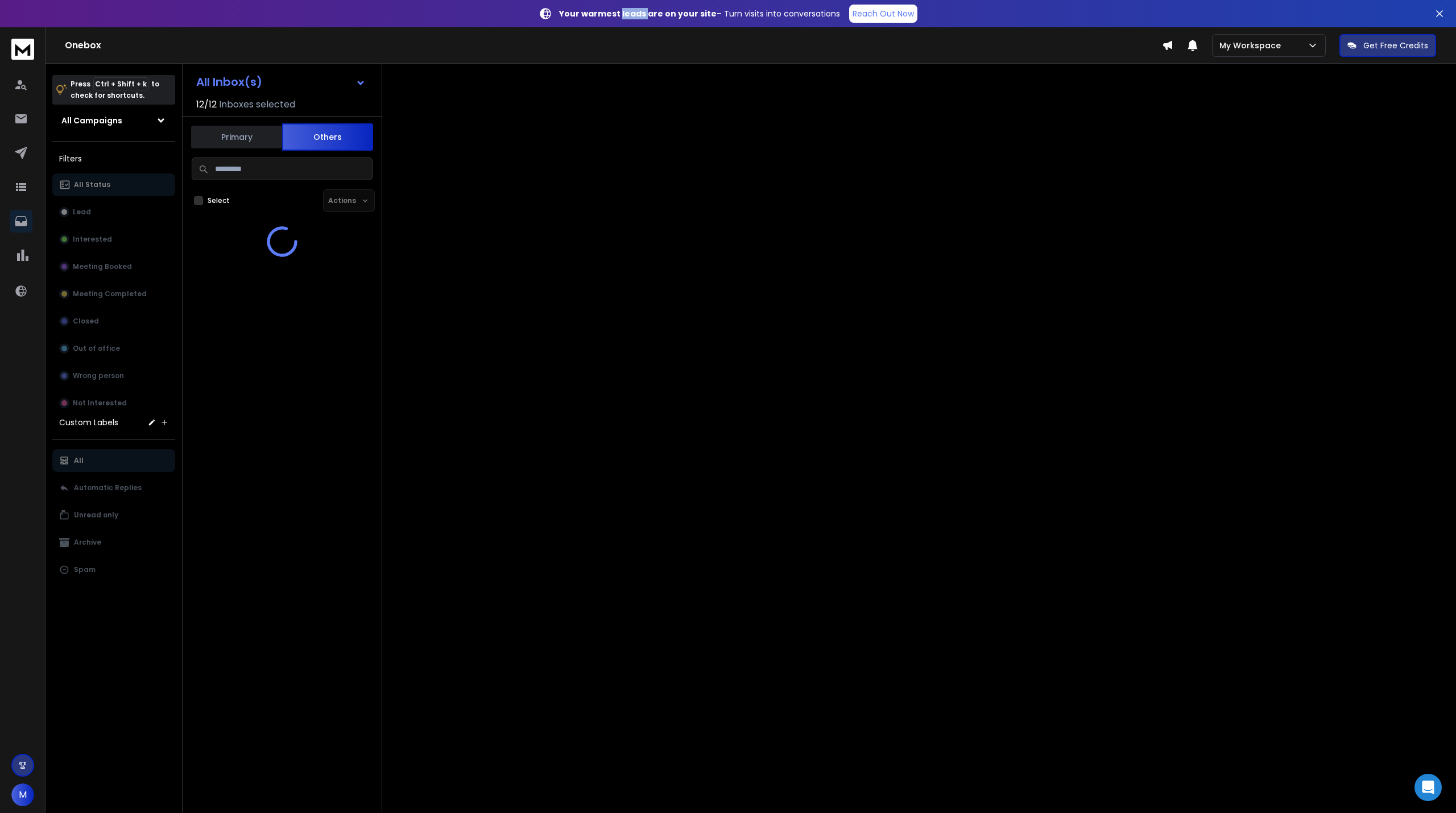
click at [271, 141] on button "Primary" at bounding box center [236, 137] width 91 height 25
click at [296, 135] on button "Others" at bounding box center [327, 137] width 91 height 25
click at [230, 132] on button "Primary" at bounding box center [236, 137] width 91 height 27
click at [306, 133] on button "Others" at bounding box center [327, 137] width 91 height 25
click at [258, 142] on button "Primary" at bounding box center [236, 137] width 91 height 25
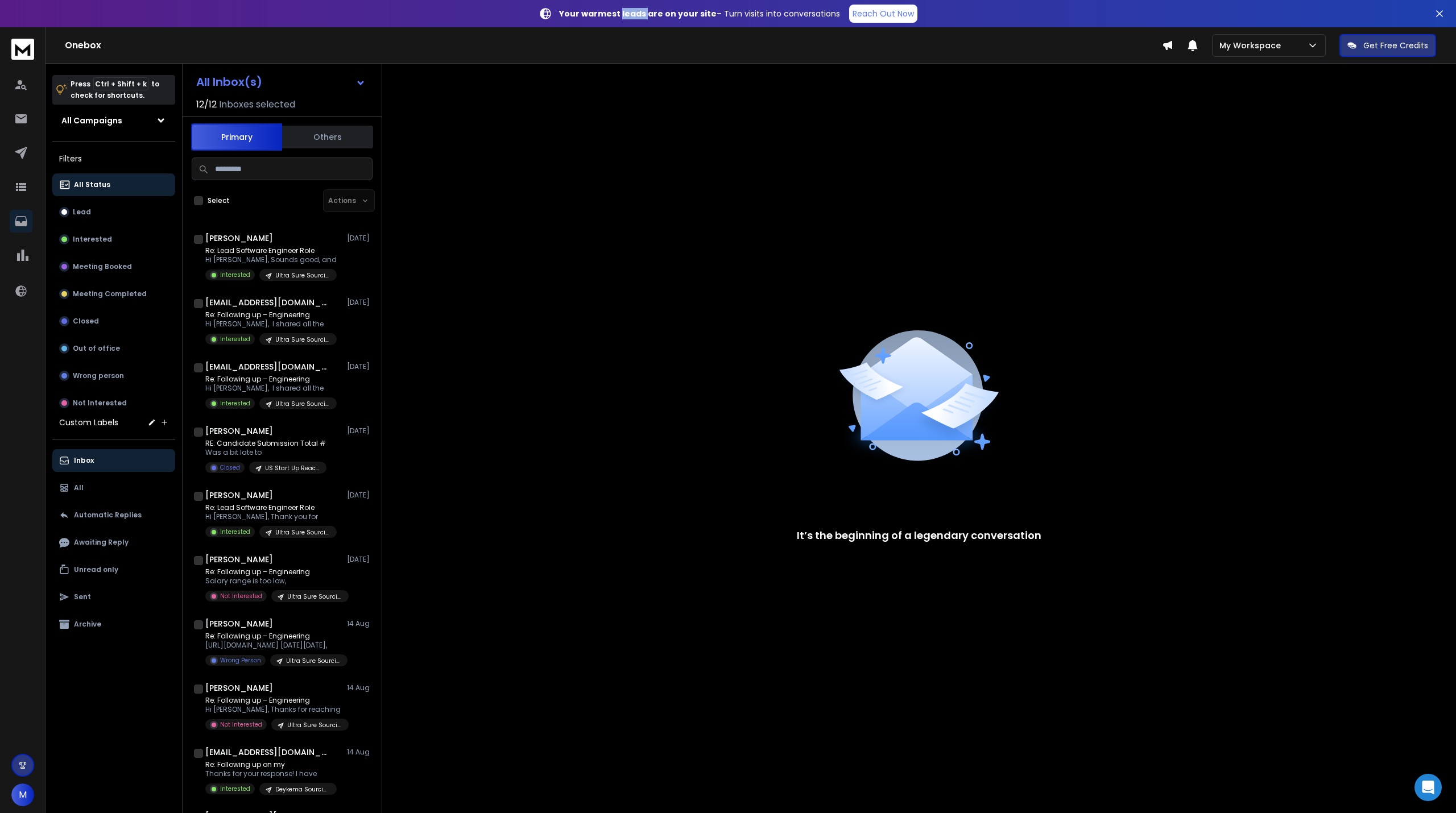
click at [309, 139] on button "Others" at bounding box center [327, 137] width 91 height 25
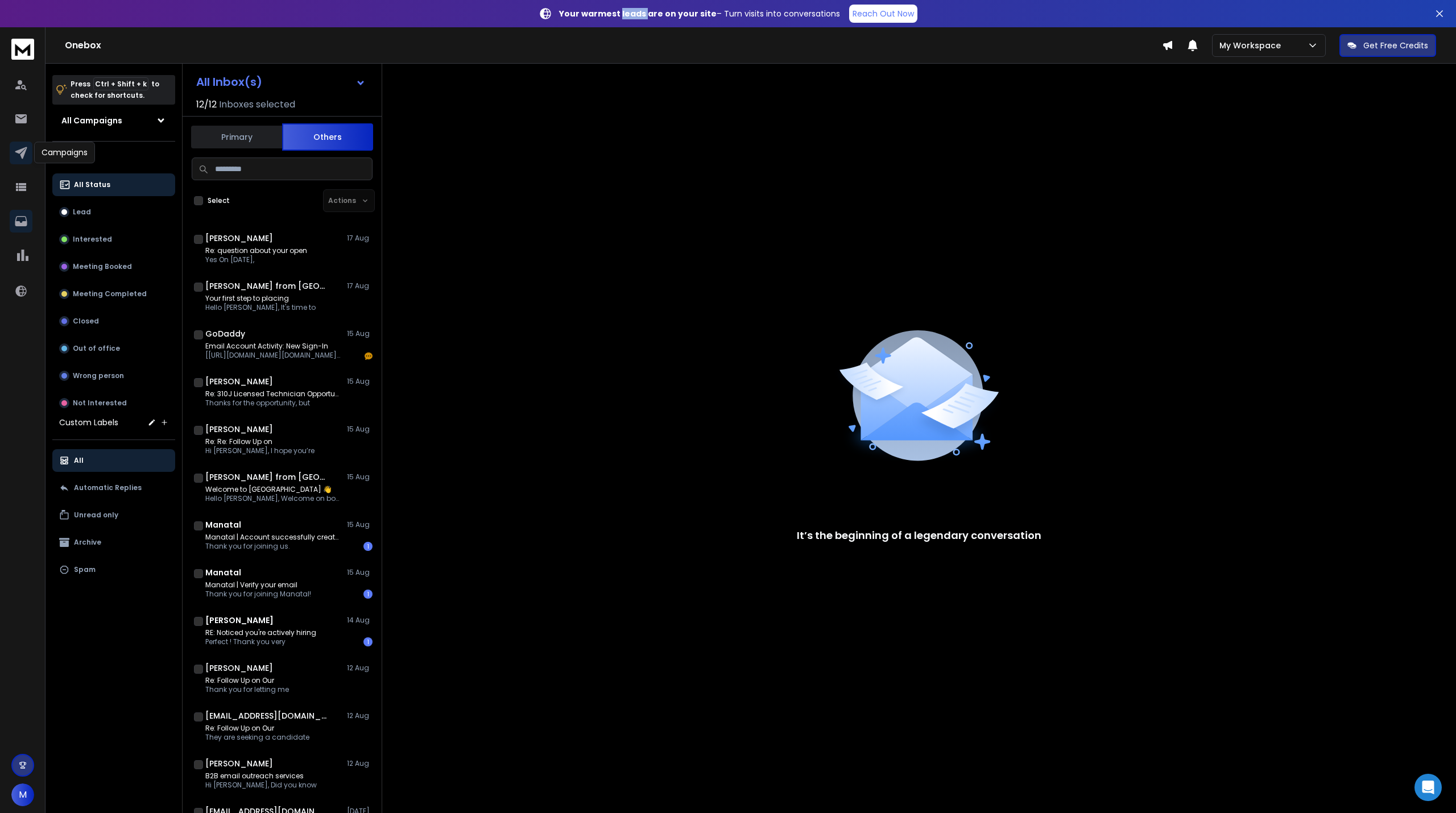
click at [18, 159] on icon at bounding box center [21, 153] width 13 height 13
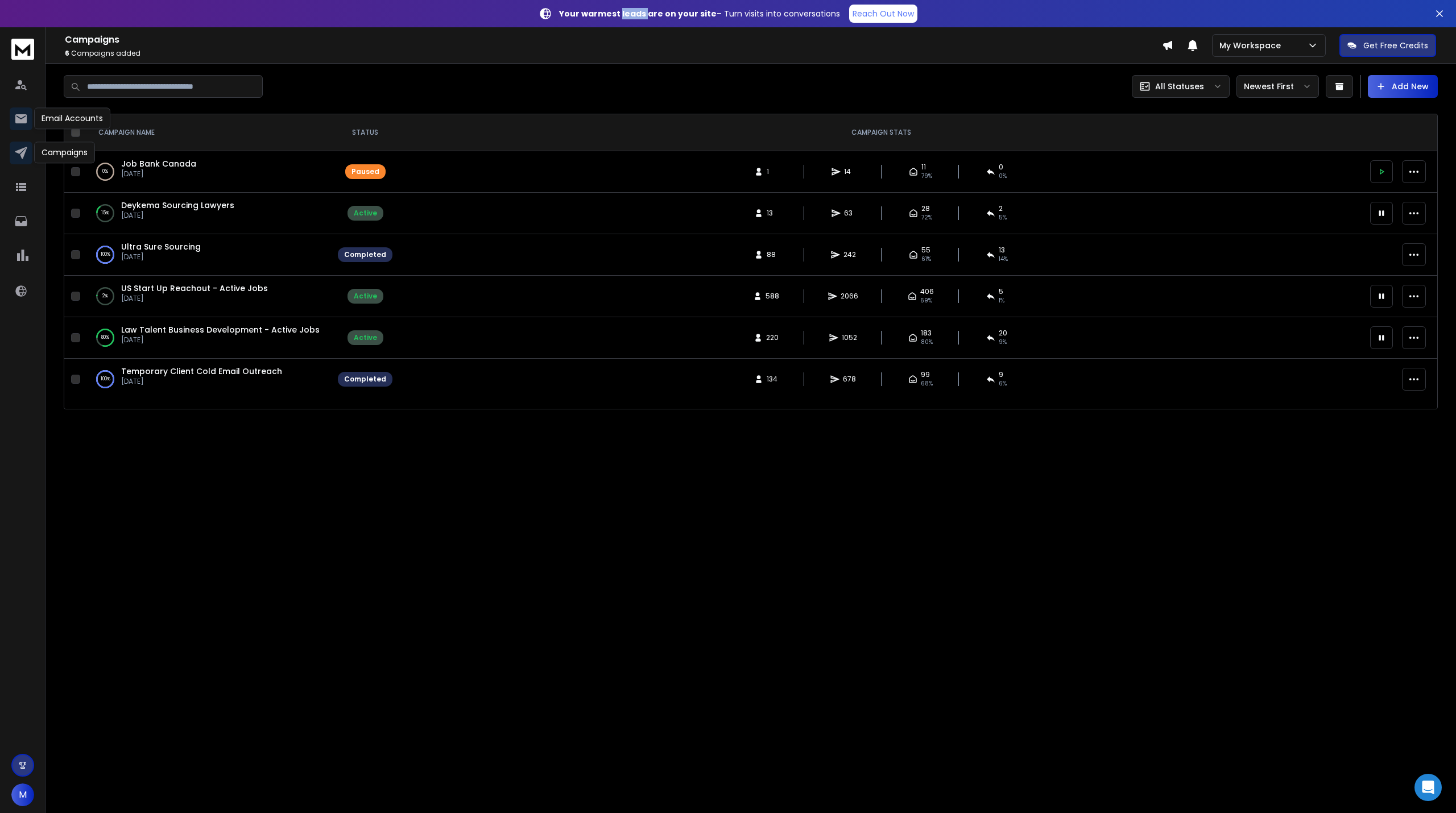
click at [21, 124] on icon at bounding box center [21, 119] width 13 height 13
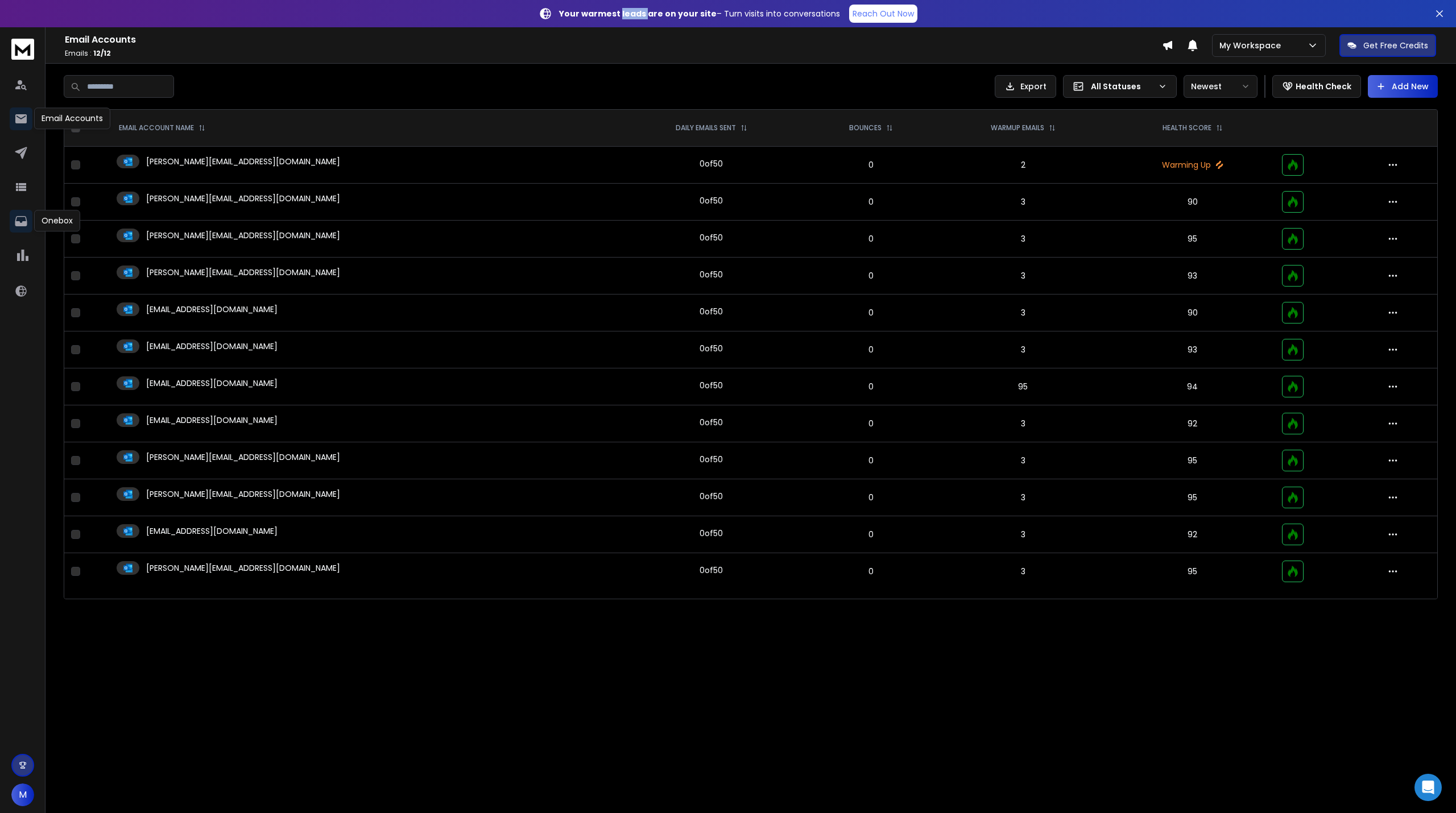
click at [21, 212] on link at bounding box center [21, 221] width 23 height 23
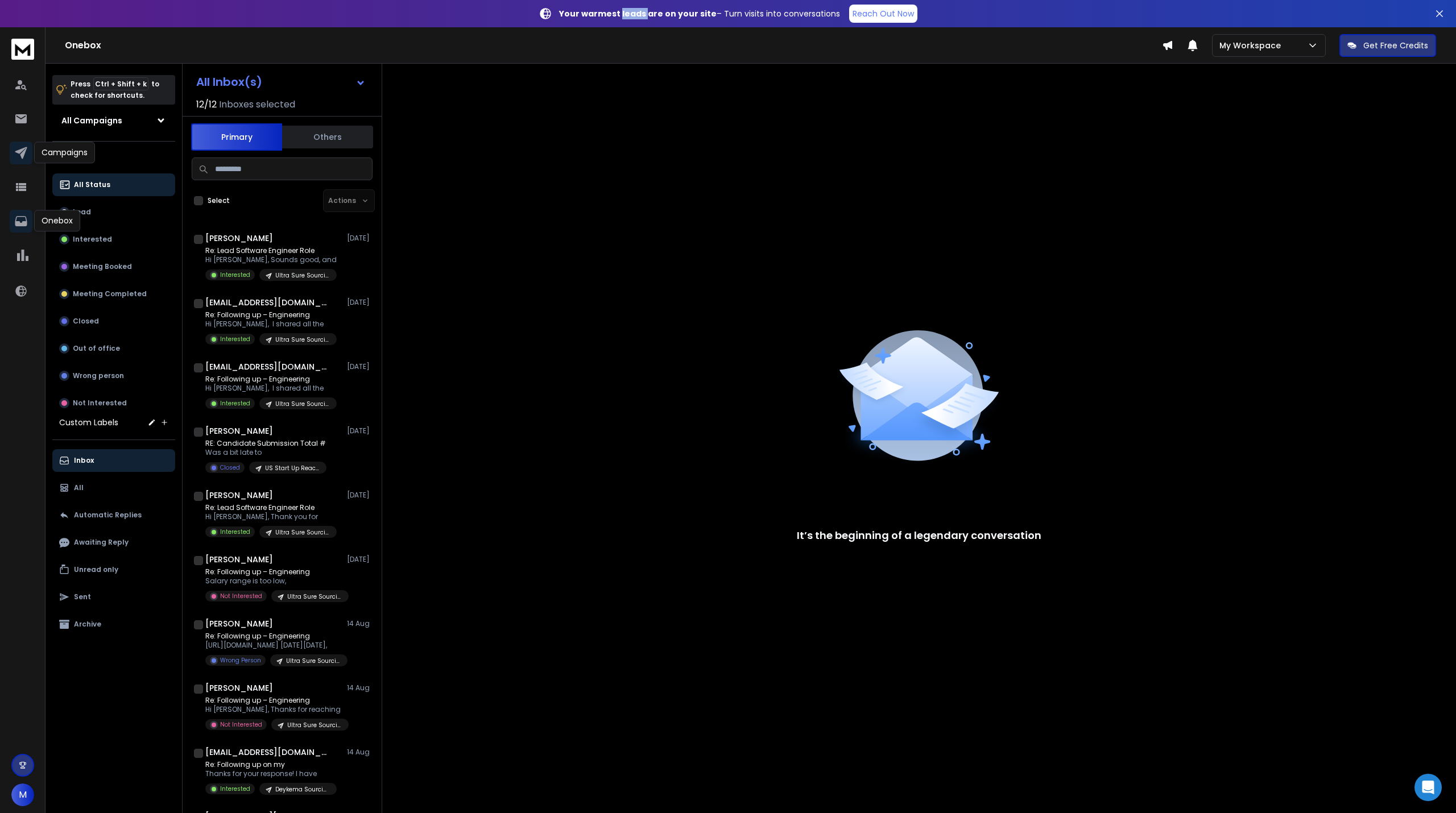
click at [11, 157] on link at bounding box center [21, 153] width 23 height 23
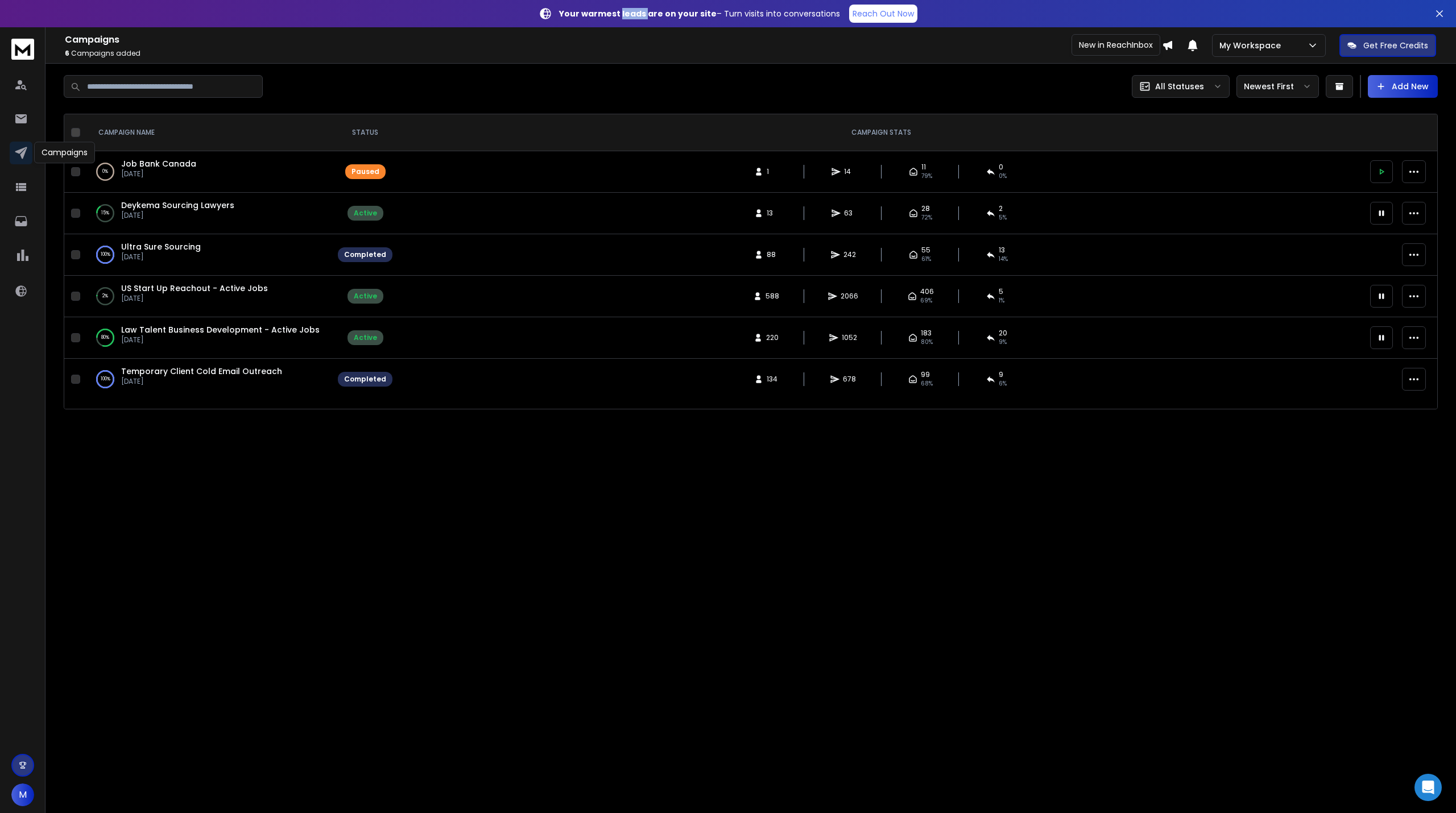
click at [1170, 44] on icon at bounding box center [1167, 46] width 9 height 9
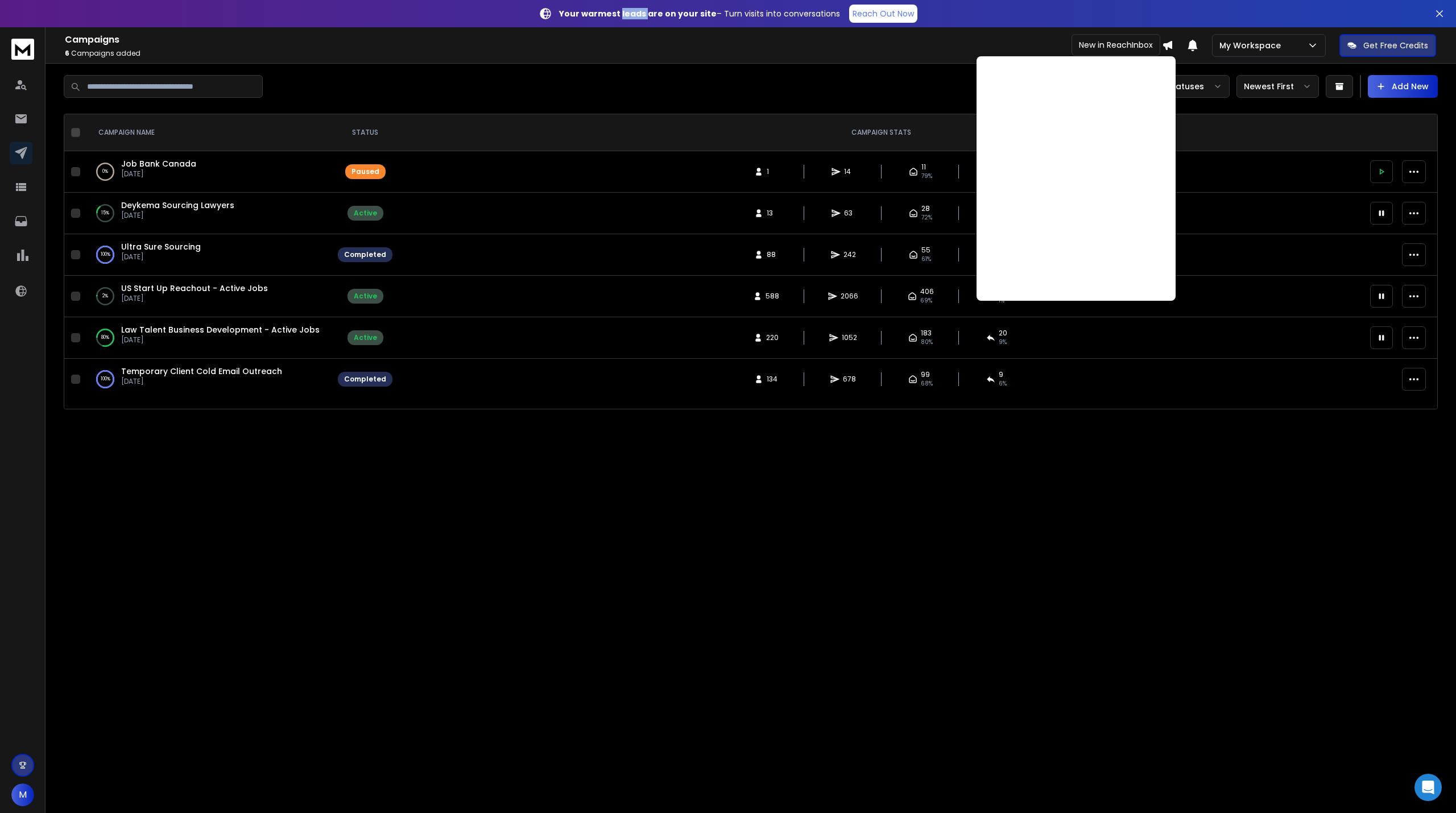
click at [1170, 44] on icon at bounding box center [1167, 46] width 9 height 9
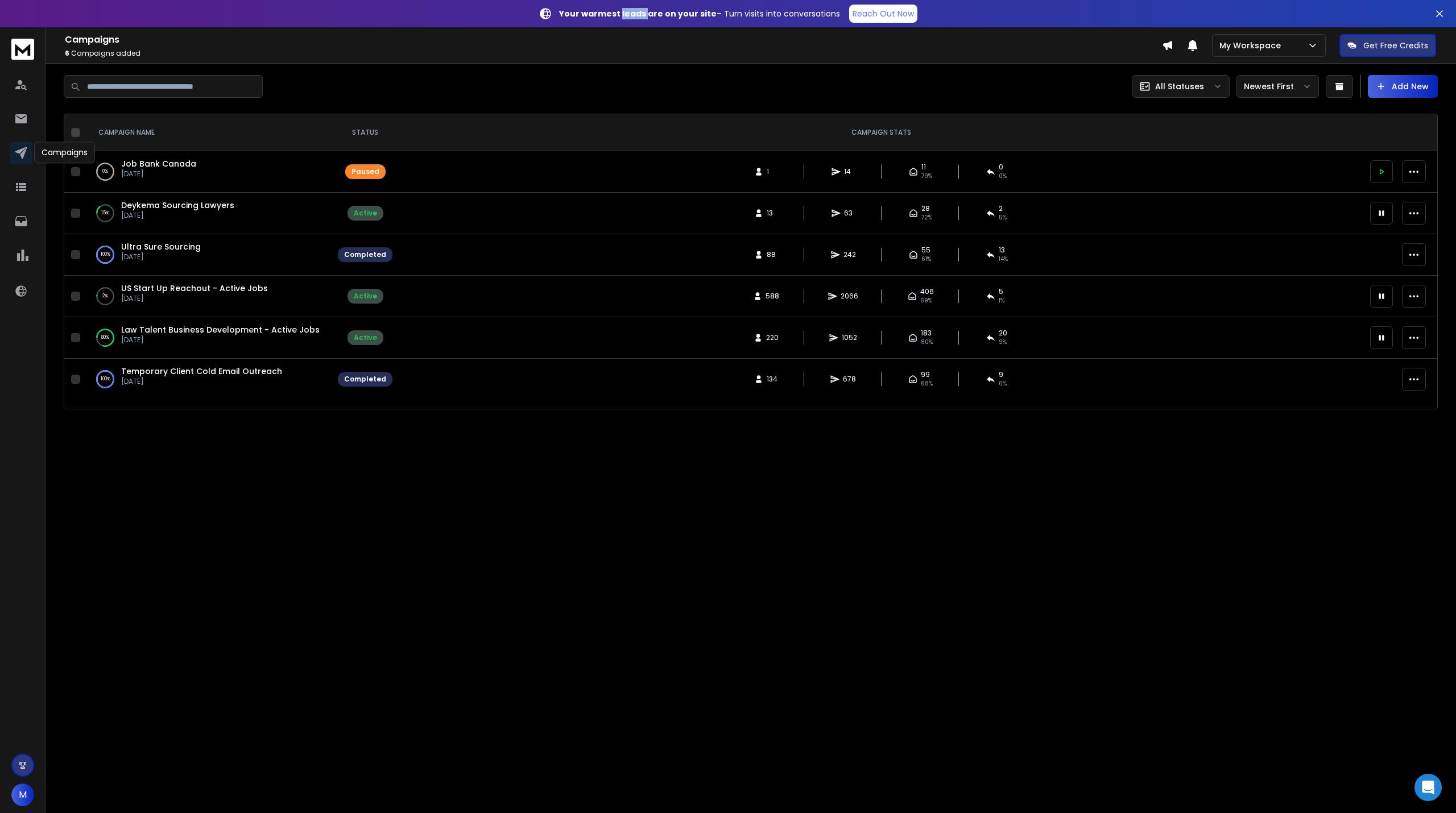
click at [23, 156] on icon at bounding box center [21, 153] width 12 height 12
click at [19, 236] on div at bounding box center [22, 223] width 26 height 27
click at [19, 231] on link at bounding box center [21, 221] width 23 height 23
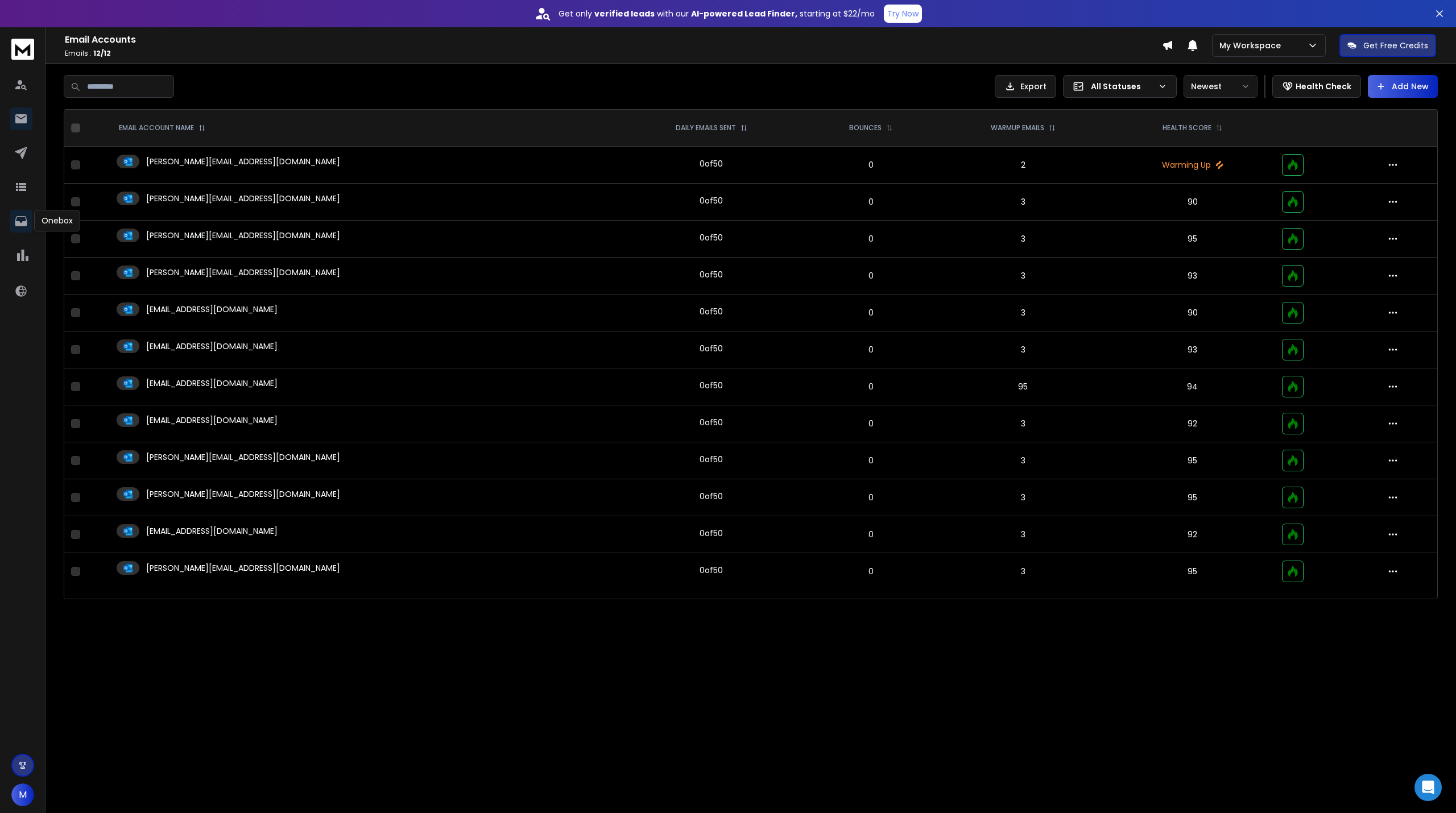
click at [27, 228] on link at bounding box center [21, 221] width 23 height 23
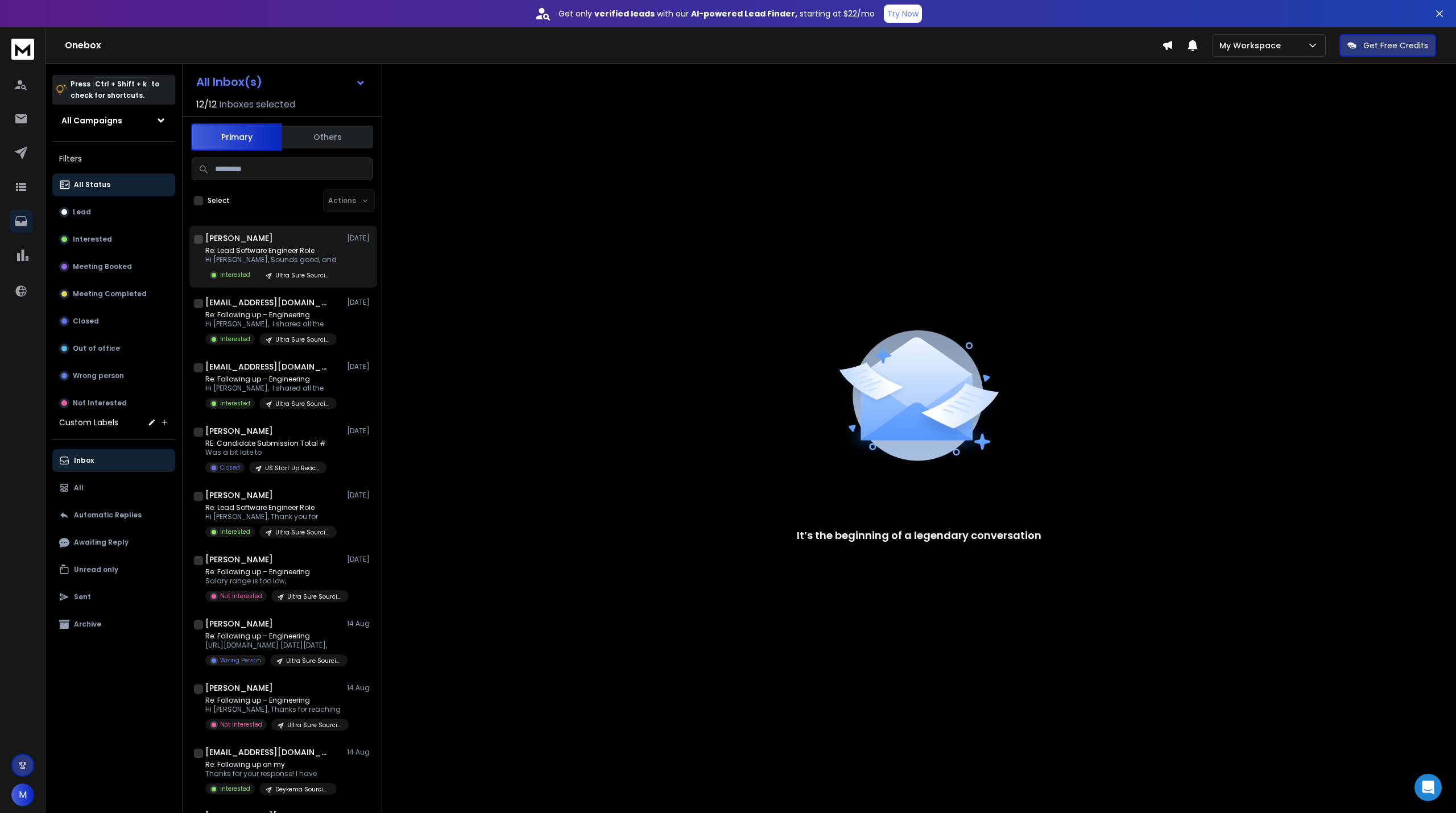
click at [257, 228] on div "Lohit Talasila 16 Aug Re: Lead Software Engineer Role Hi Rayan, Sounds good, an…" at bounding box center [283, 256] width 188 height 62
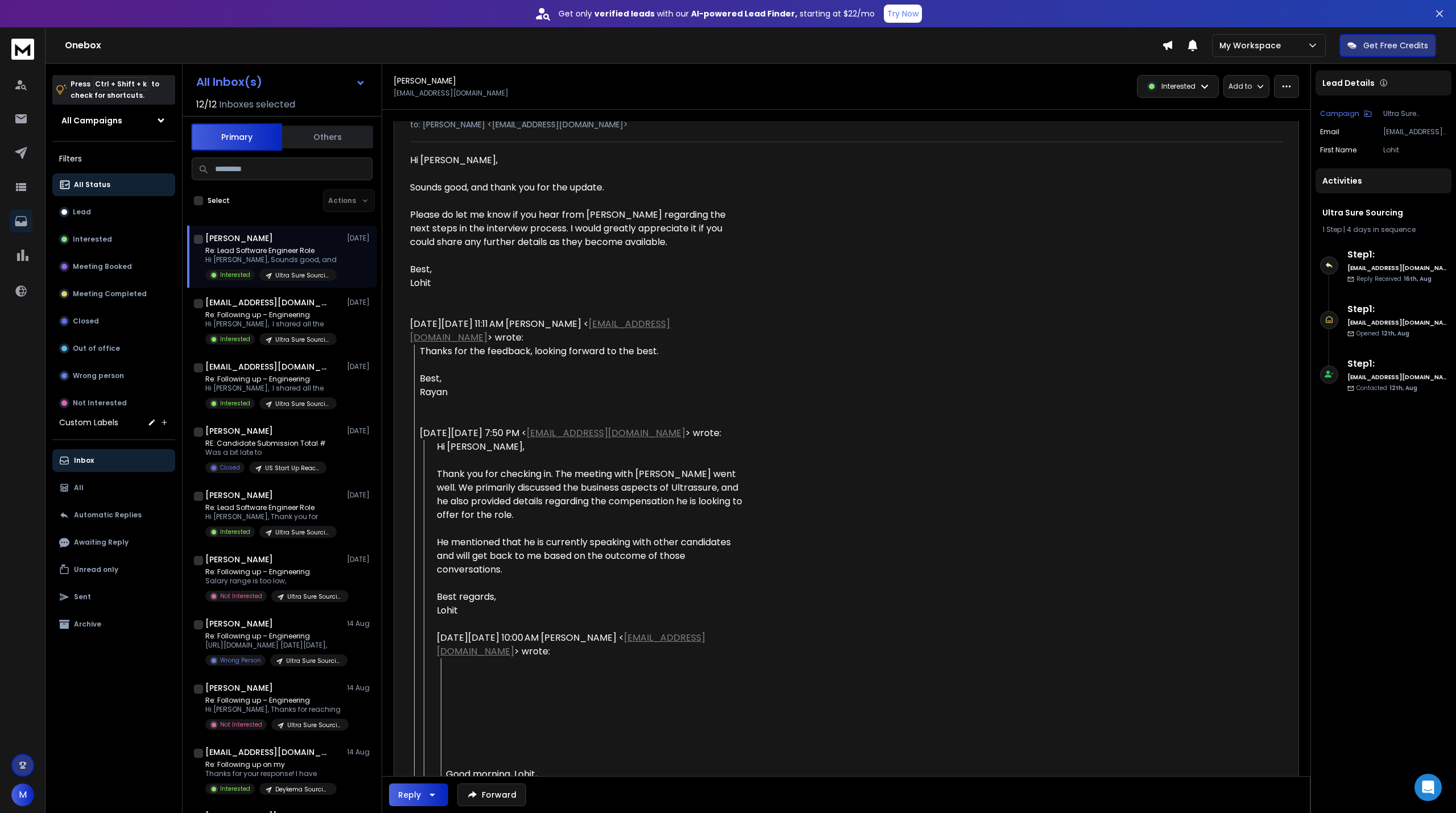
scroll to position [76, 0]
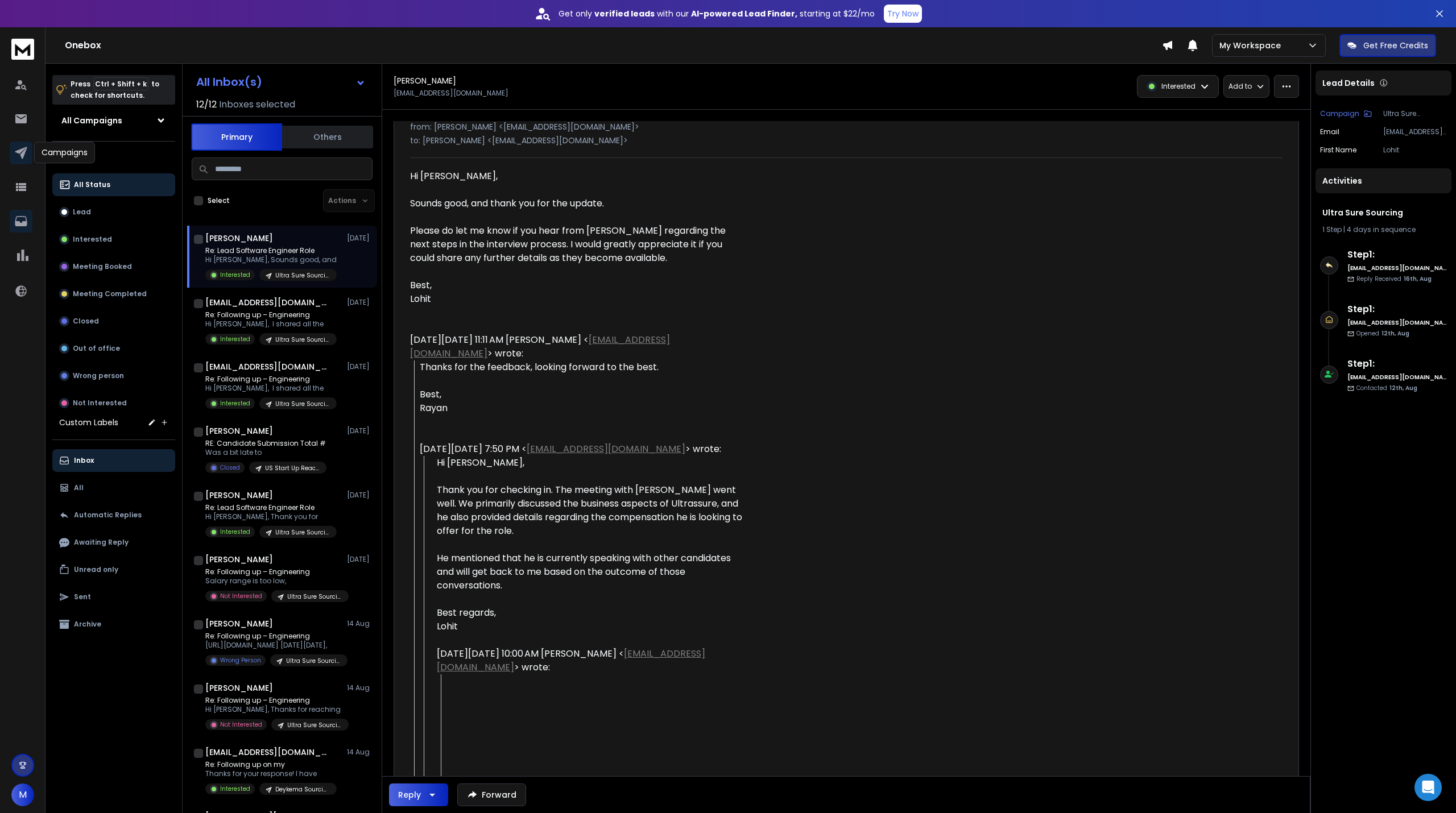
click at [15, 156] on icon at bounding box center [21, 153] width 13 height 13
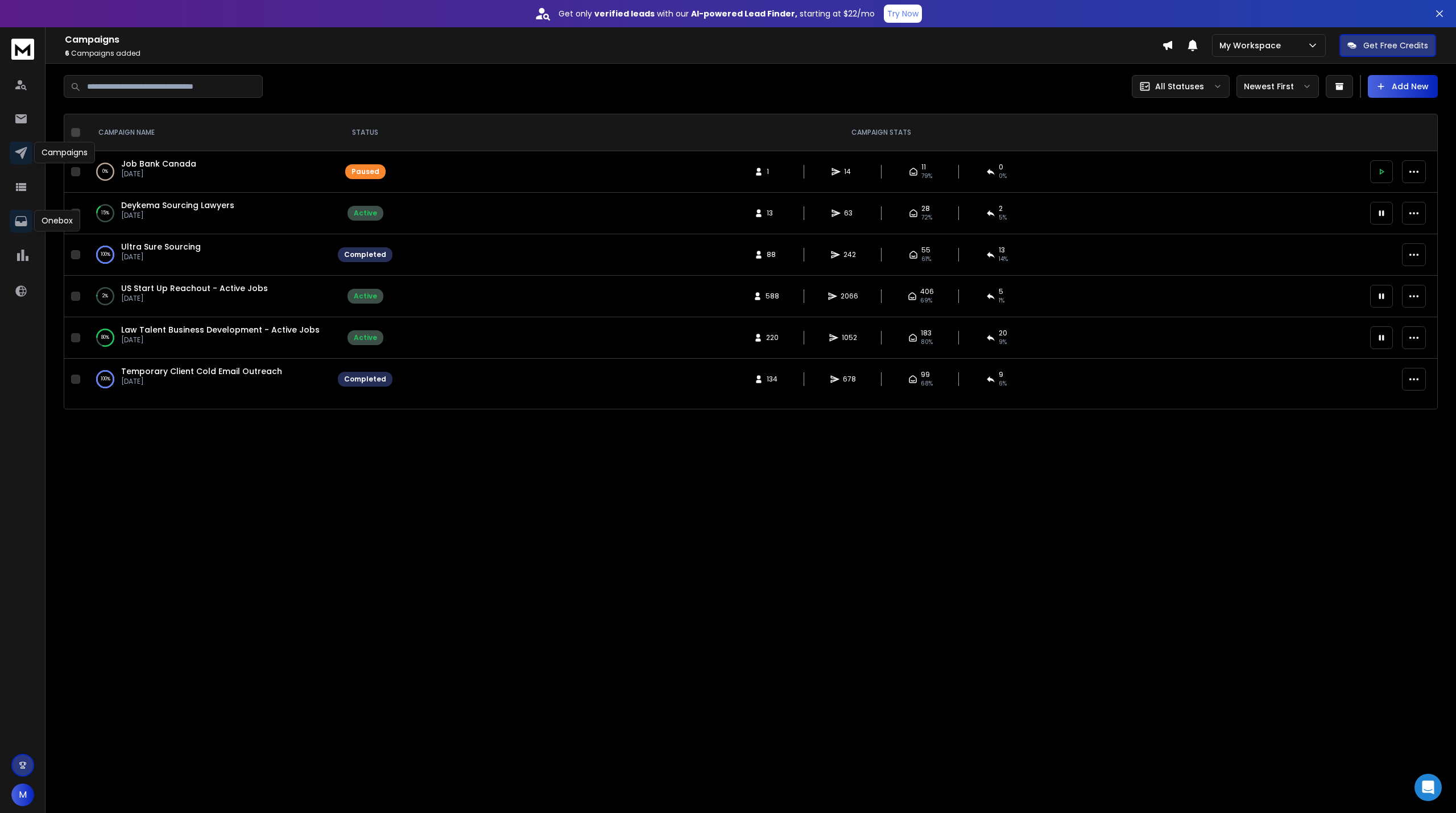
click at [13, 228] on link at bounding box center [21, 221] width 23 height 23
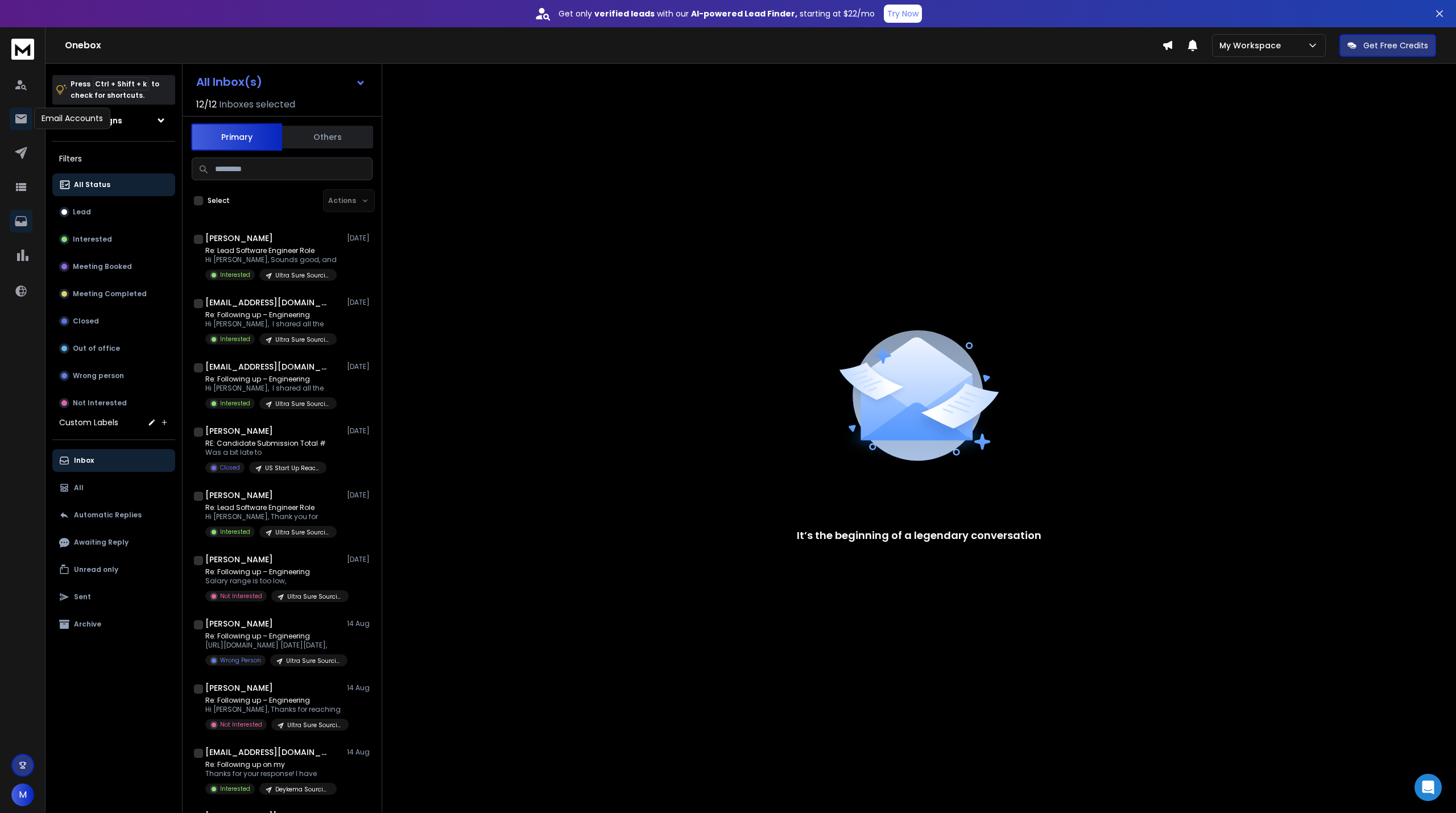
click at [21, 126] on link at bounding box center [21, 119] width 23 height 23
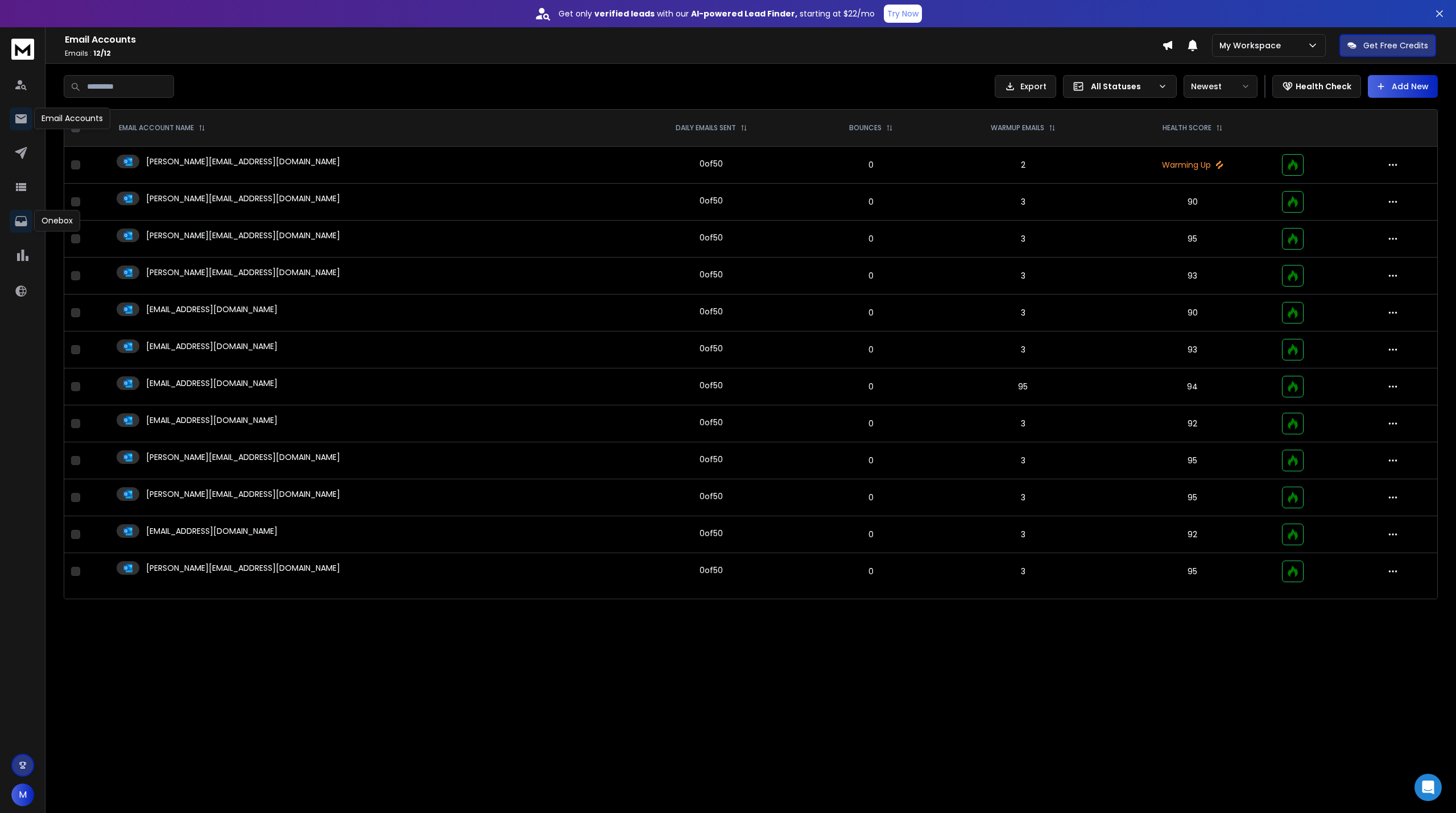
click at [27, 230] on link at bounding box center [21, 221] width 23 height 23
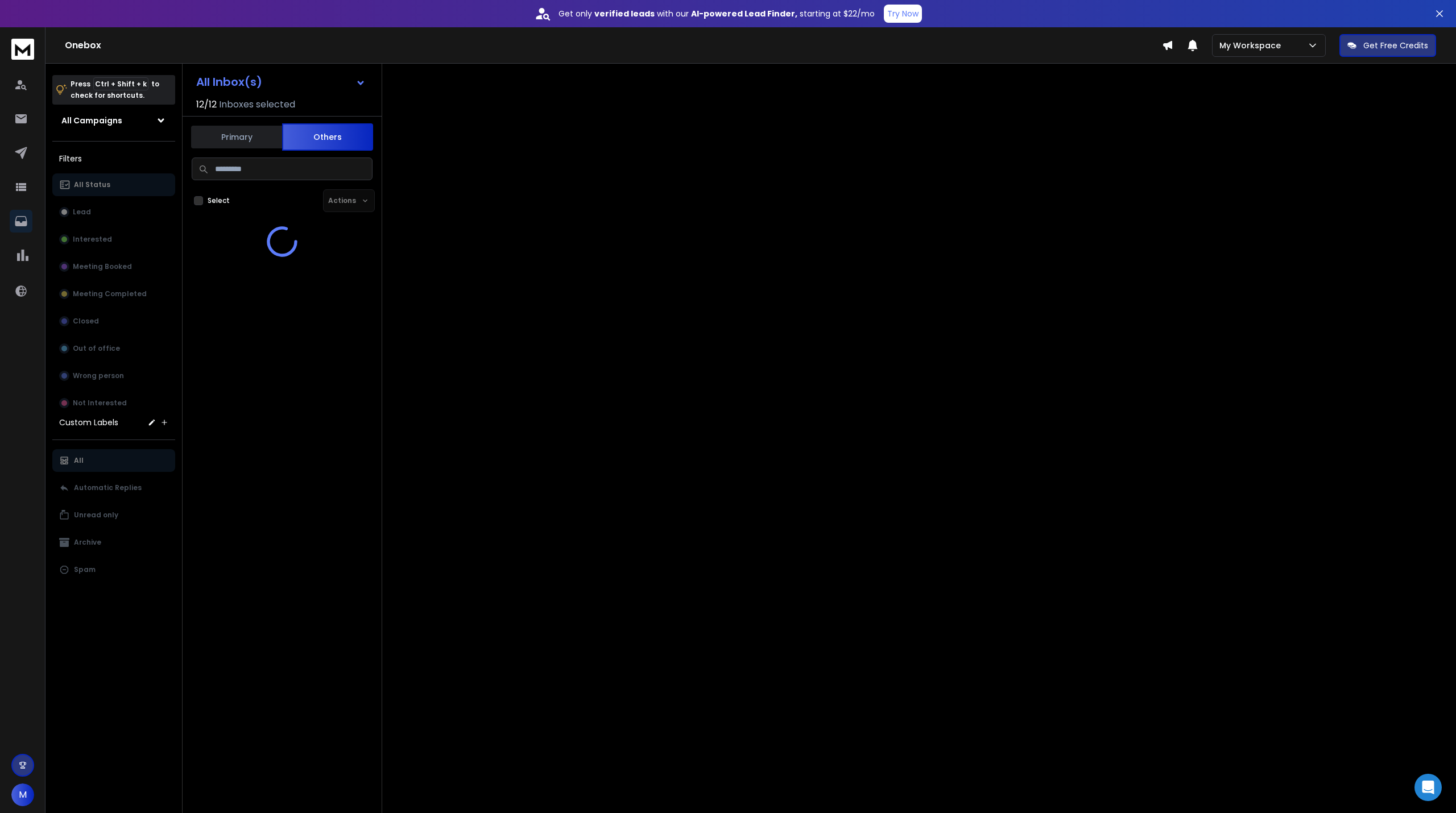
click at [357, 142] on button "Others" at bounding box center [327, 137] width 91 height 27
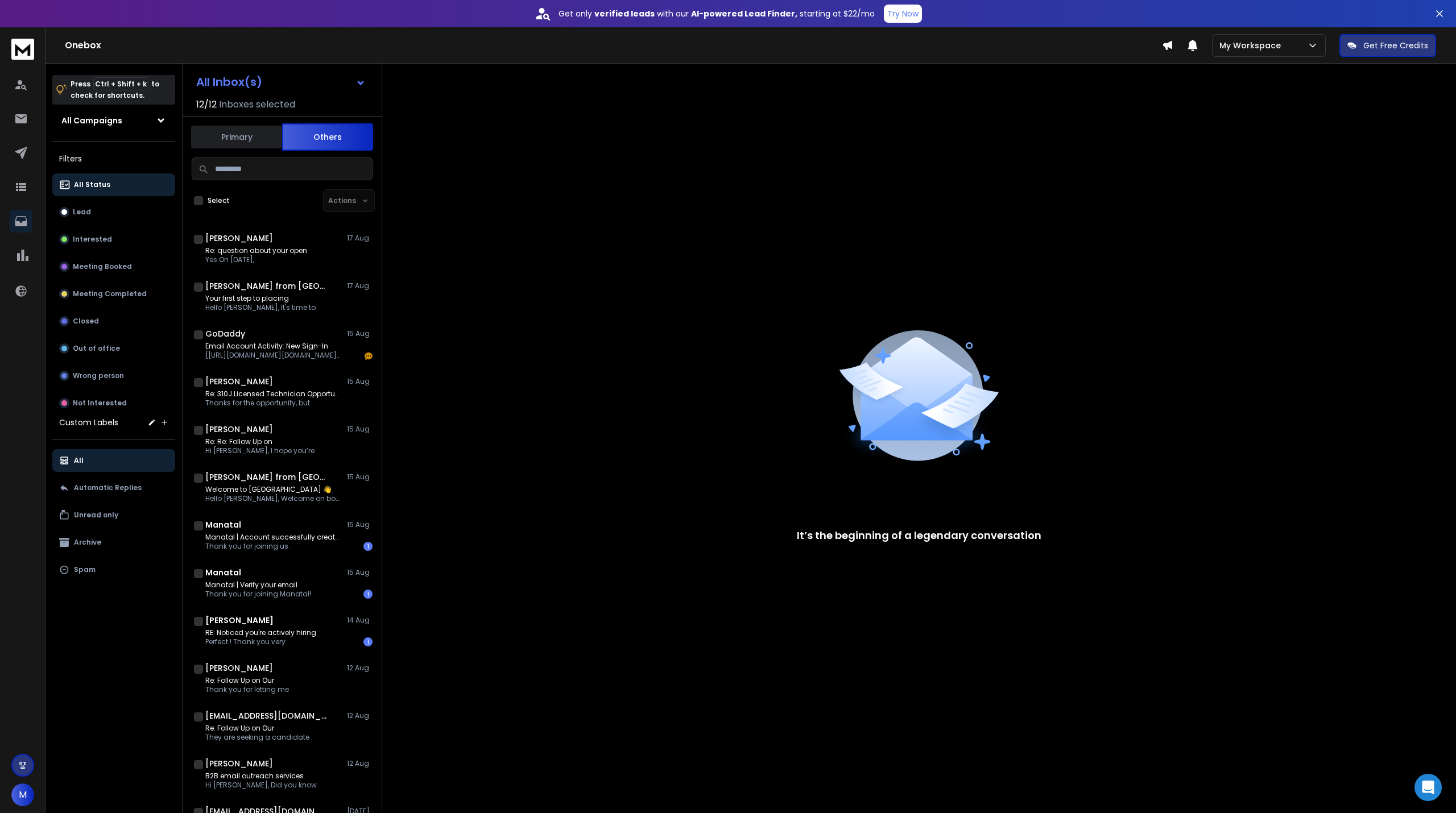
click at [271, 127] on button "Primary" at bounding box center [236, 137] width 91 height 25
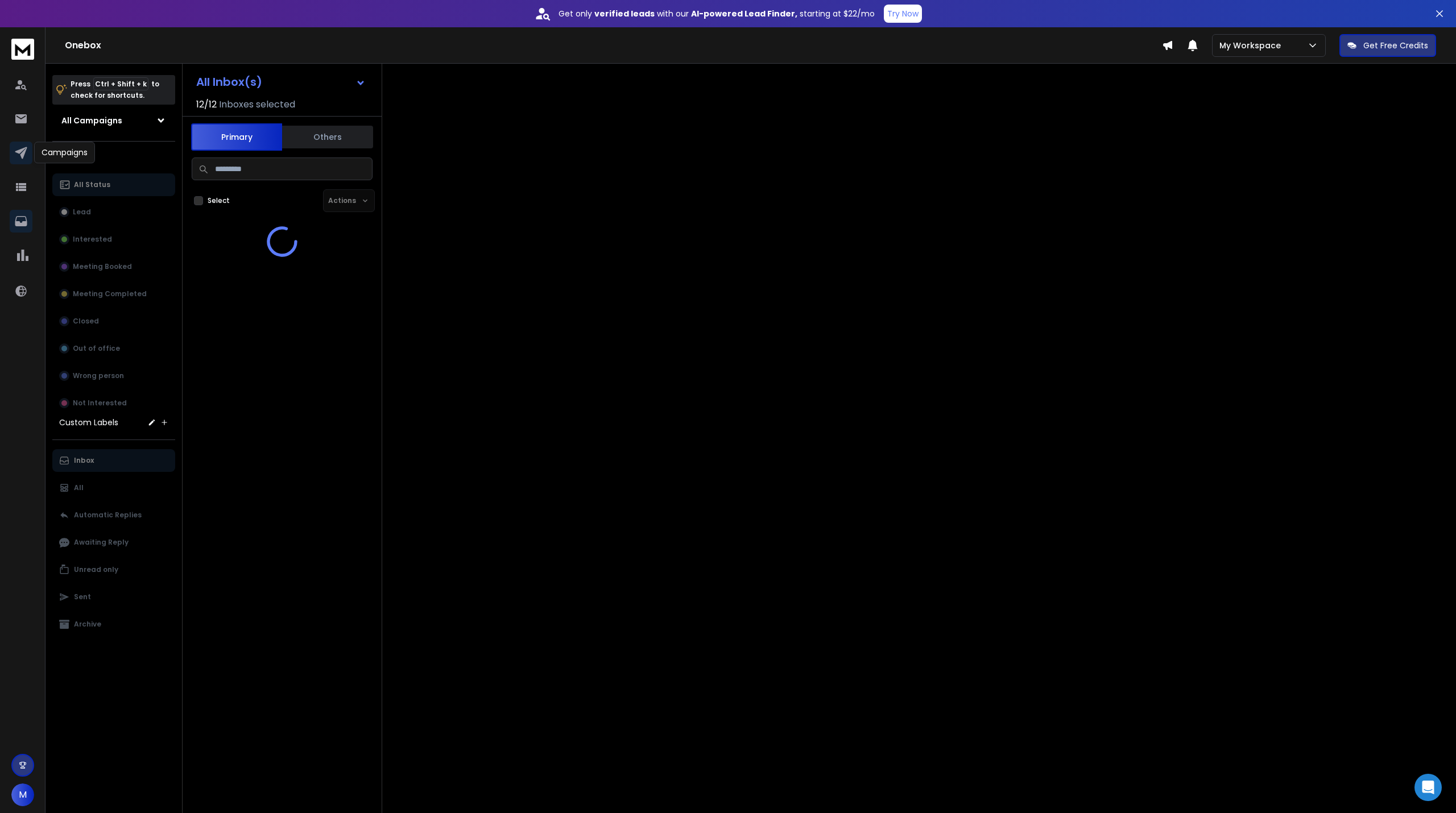
click at [19, 164] on link at bounding box center [21, 153] width 23 height 23
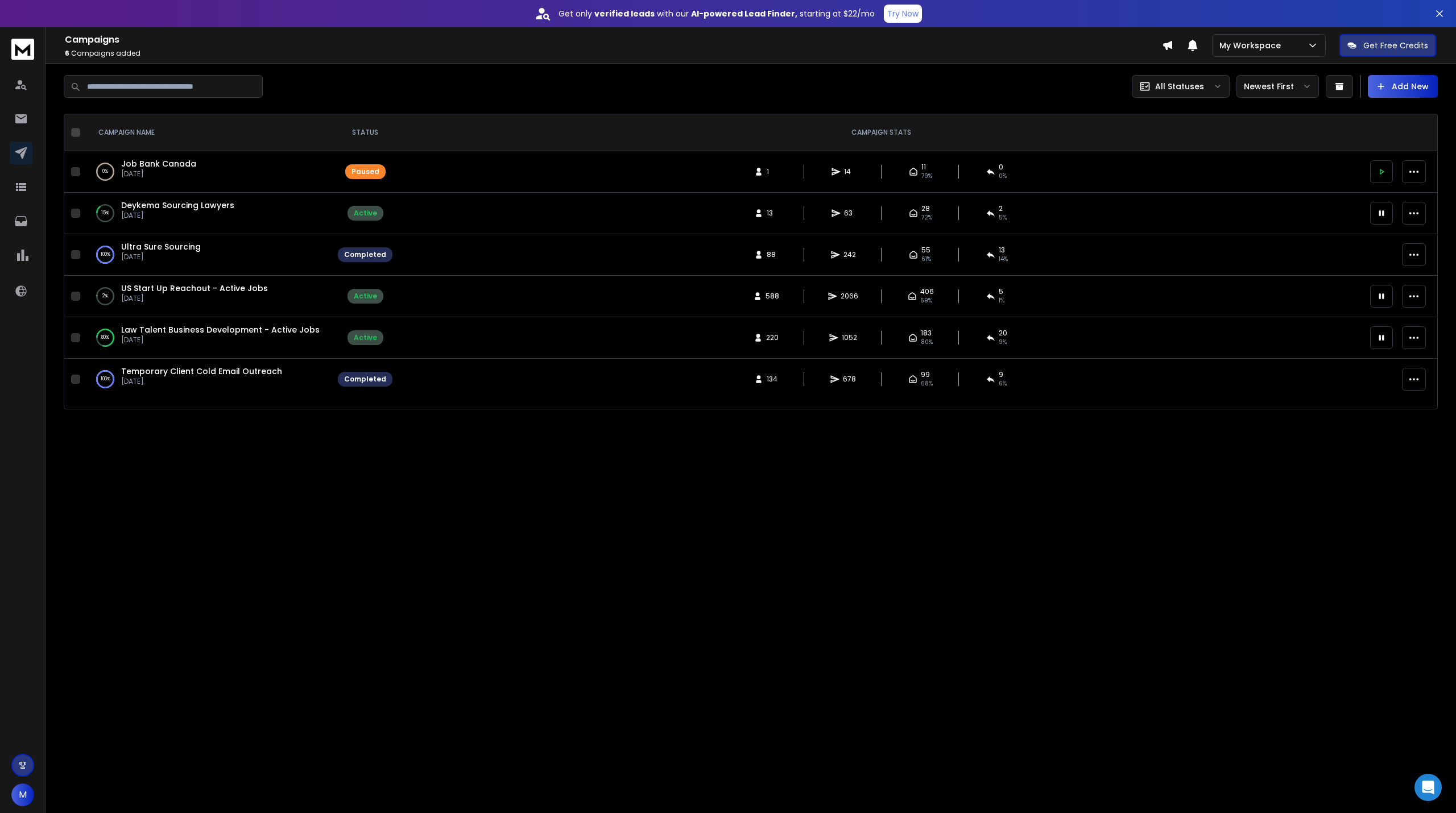
click at [723, 171] on div "1 14 11 79 % 0 0 %" at bounding box center [881, 171] width 950 height 18
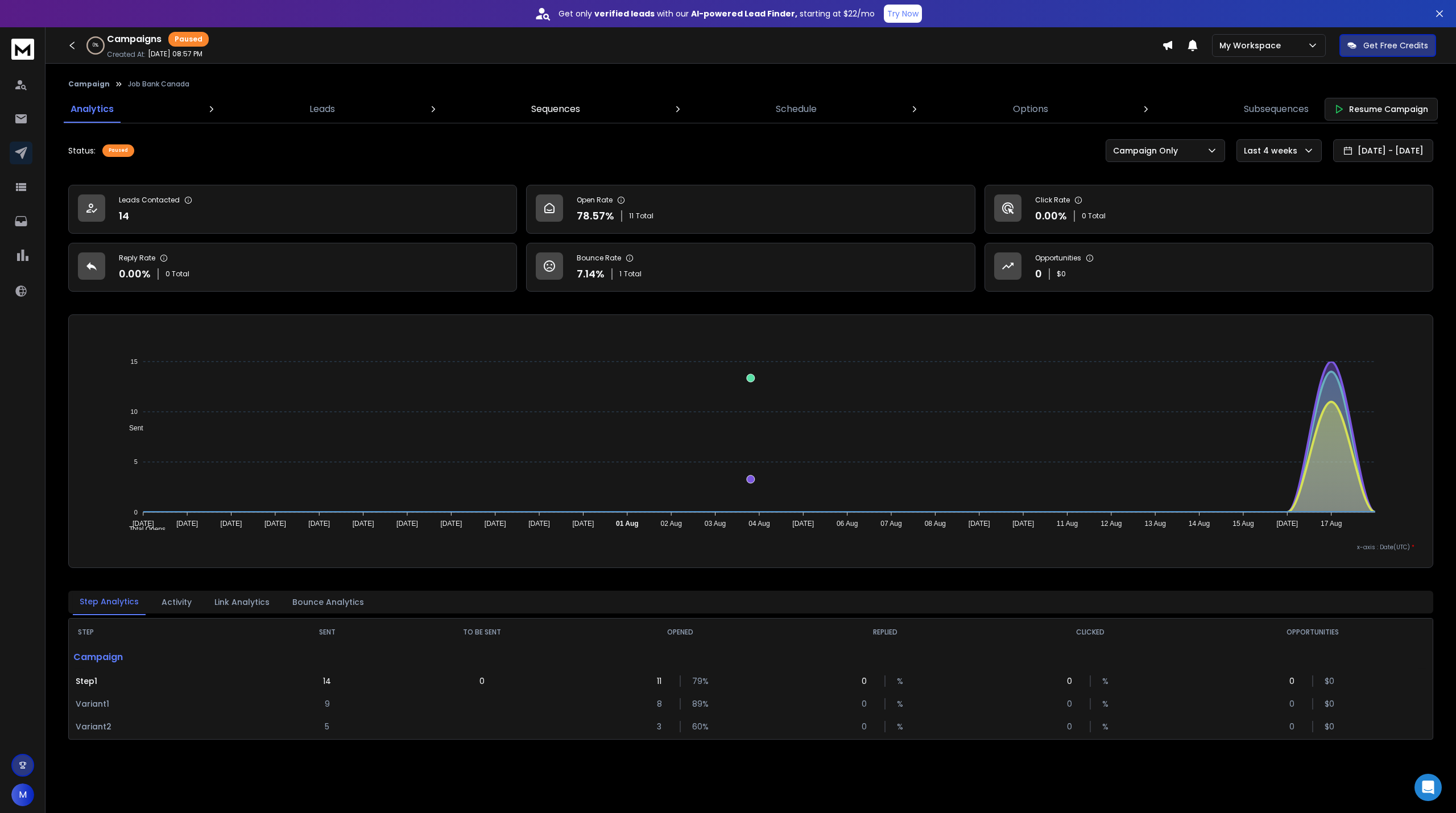
click at [558, 108] on p "Sequences" at bounding box center [555, 109] width 49 height 13
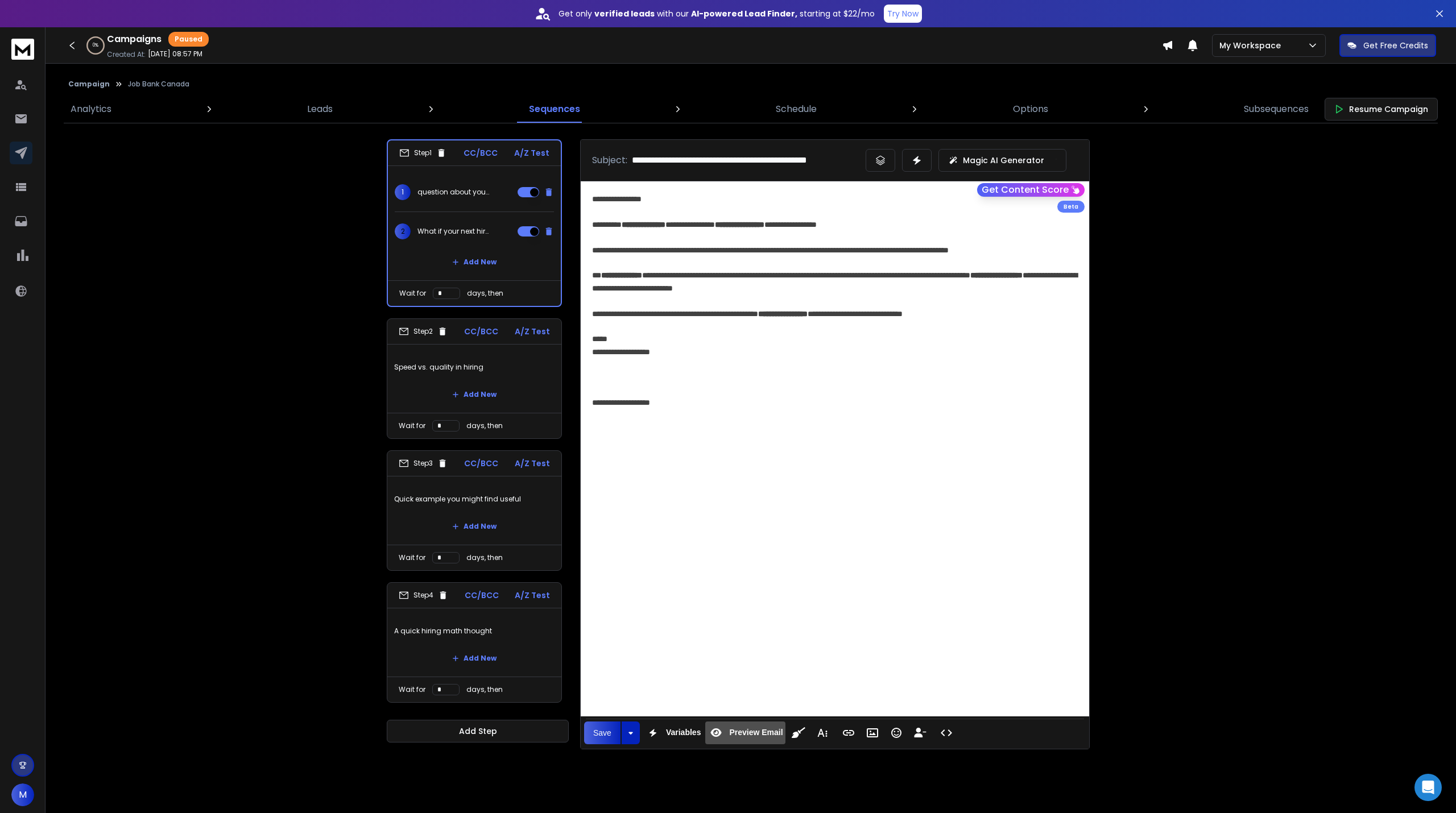
click at [742, 741] on div "Preview Email" at bounding box center [745, 733] width 80 height 19
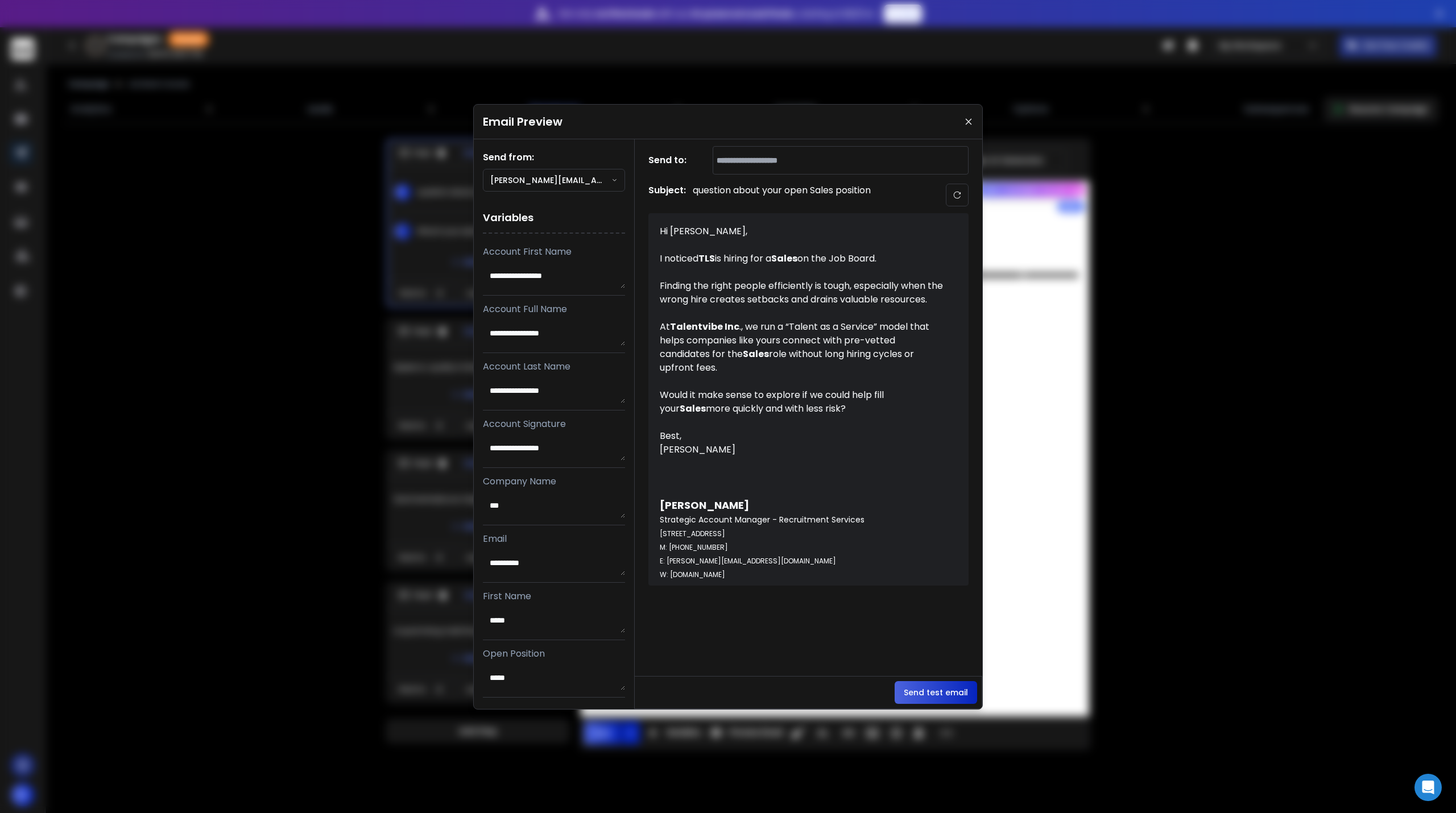
click at [969, 115] on div "Email Preview" at bounding box center [727, 121] width 508 height 34
click at [968, 123] on icon at bounding box center [968, 122] width 9 height 9
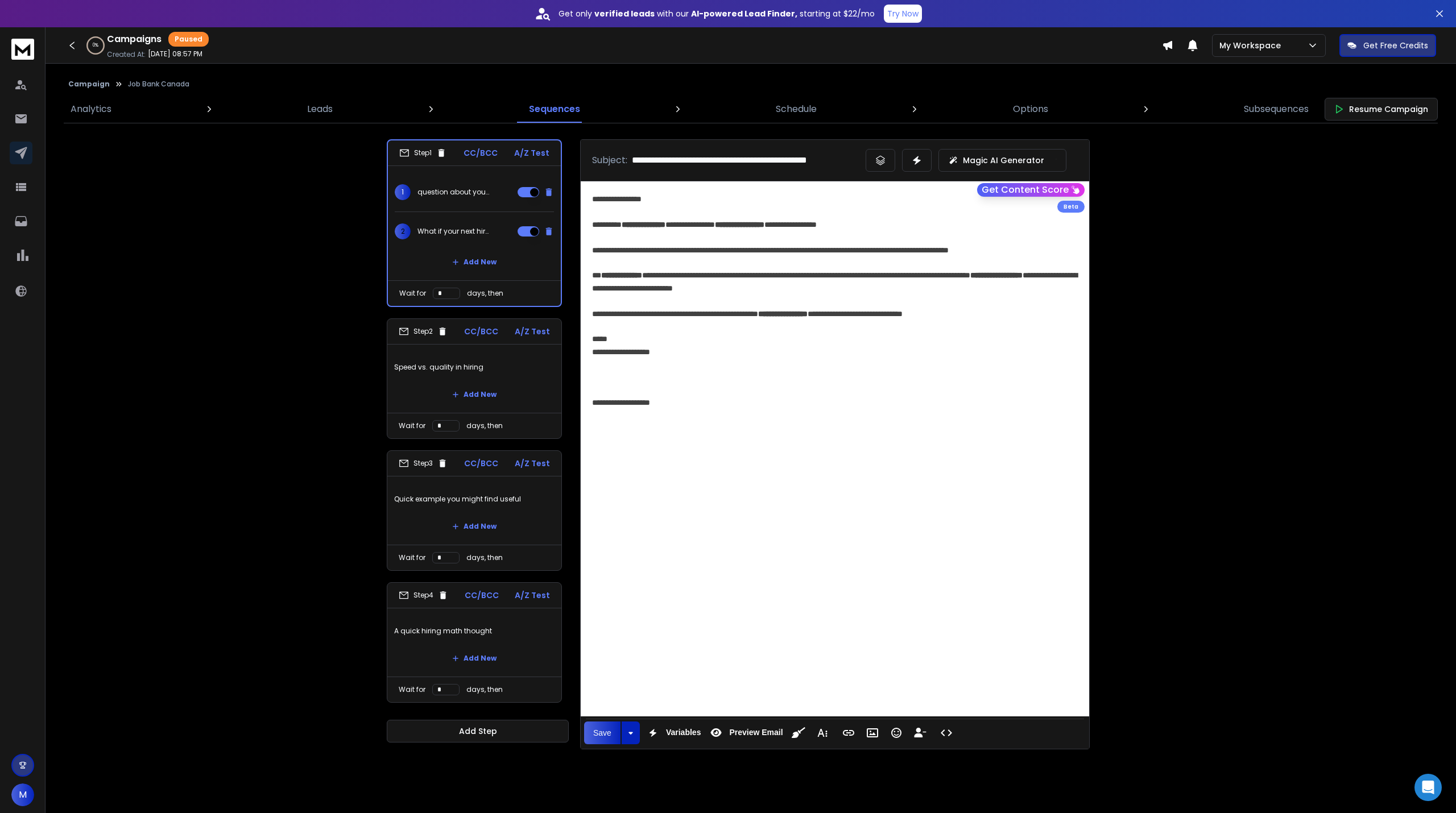
click at [21, 166] on div at bounding box center [22, 155] width 26 height 27
click at [9, 157] on link at bounding box center [21, 153] width 23 height 23
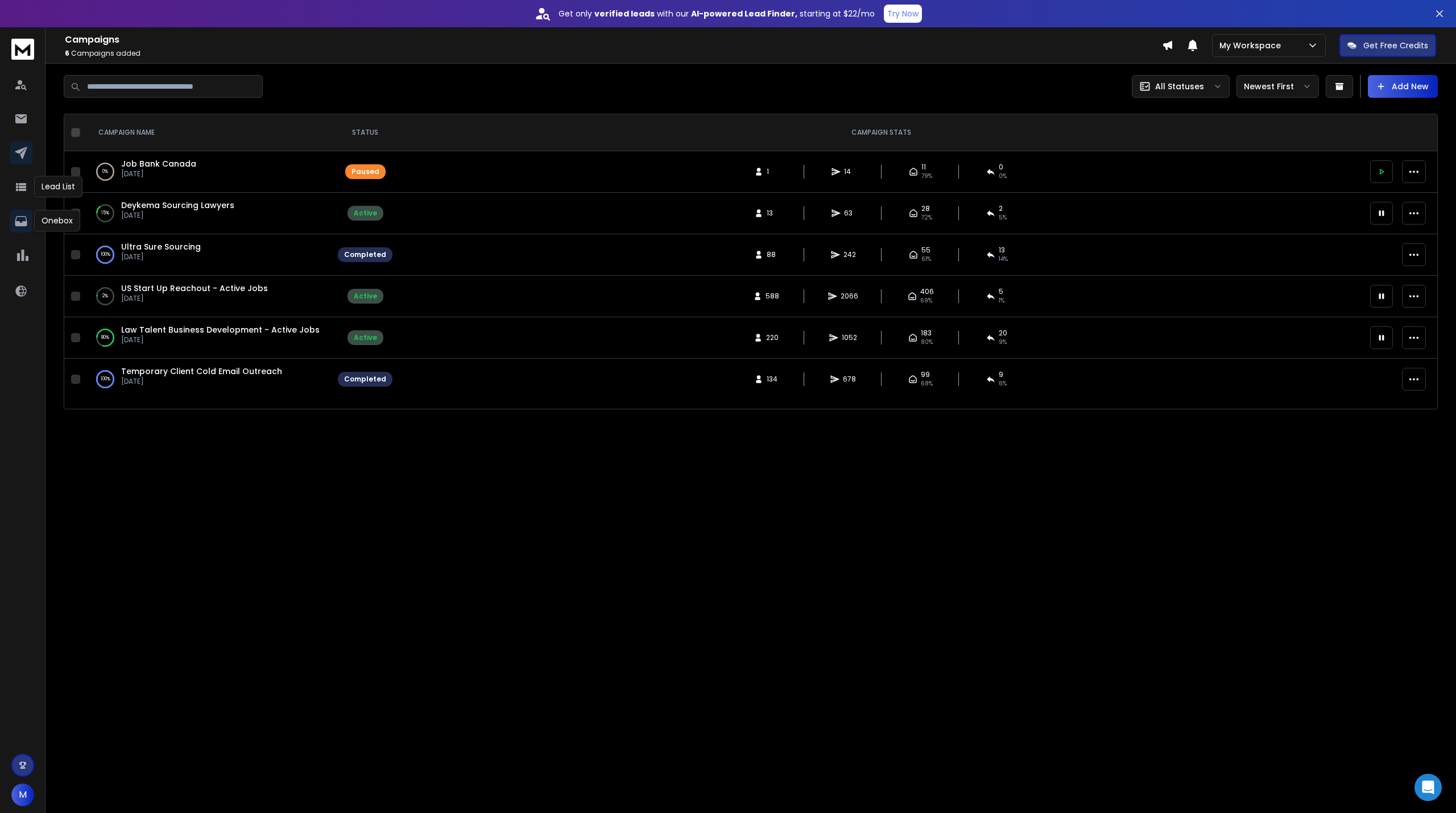
click at [17, 218] on icon at bounding box center [21, 221] width 13 height 13
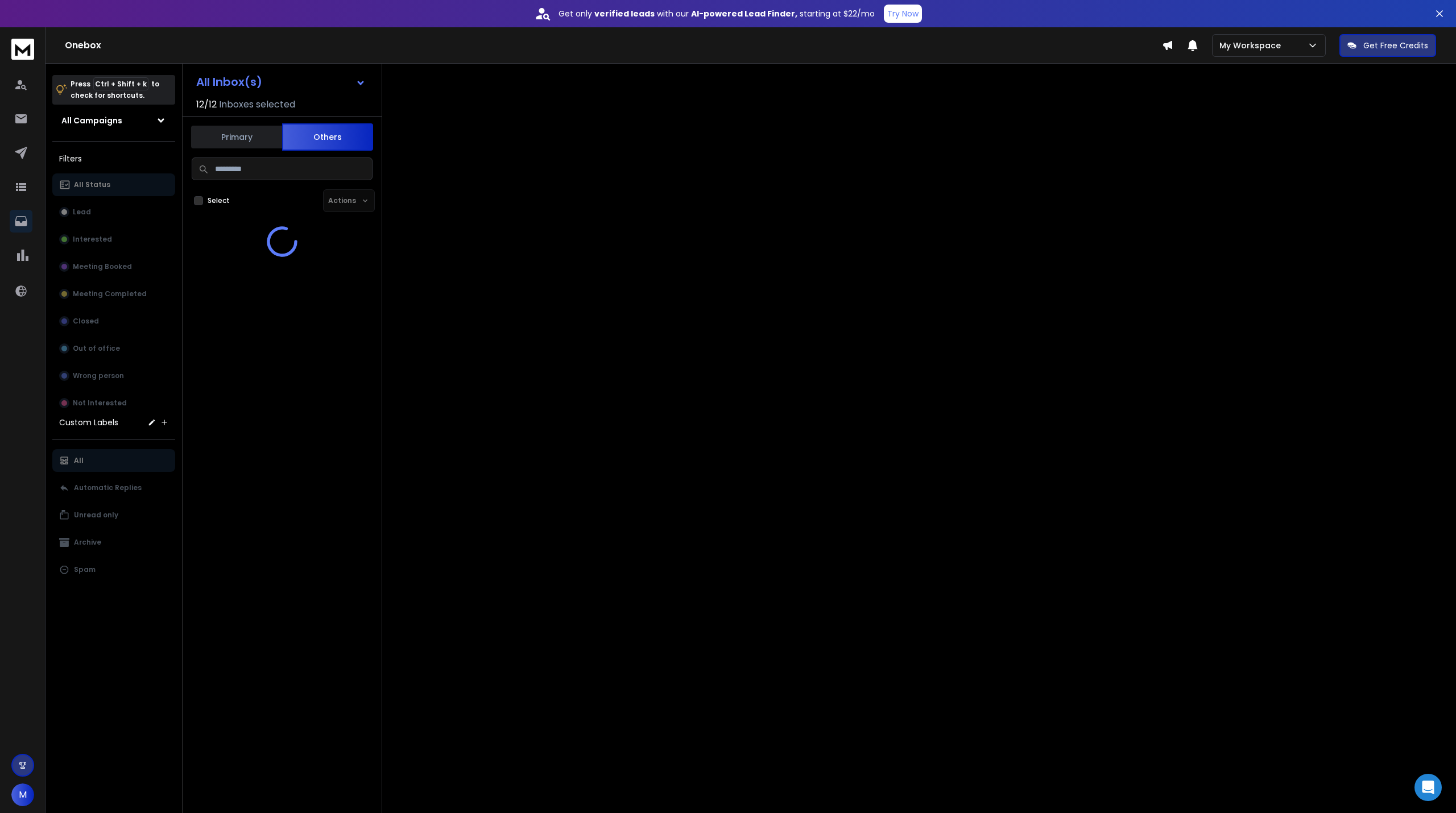
click at [318, 137] on button "Others" at bounding box center [327, 137] width 91 height 27
click at [203, 141] on button "Primary" at bounding box center [236, 137] width 91 height 27
click at [24, 157] on icon at bounding box center [21, 153] width 13 height 13
